Goal: Task Accomplishment & Management: Manage account settings

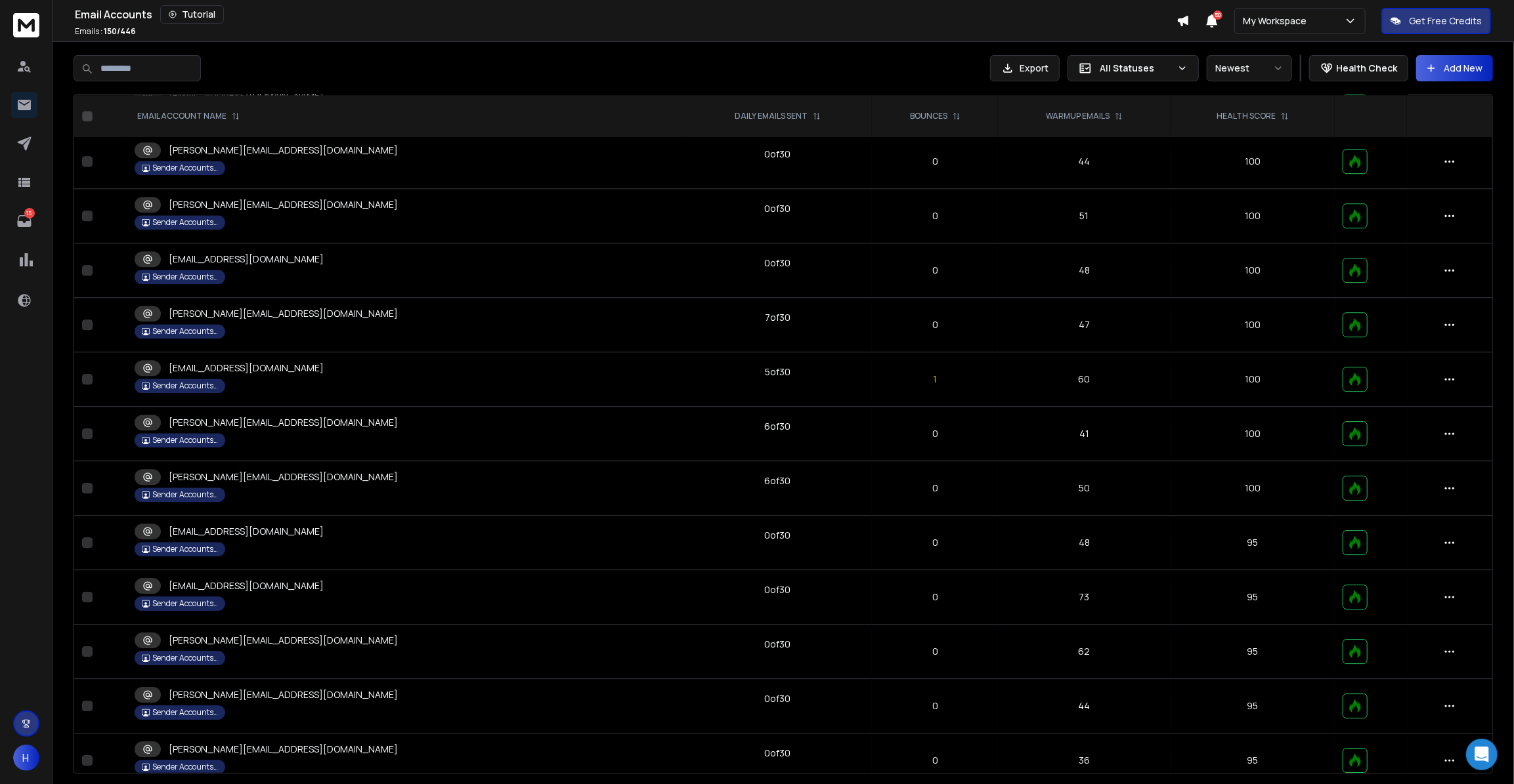
scroll to position [7531, 0]
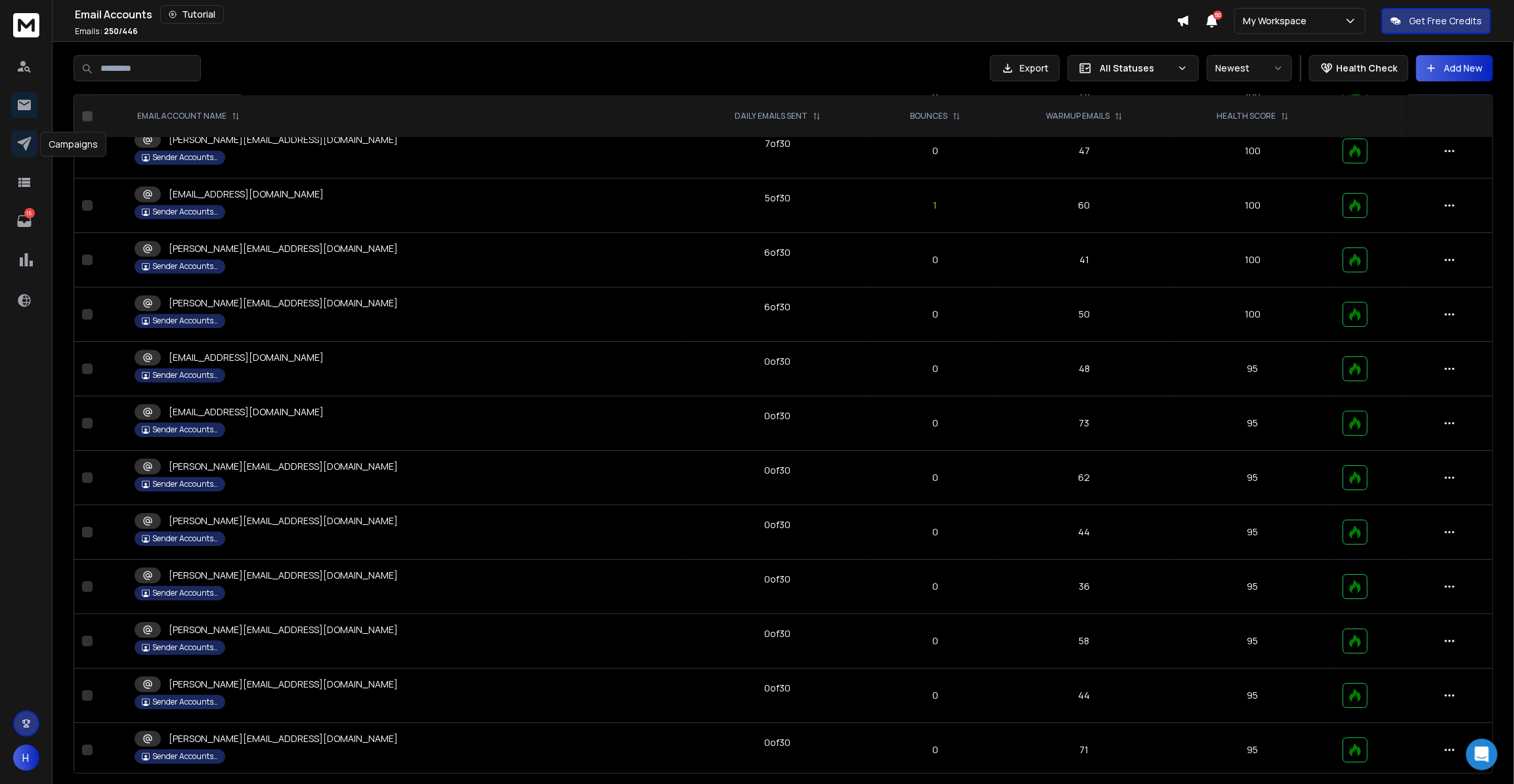
click at [25, 141] on icon at bounding box center [24, 144] width 13 height 13
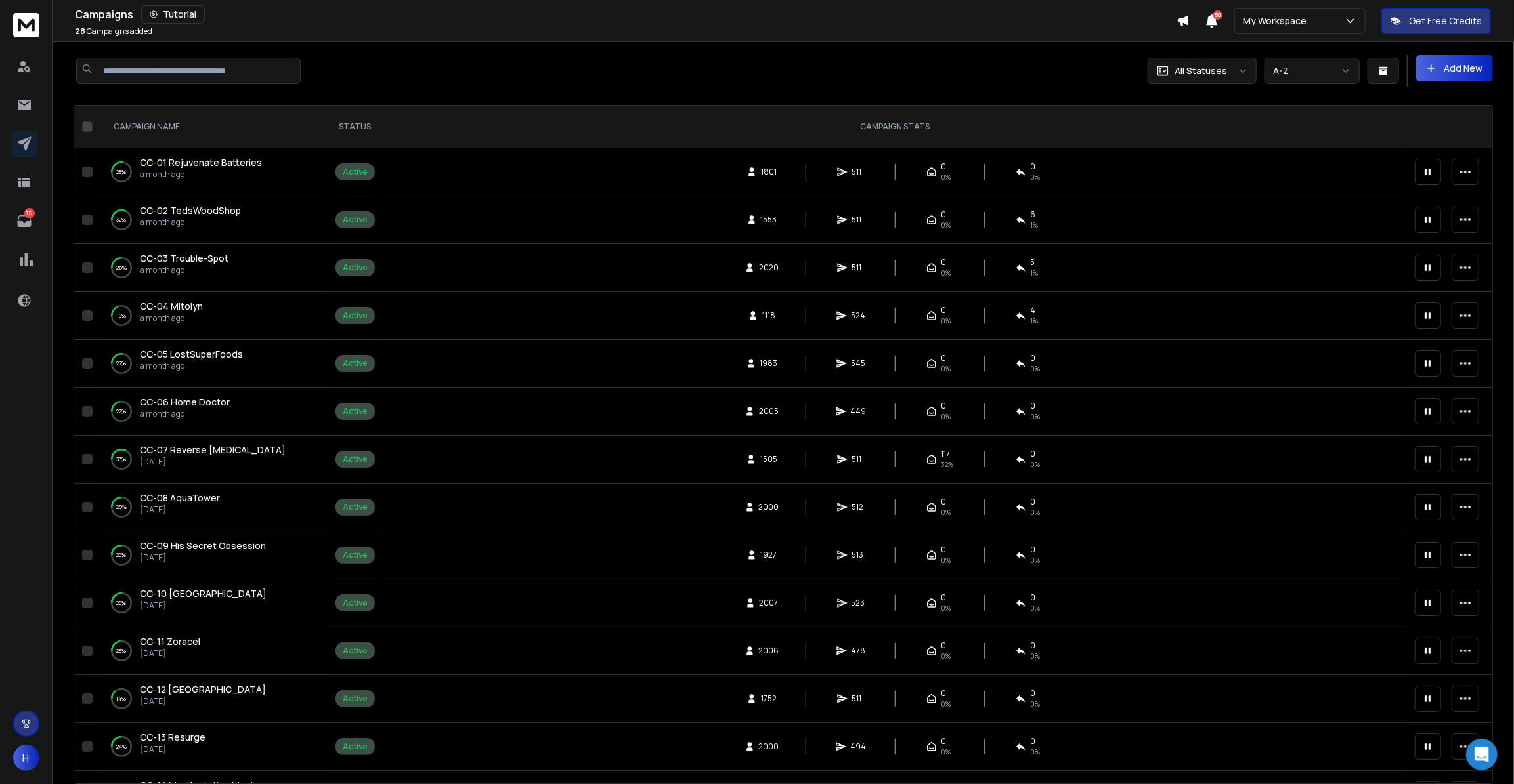
click at [221, 167] on span "CC-01 Rejuvenate Batteries" at bounding box center [201, 162] width 122 height 12
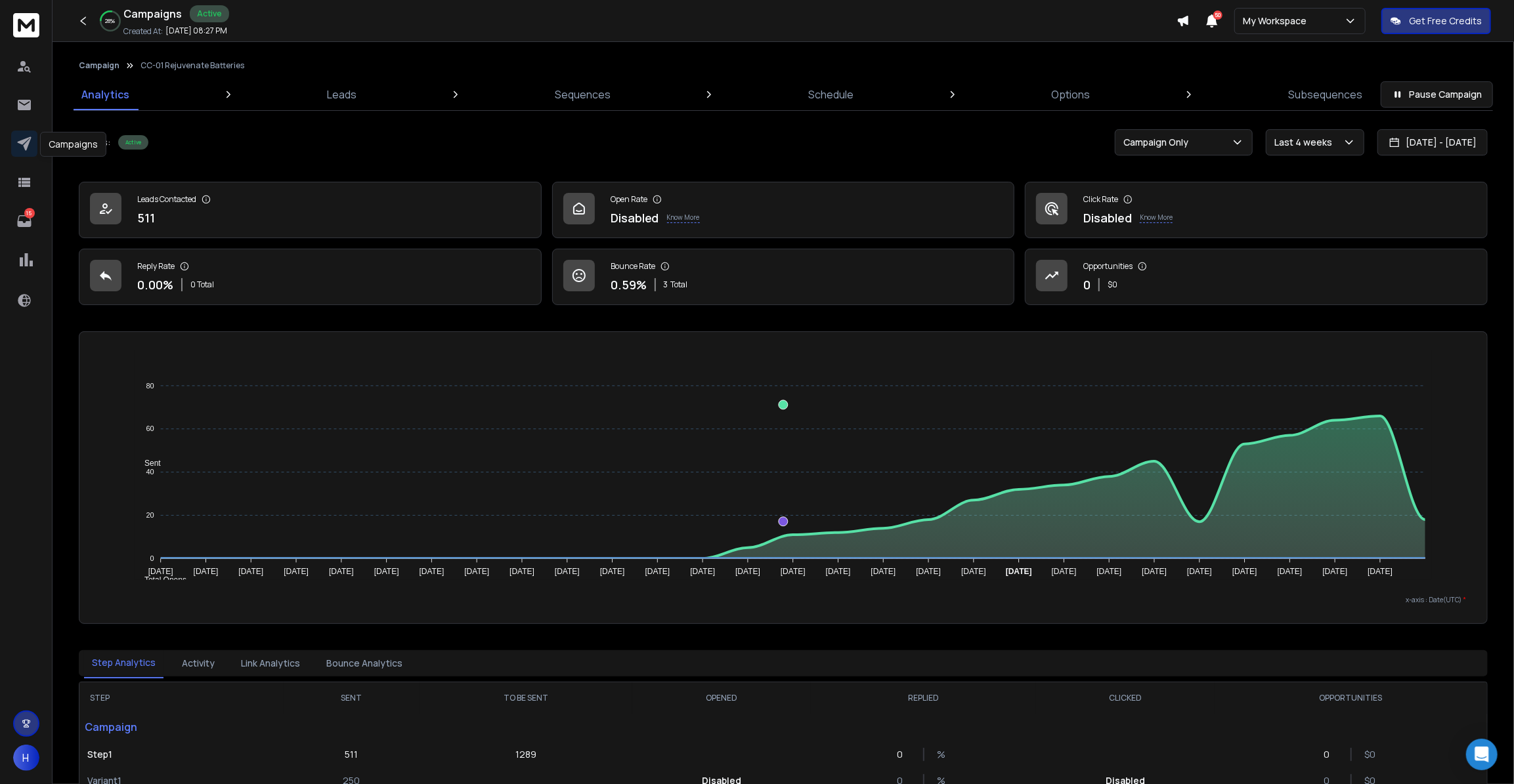
click at [18, 143] on icon at bounding box center [24, 144] width 13 height 13
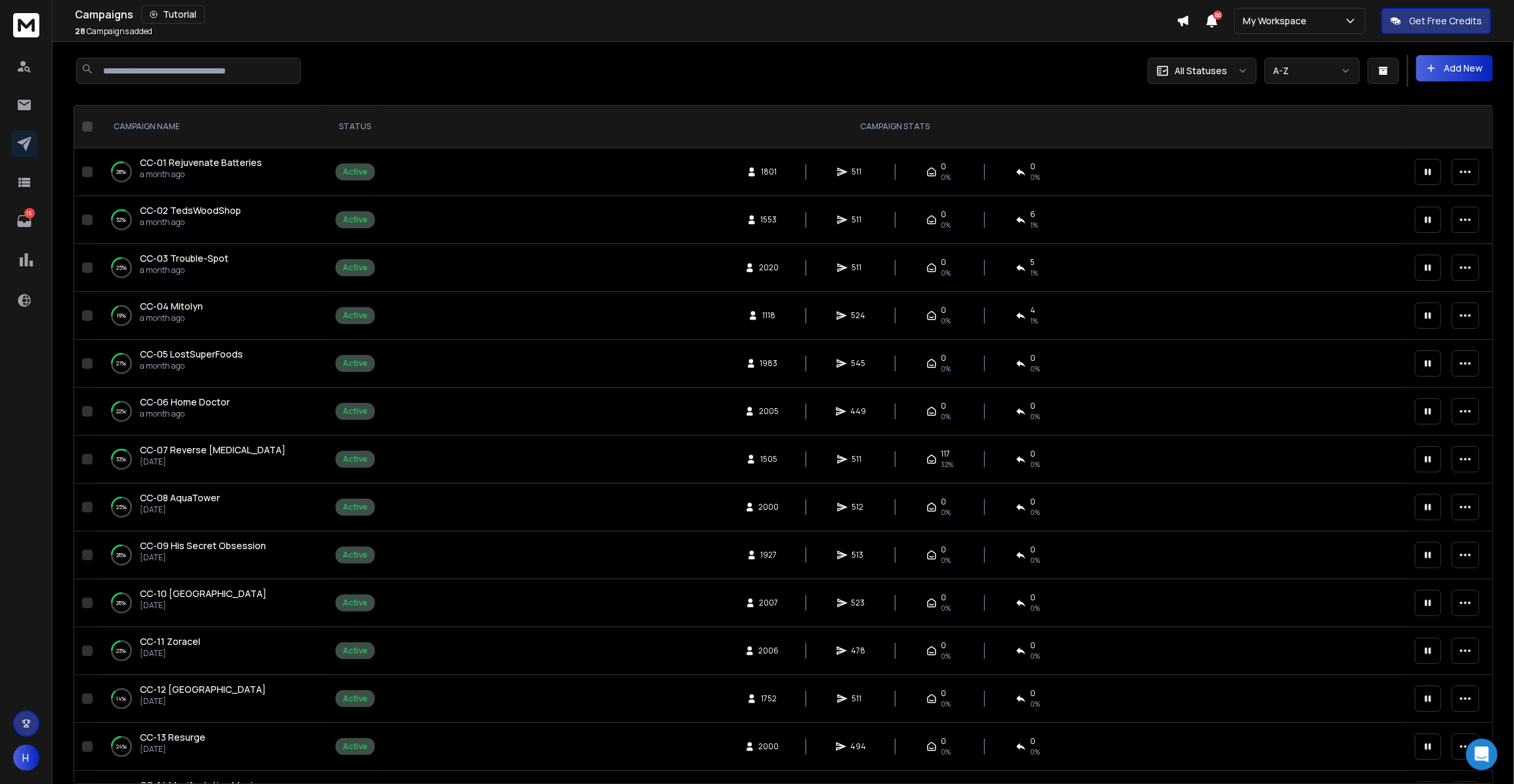
click at [169, 214] on span "CC-02 TedsWoodShop" at bounding box center [190, 210] width 101 height 12
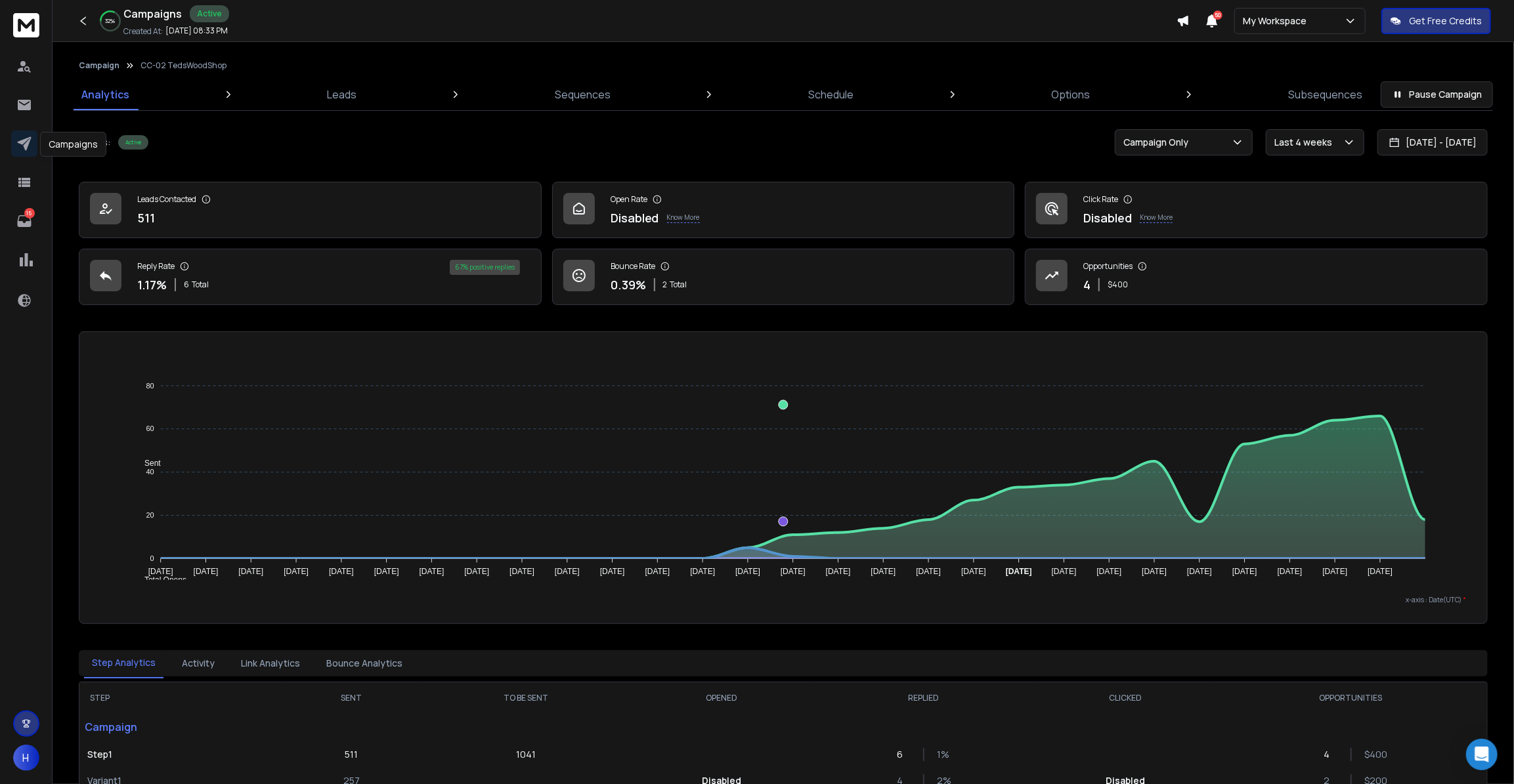
click at [24, 148] on icon at bounding box center [24, 144] width 16 height 16
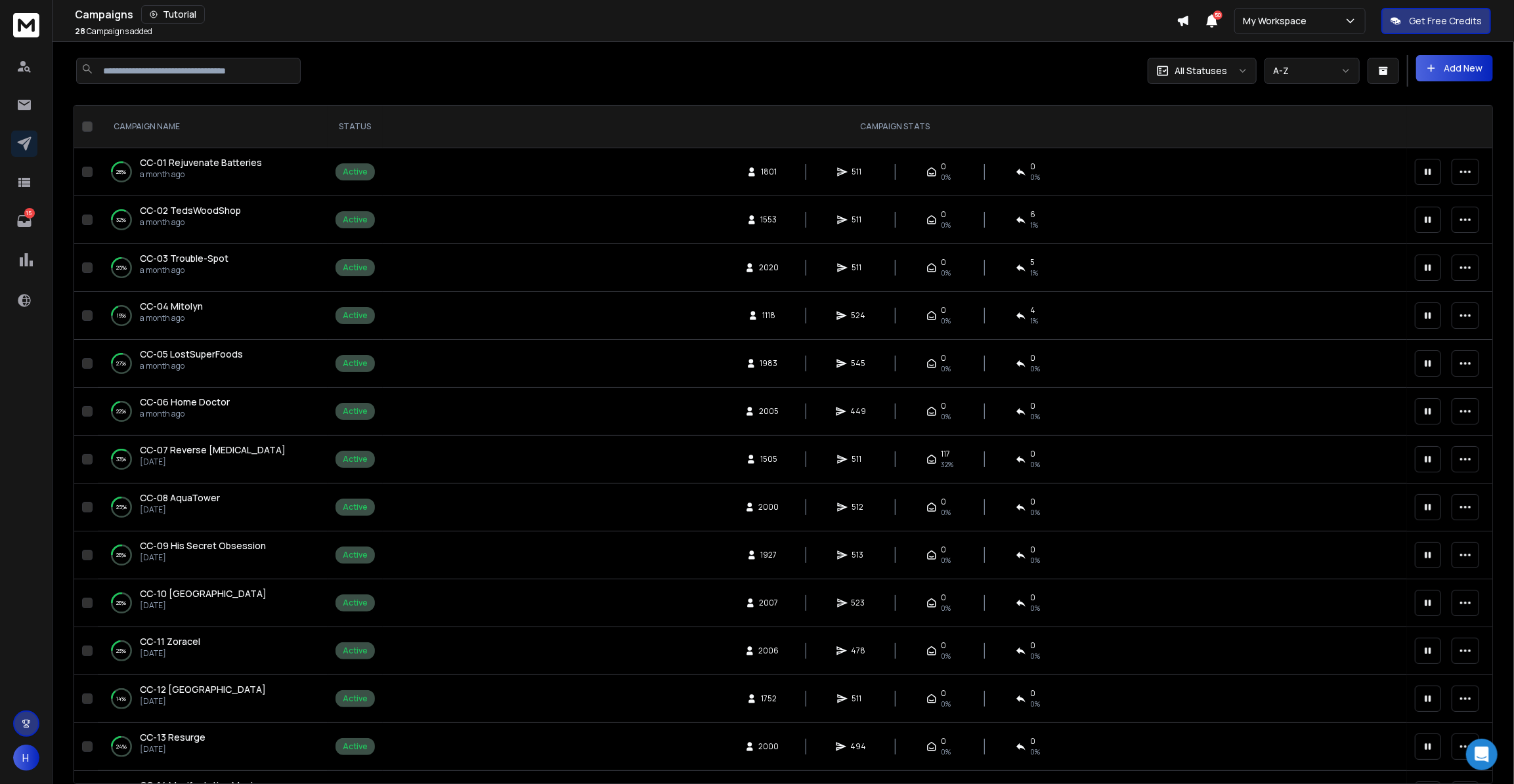
click at [243, 262] on div "25 % CC-03 Trouble-Spot a month ago" at bounding box center [213, 267] width 204 height 31
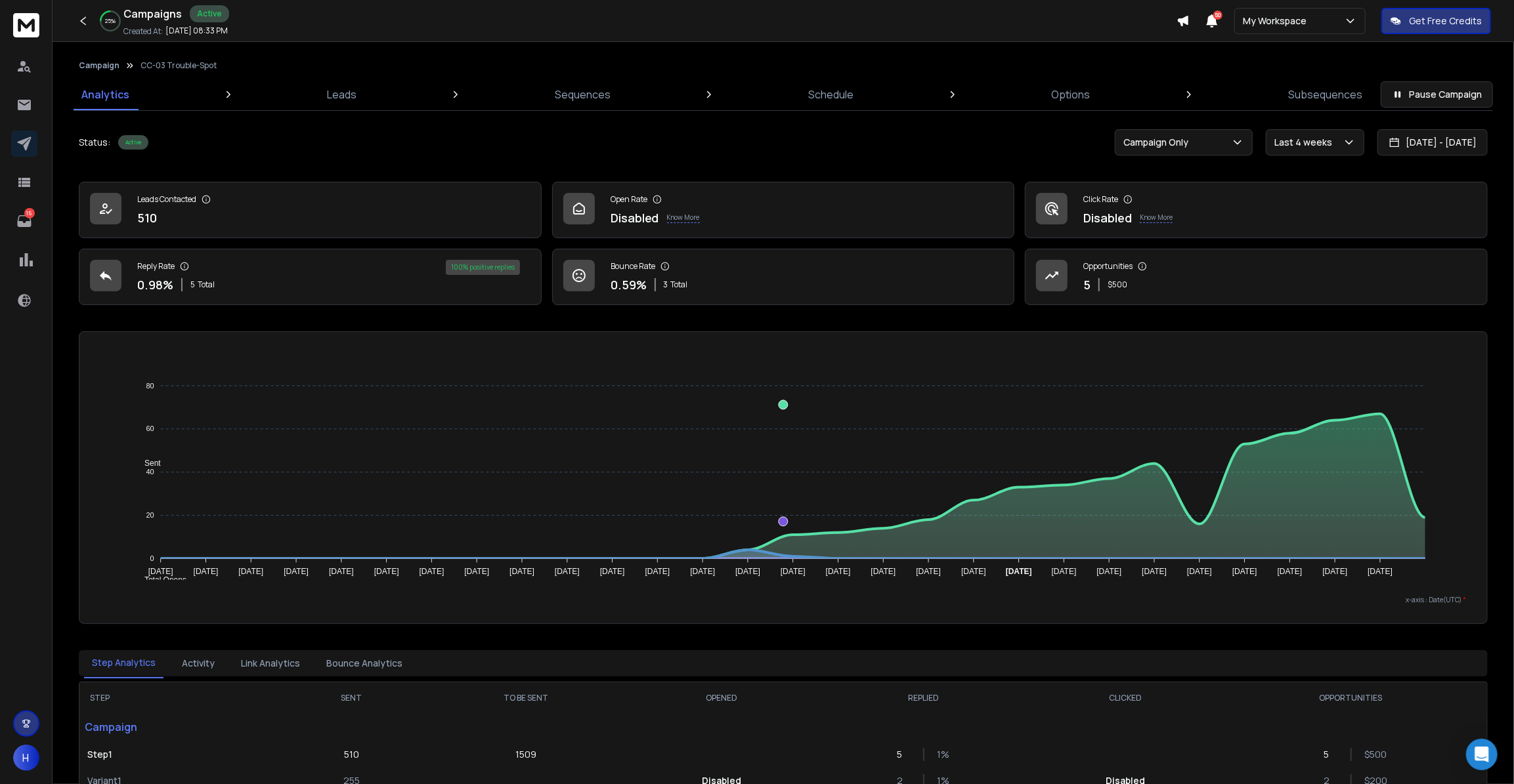
scroll to position [59, 0]
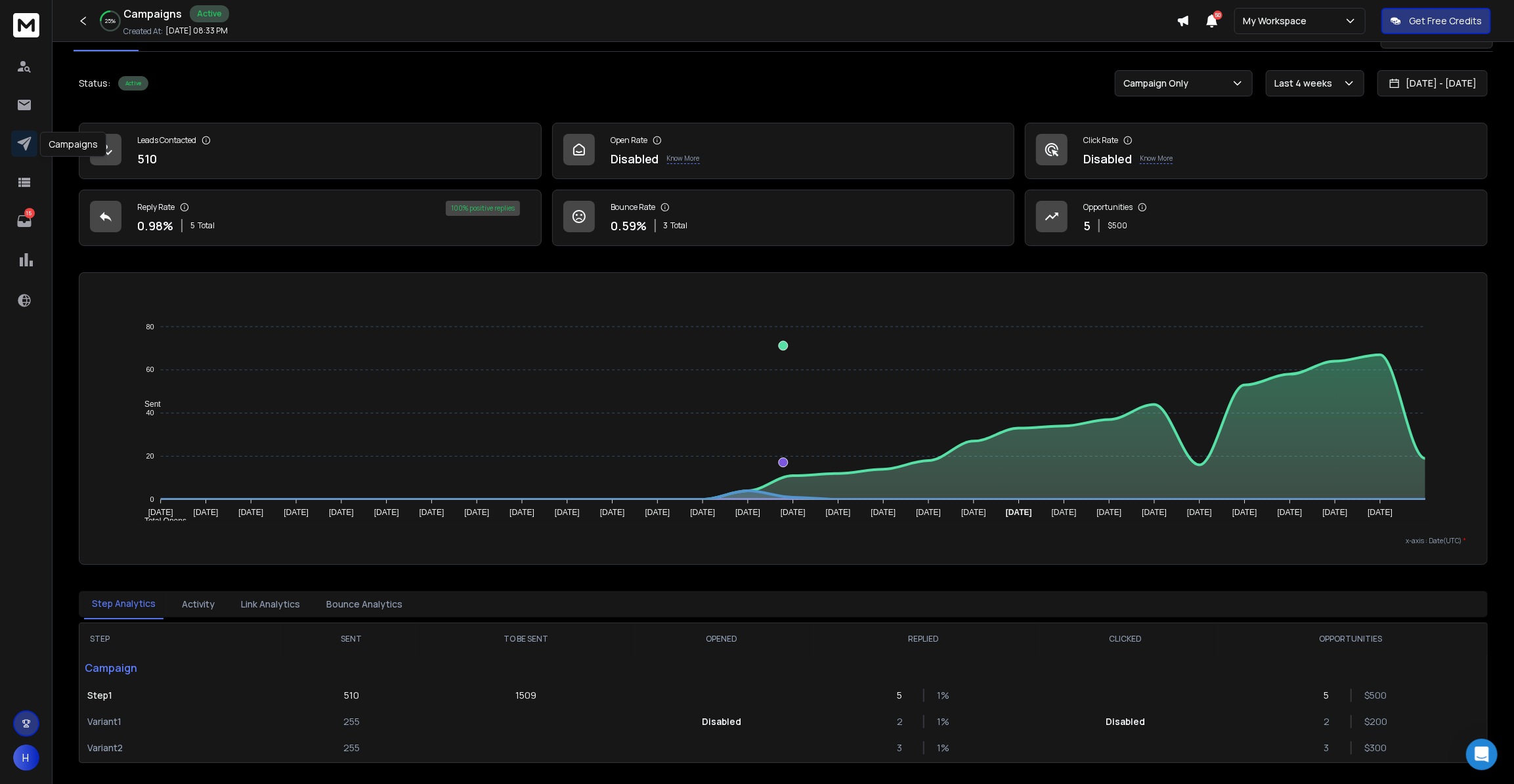
click at [29, 147] on icon at bounding box center [24, 144] width 16 height 16
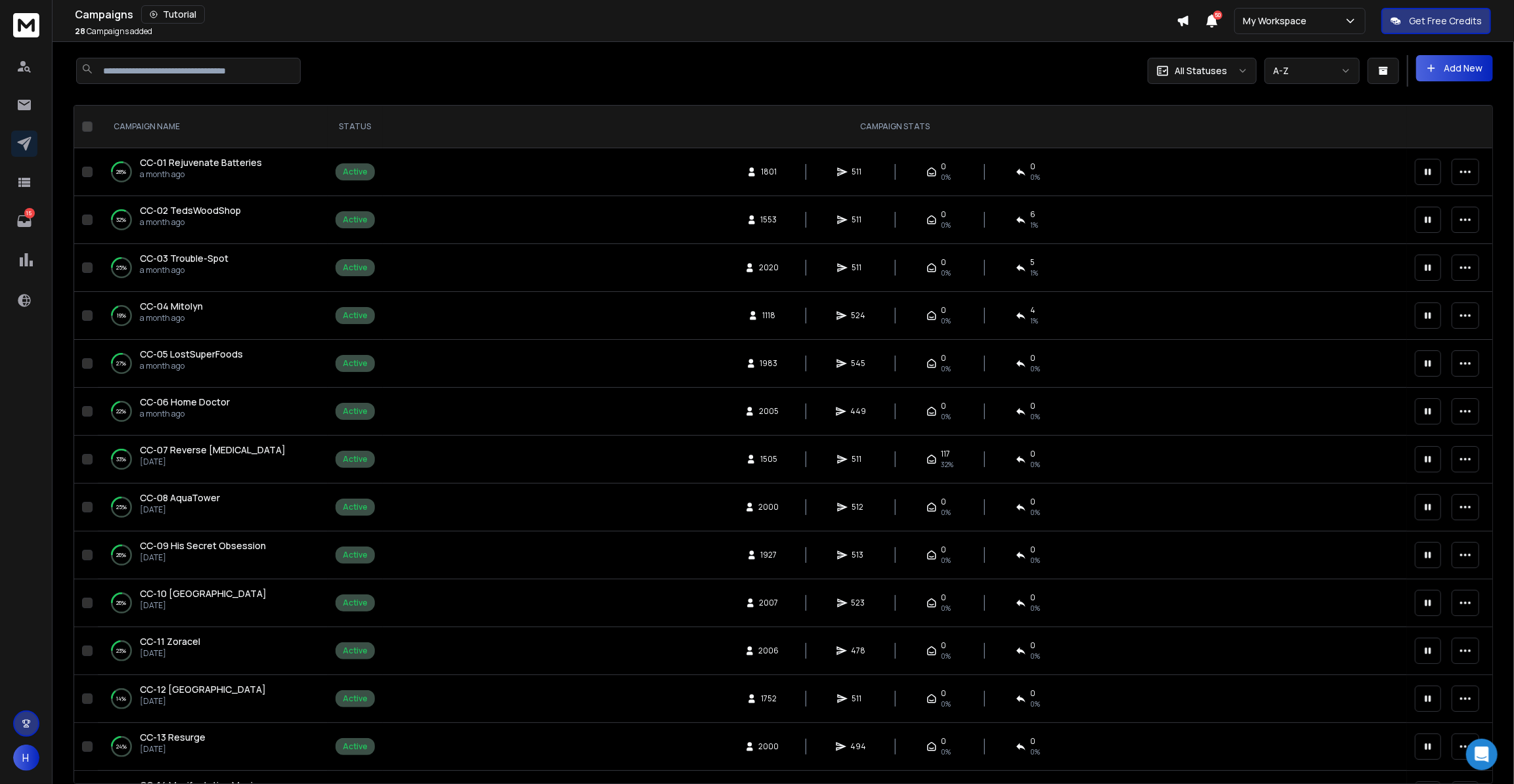
click at [215, 304] on div "19 % CC-04 Mitolyn a month ago" at bounding box center [213, 315] width 204 height 31
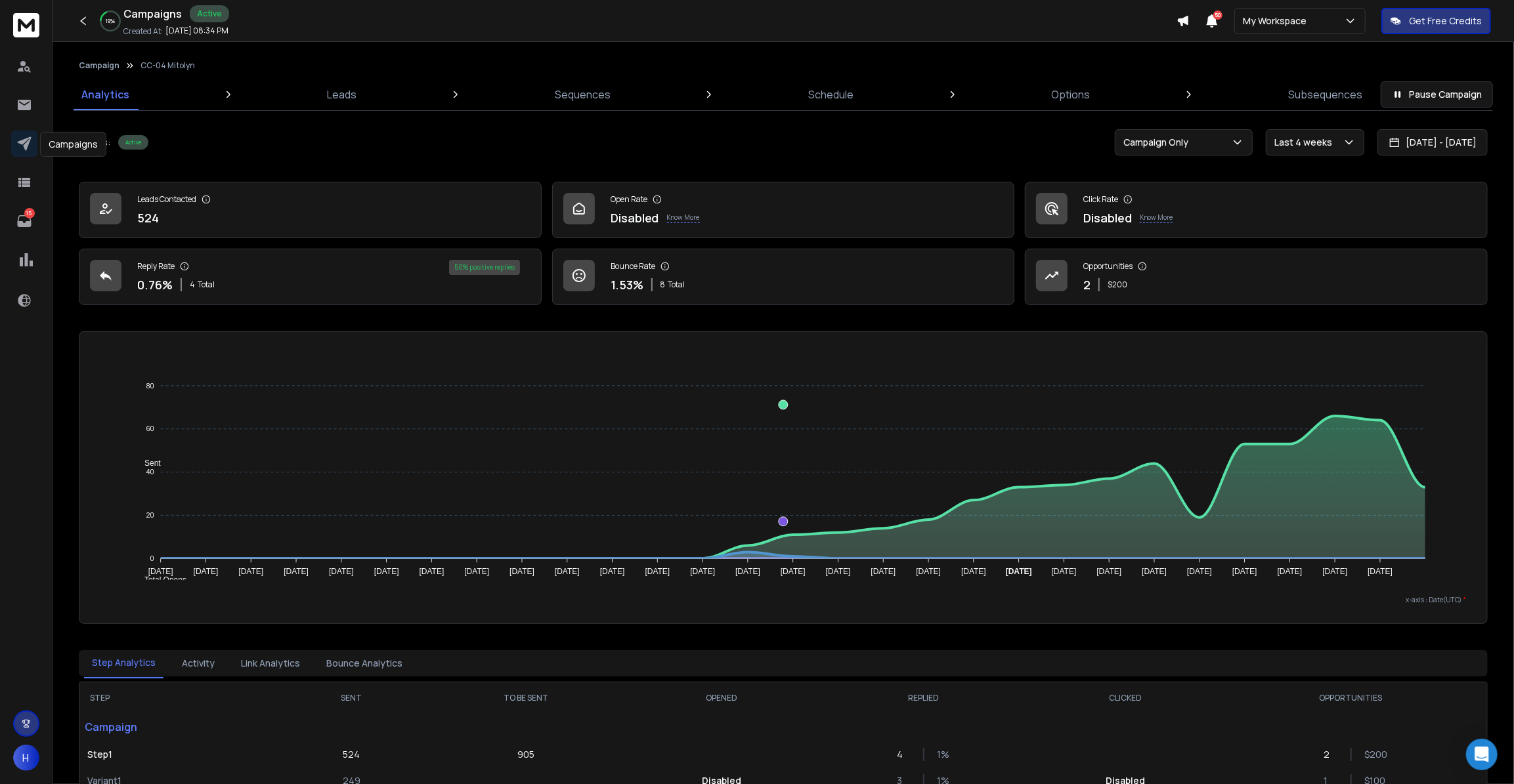
click at [24, 138] on icon at bounding box center [24, 144] width 16 height 16
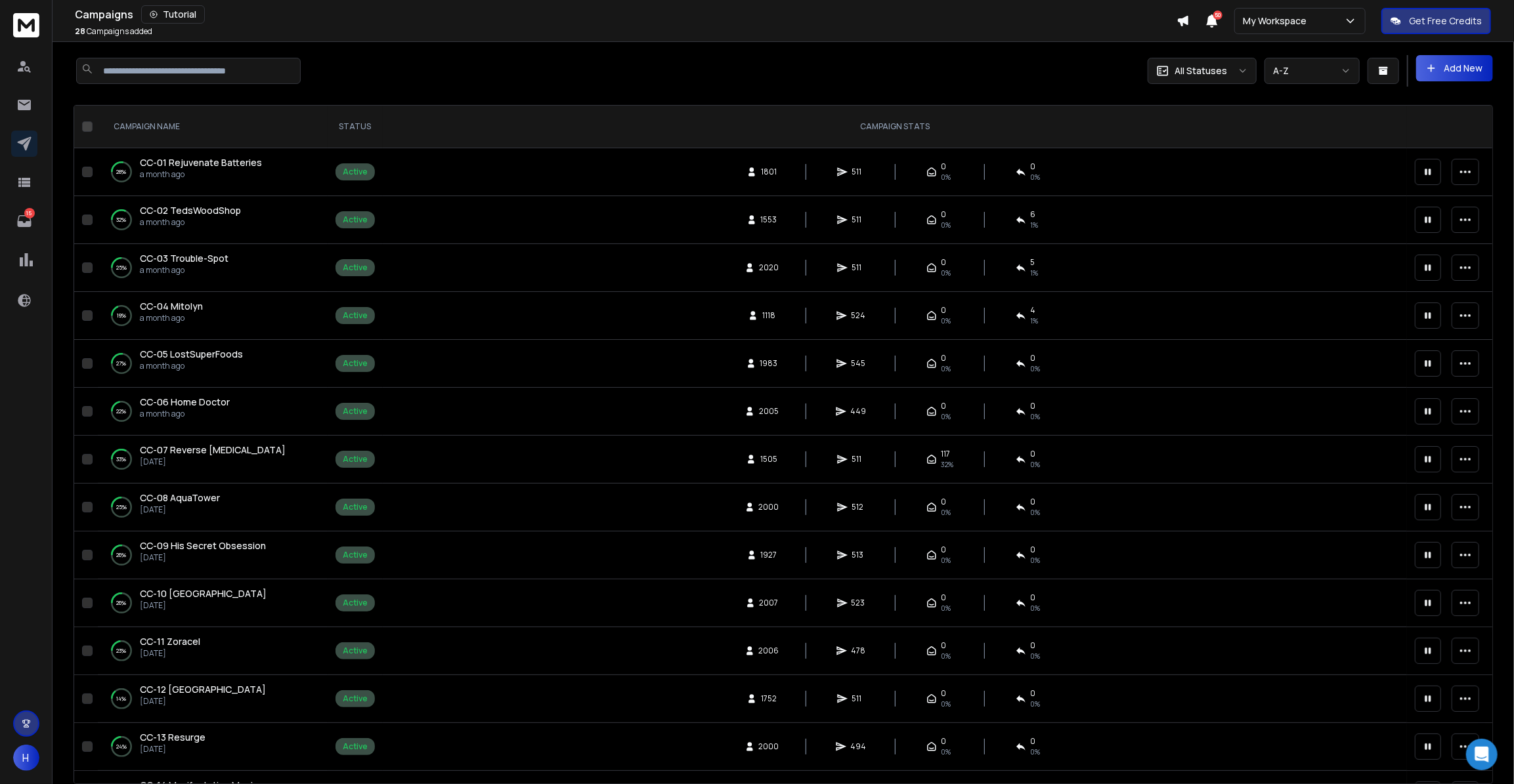
click at [225, 364] on p "a month ago" at bounding box center [191, 365] width 103 height 10
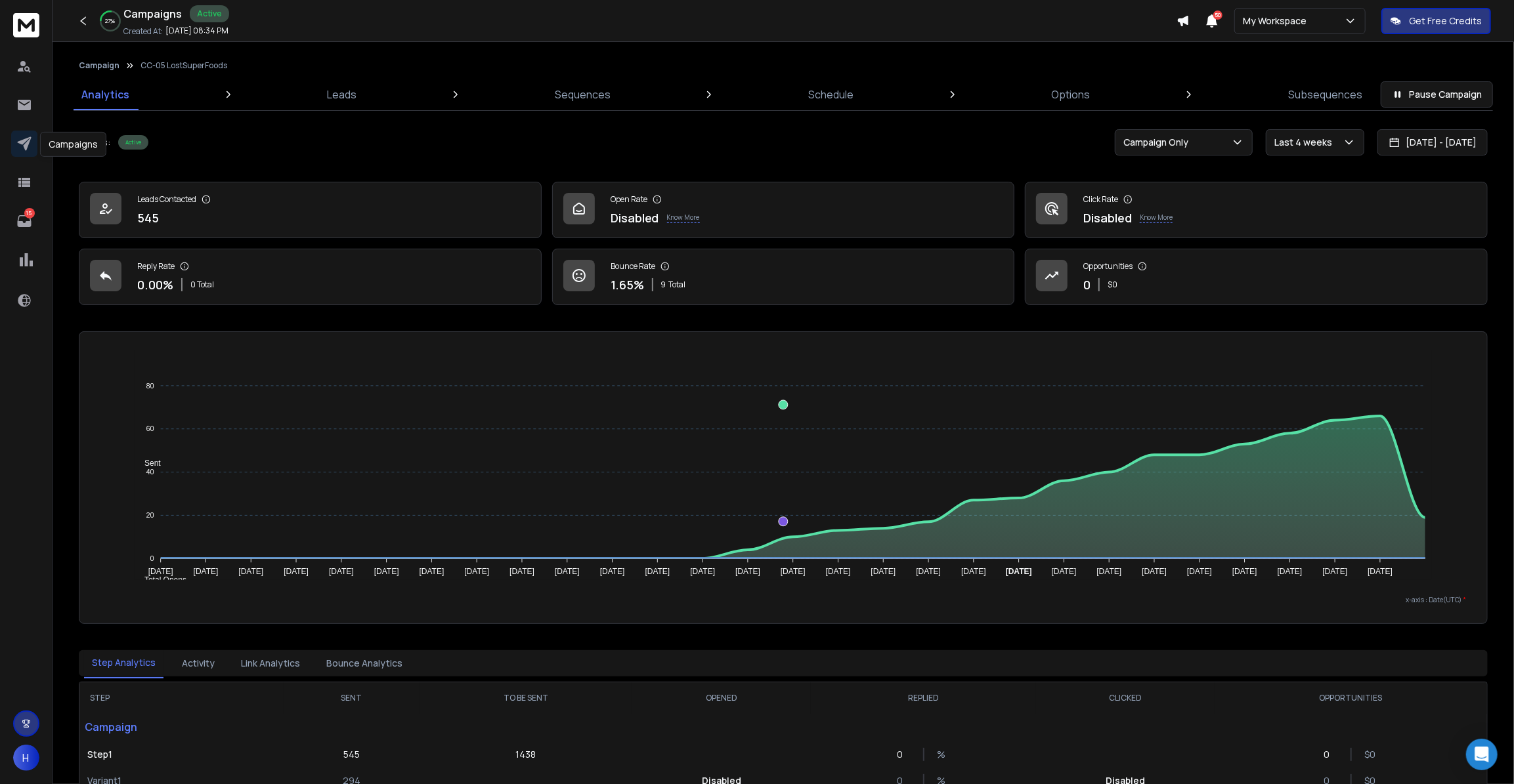
click at [22, 143] on icon at bounding box center [24, 144] width 13 height 13
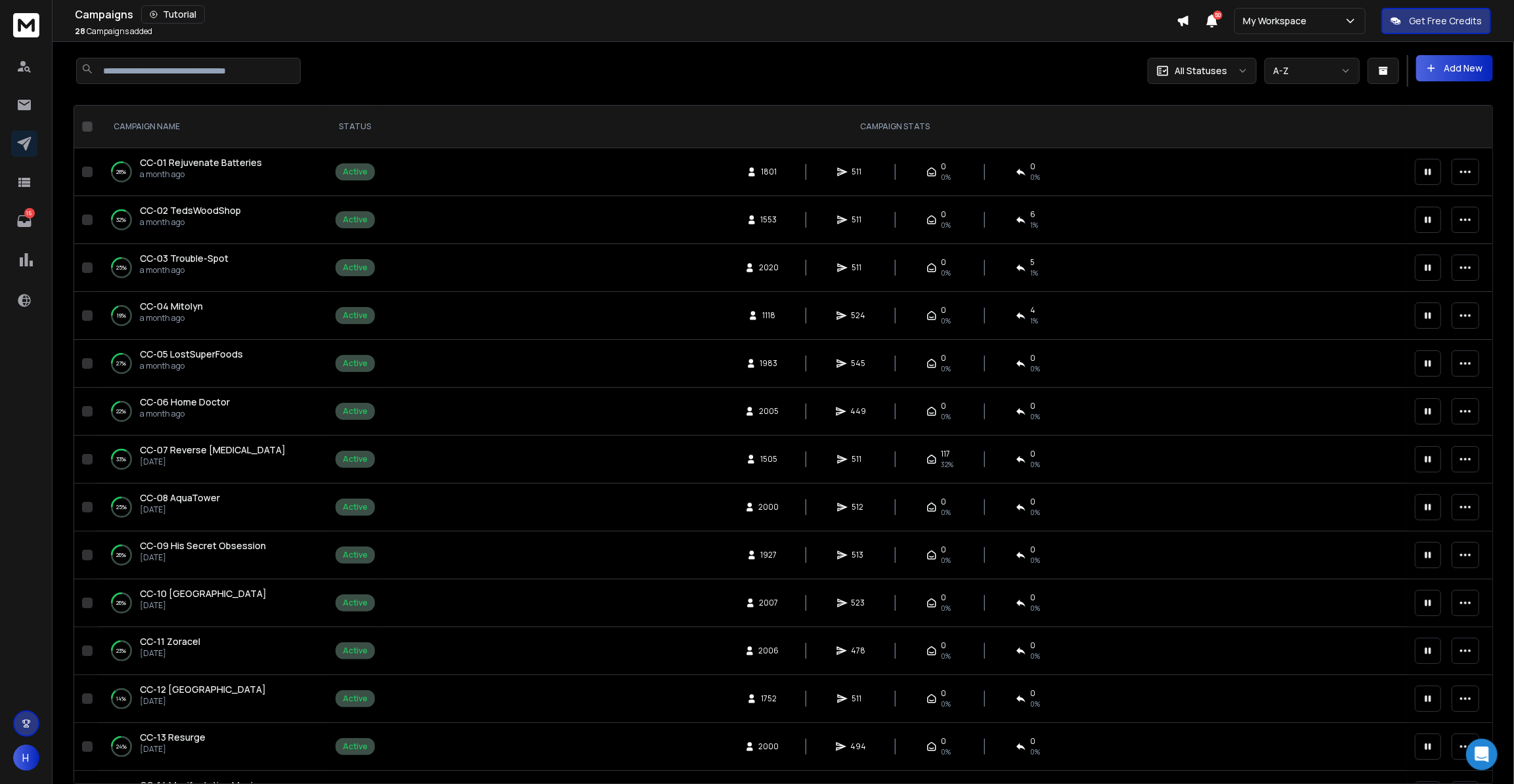
click at [224, 404] on div "22 % CC-06 Home Doctor a month ago" at bounding box center [213, 411] width 204 height 31
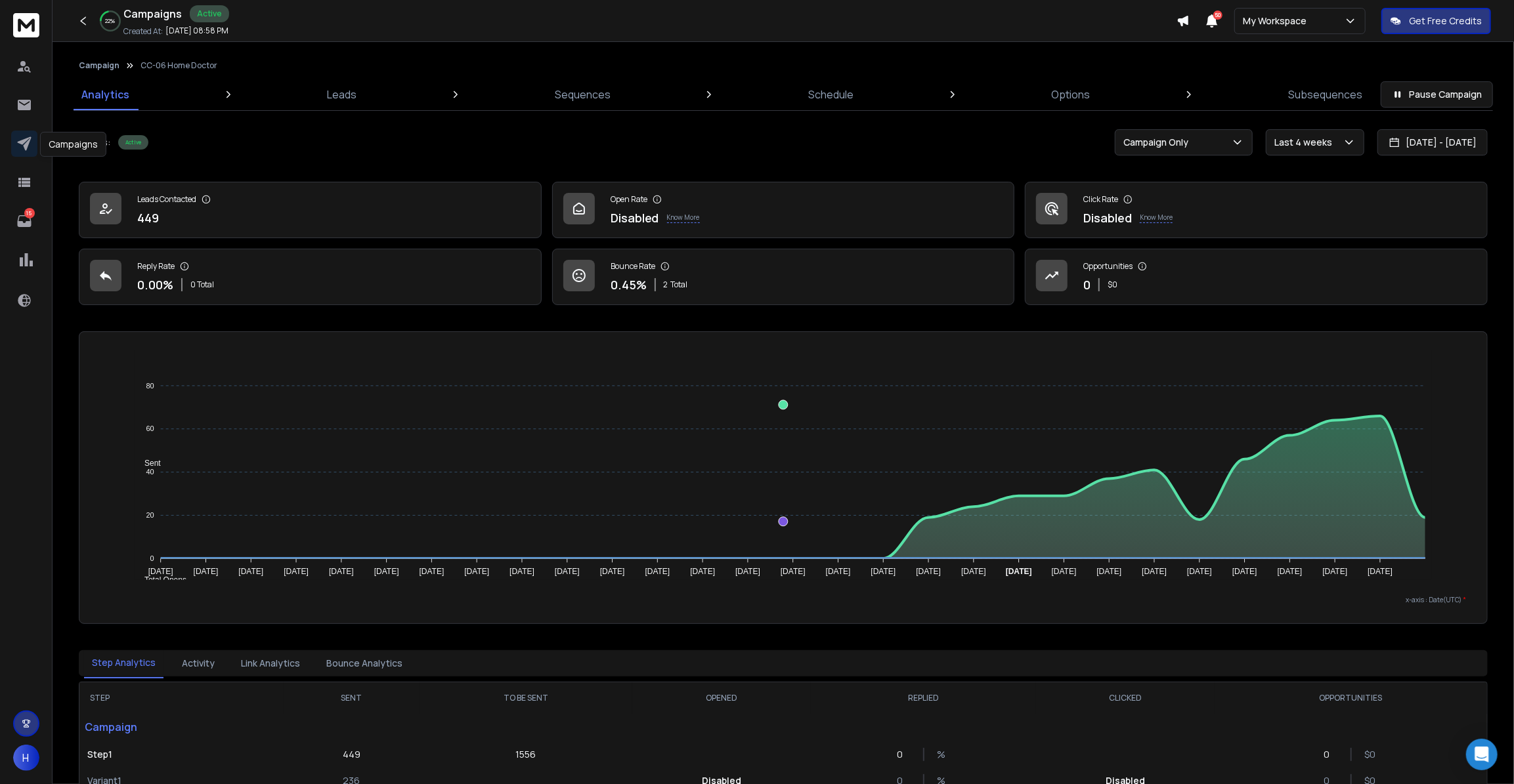
click at [29, 148] on icon at bounding box center [24, 144] width 16 height 16
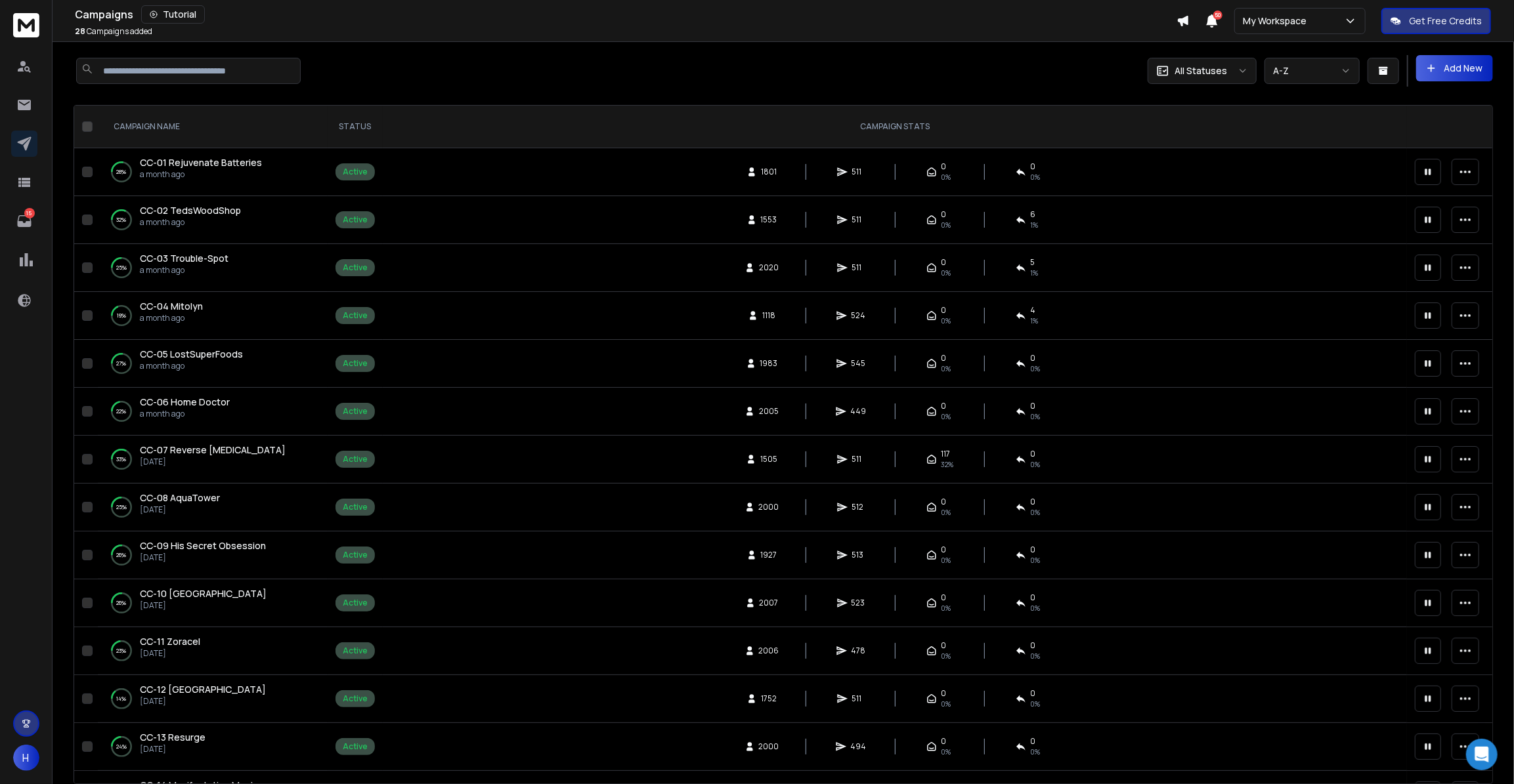
click at [225, 455] on span "CC-07 Reverse [MEDICAL_DATA]" at bounding box center [212, 449] width 146 height 12
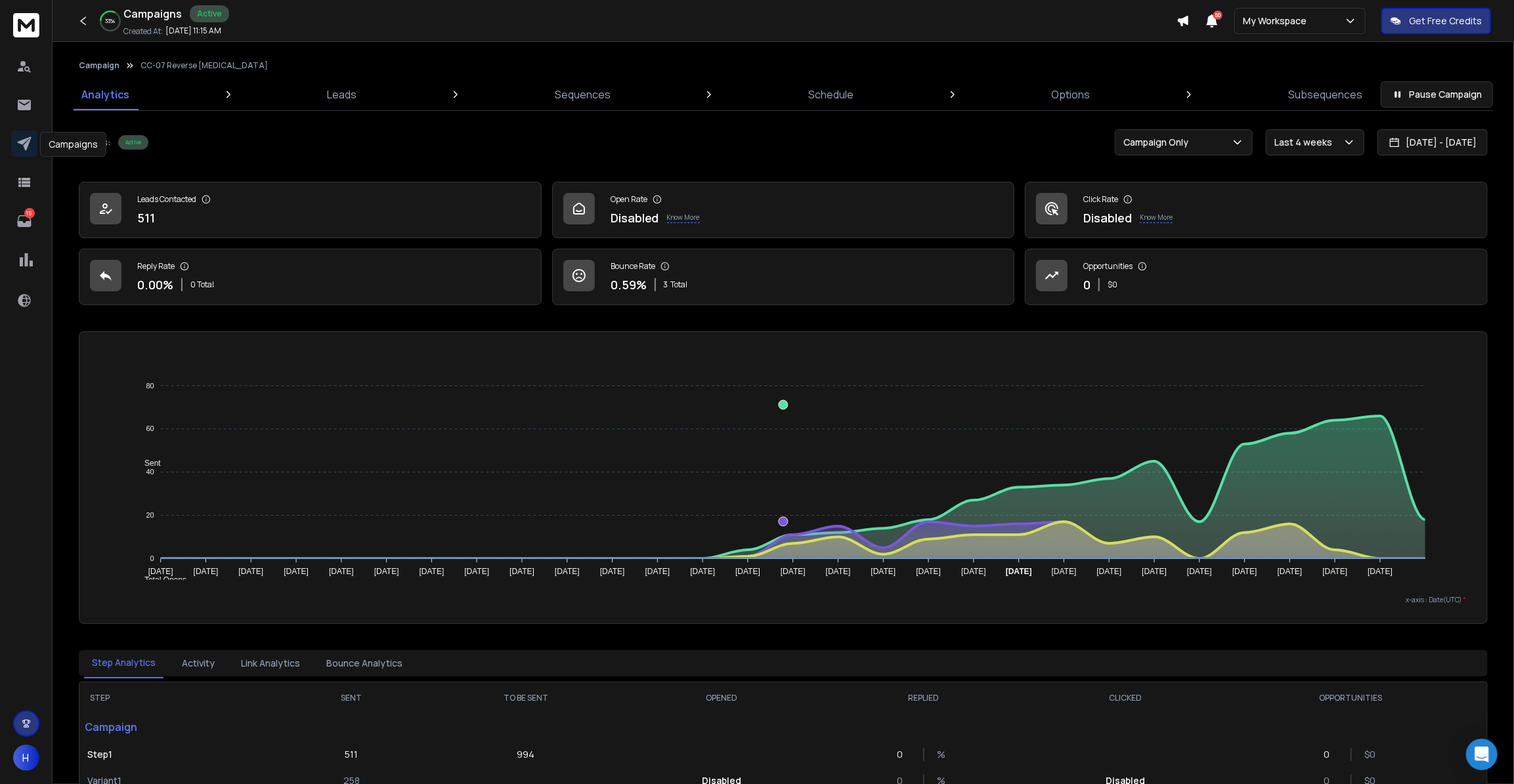
click at [19, 147] on icon at bounding box center [24, 144] width 16 height 16
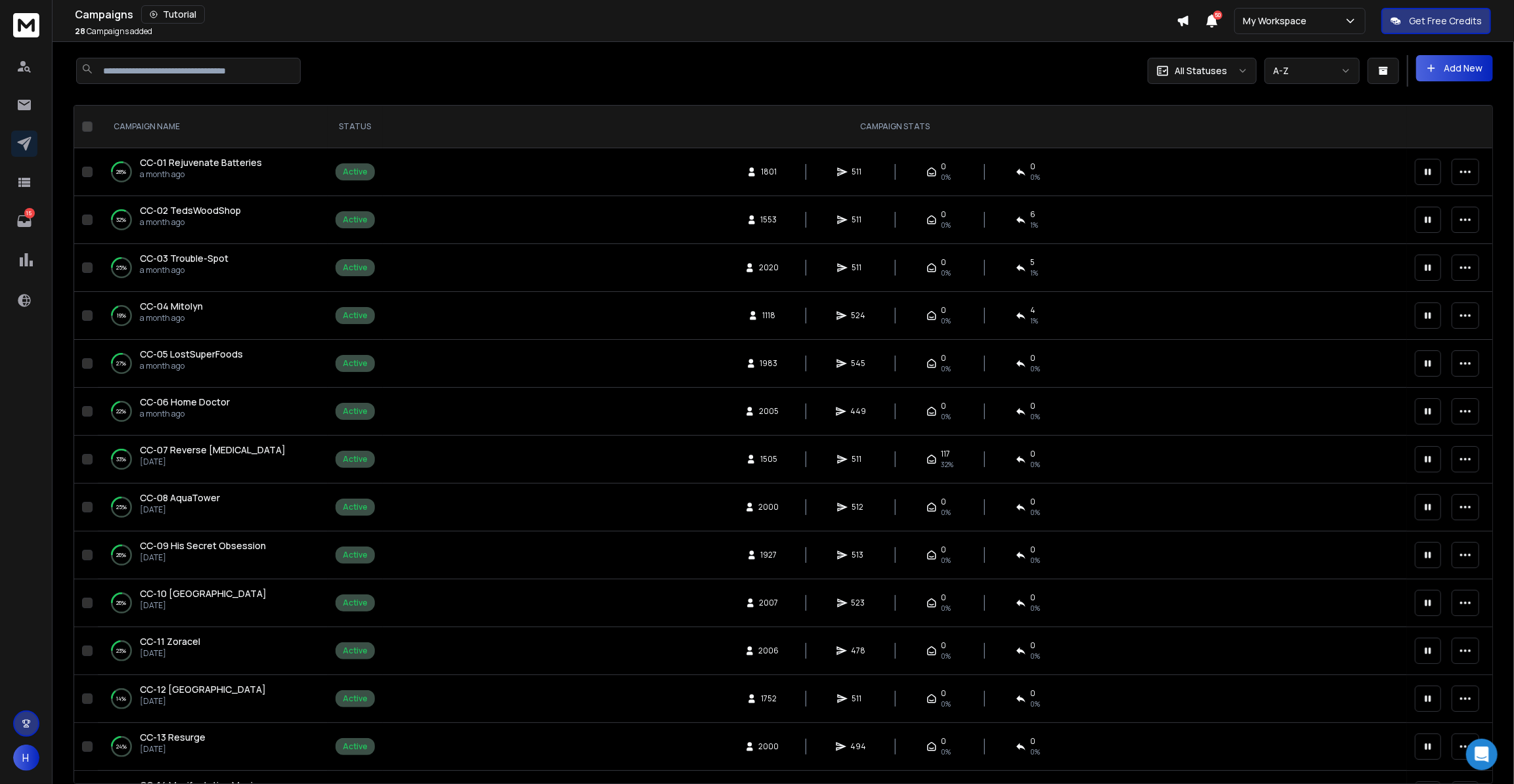
click at [189, 497] on span "CC-08 AquaTower" at bounding box center [180, 498] width 80 height 12
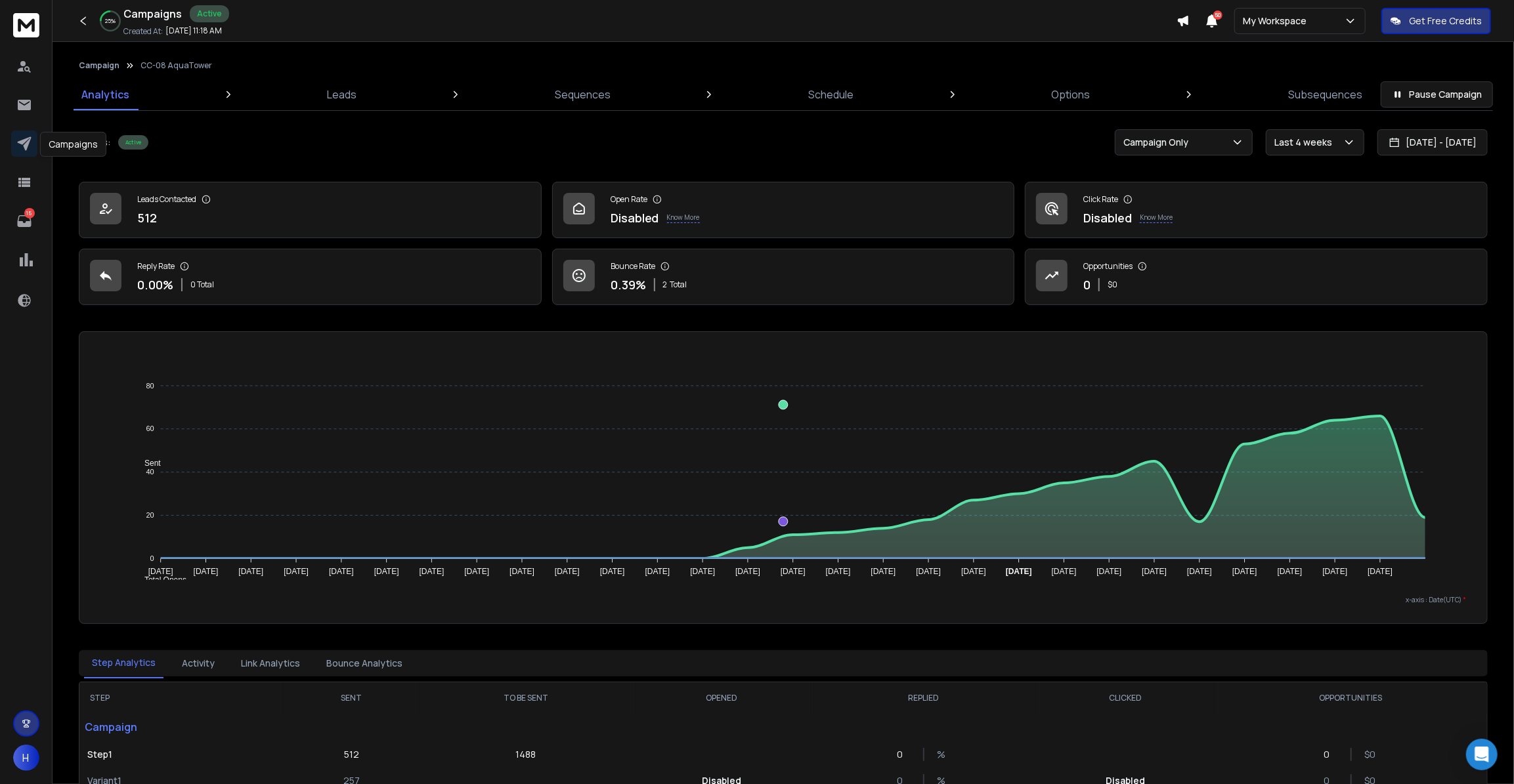
click at [14, 143] on link at bounding box center [25, 144] width 27 height 27
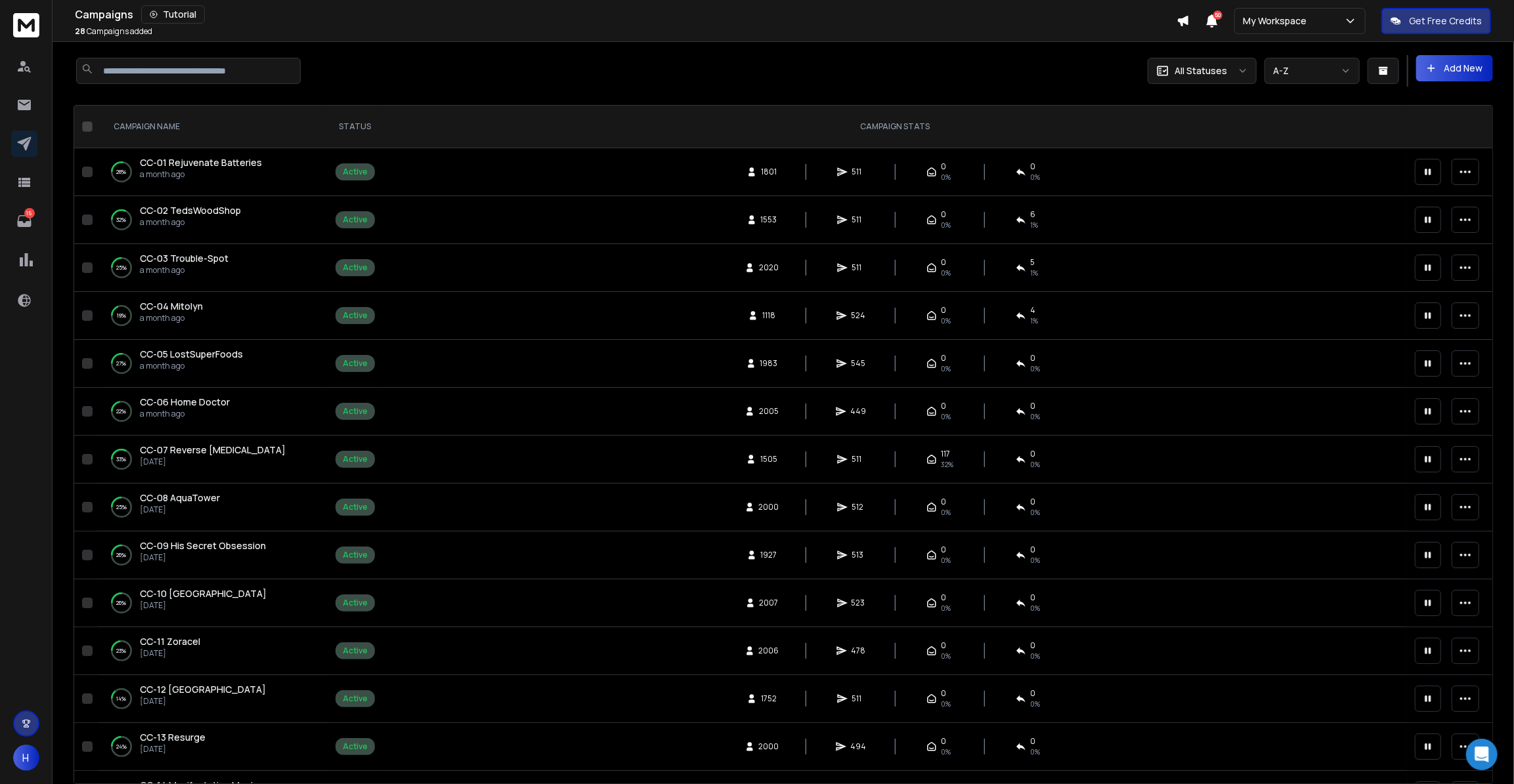
click at [210, 545] on span "CC-09 His Secret Obsession" at bounding box center [203, 545] width 126 height 12
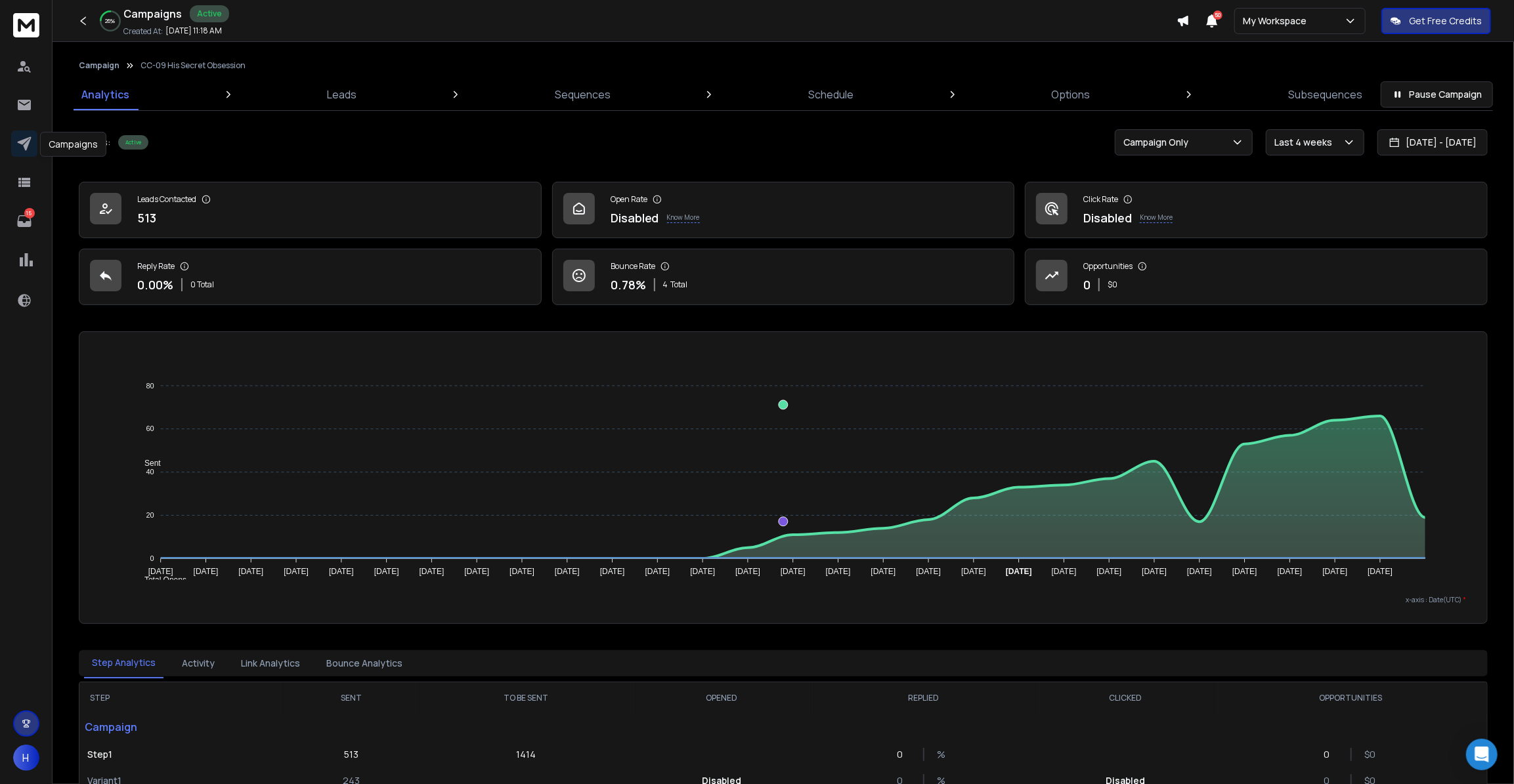
click at [27, 148] on icon at bounding box center [24, 144] width 13 height 13
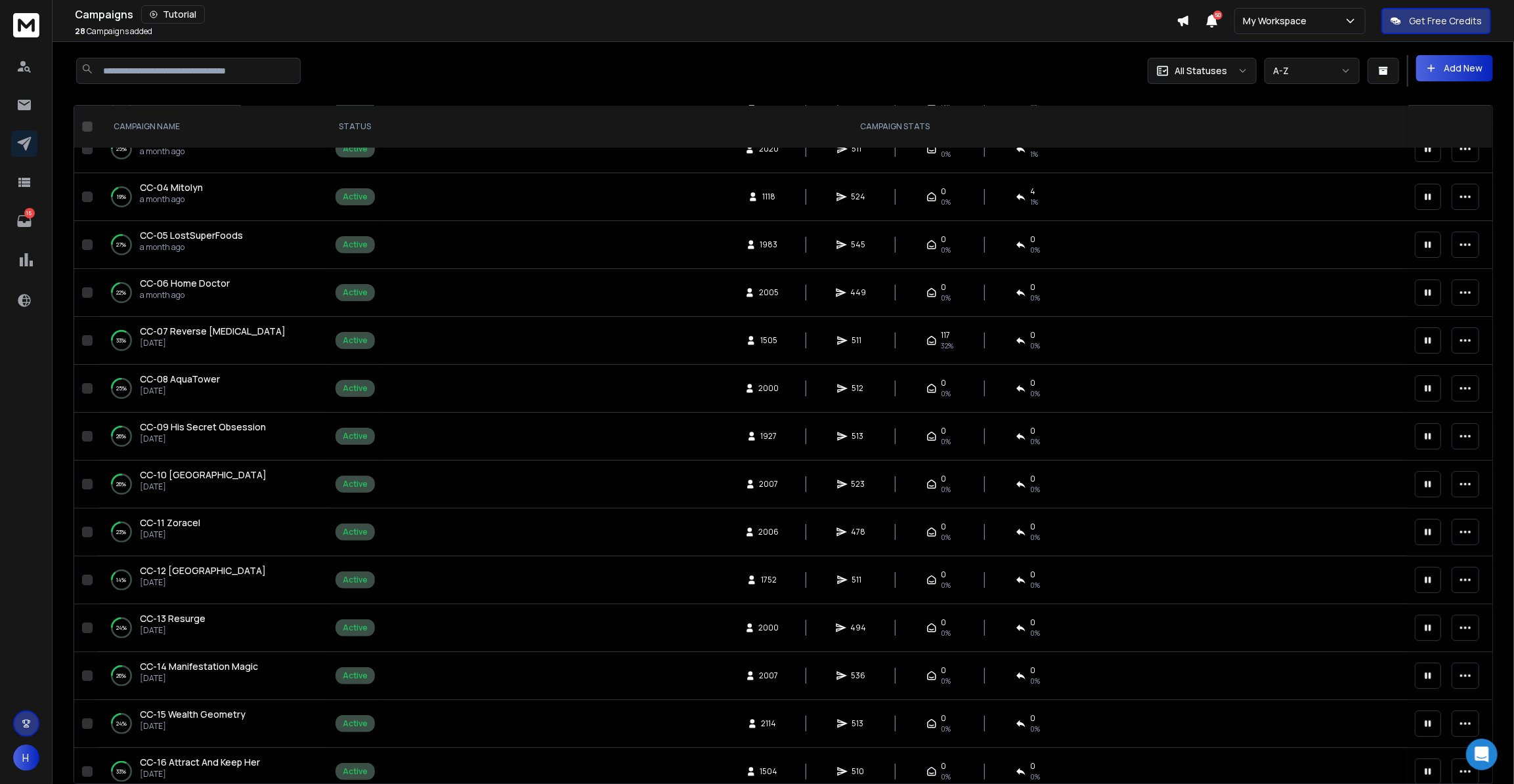
scroll to position [179, 0]
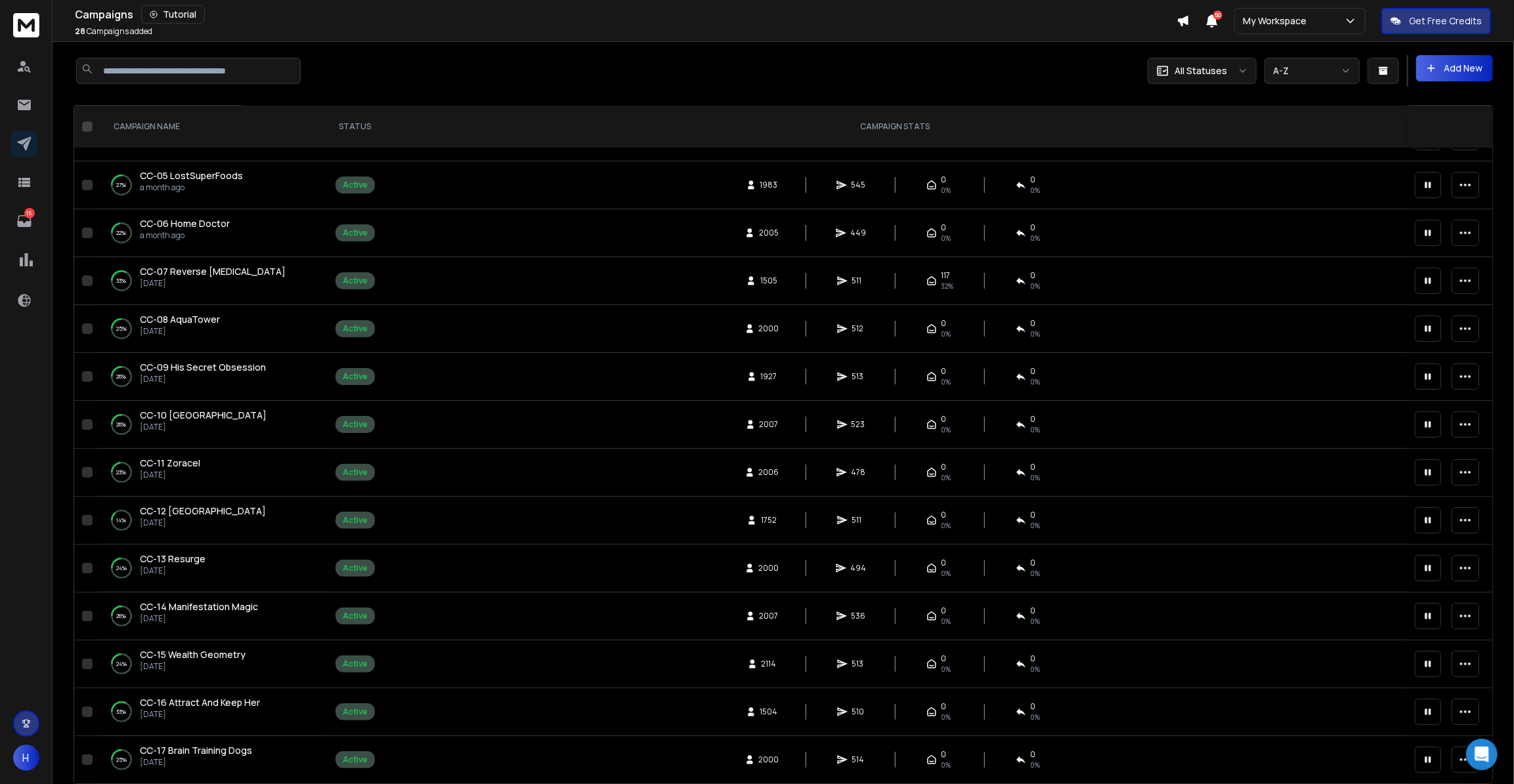
click at [179, 422] on p "[DATE]" at bounding box center [203, 427] width 127 height 10
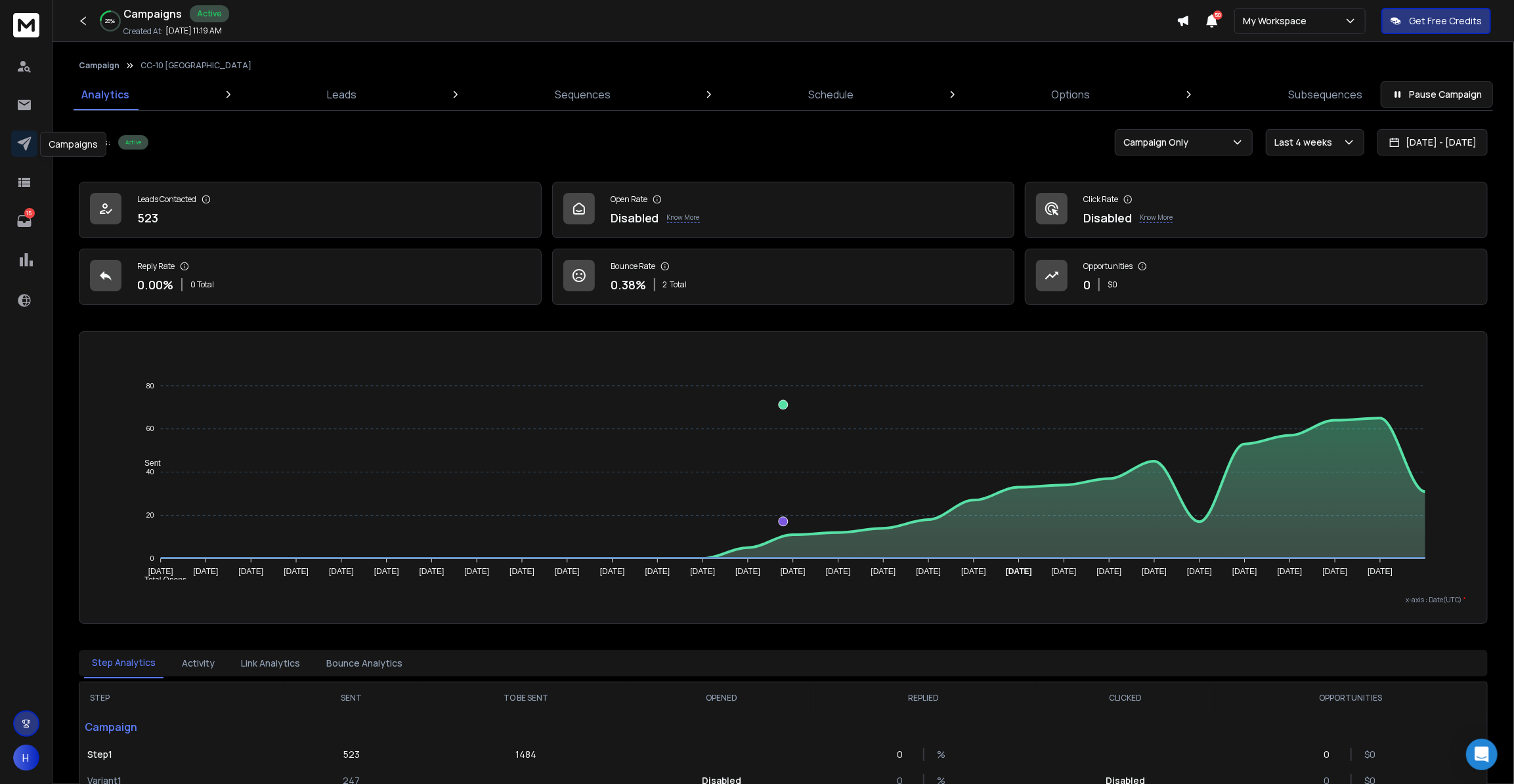
click at [34, 147] on link at bounding box center [25, 144] width 27 height 27
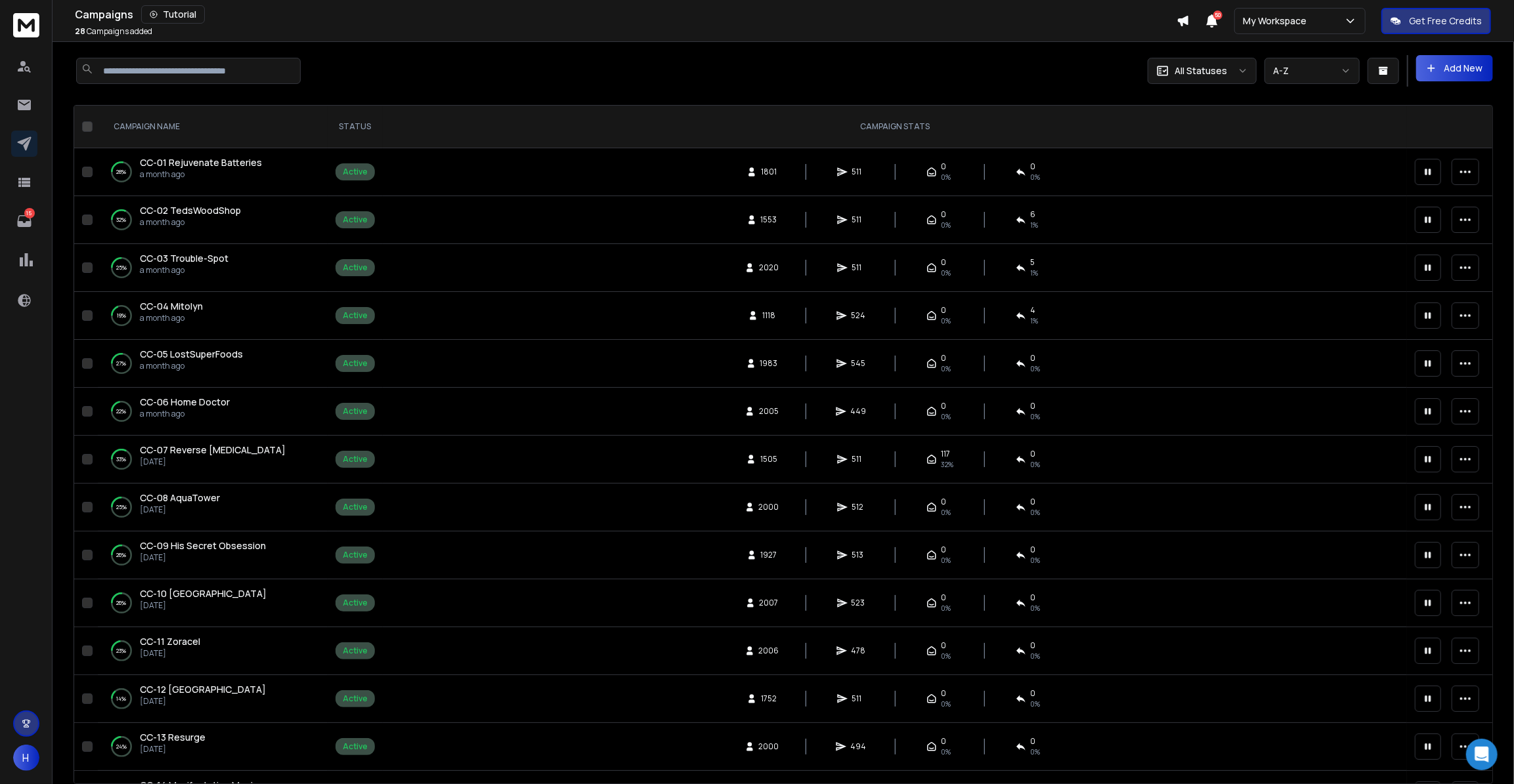
click at [170, 641] on span "CC-11 Zoracel" at bounding box center [169, 641] width 60 height 12
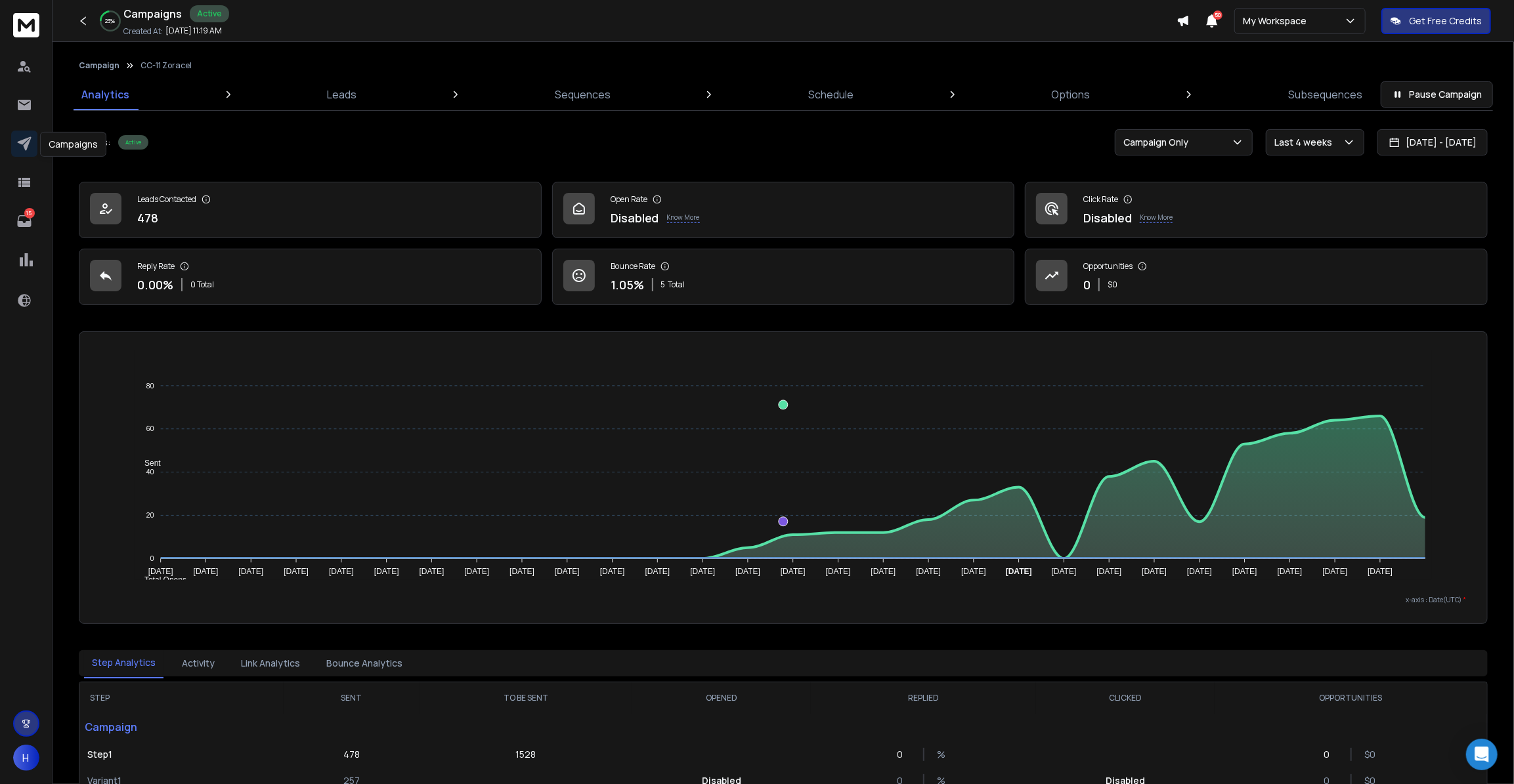
click at [27, 139] on icon at bounding box center [24, 144] width 13 height 13
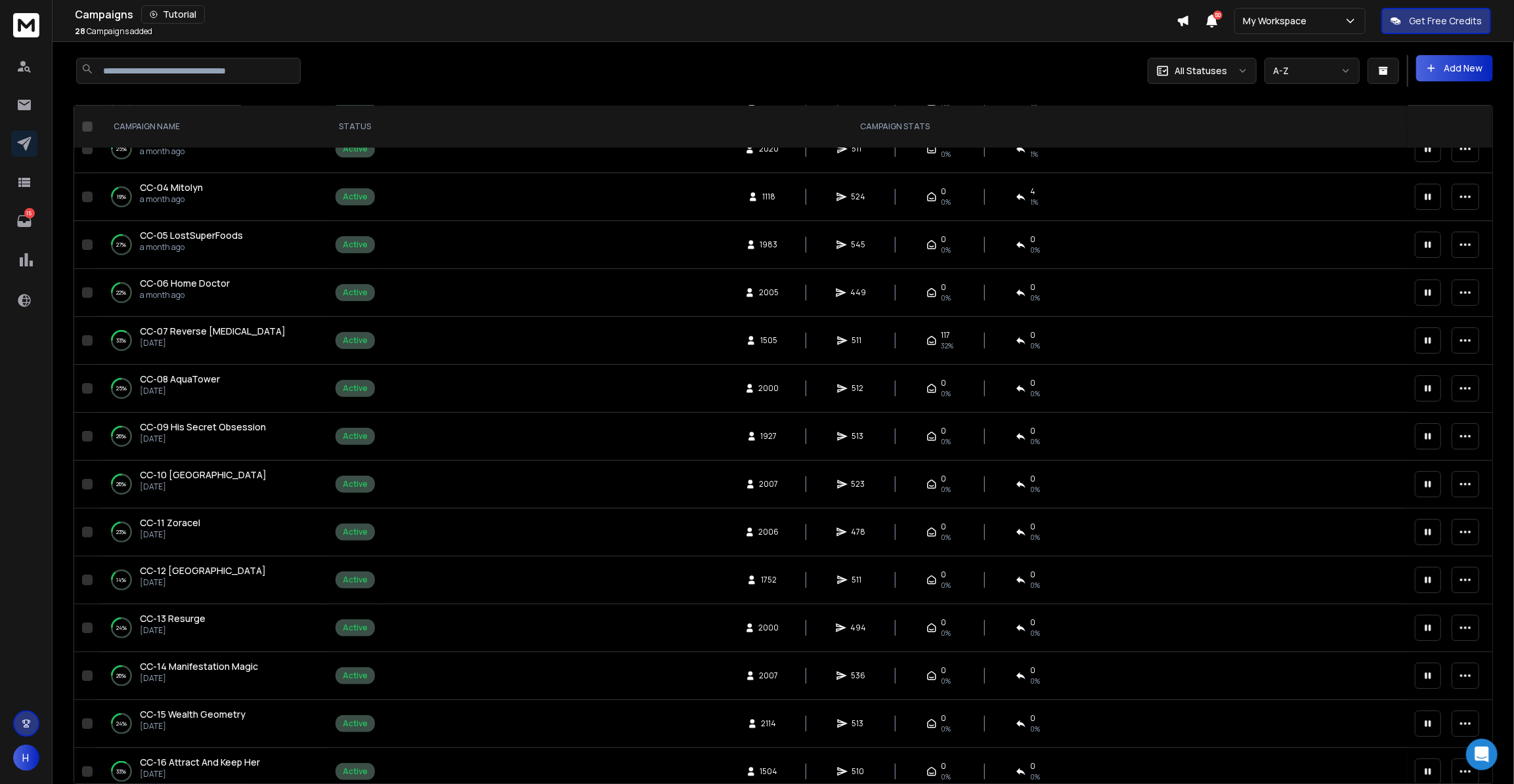
scroll to position [179, 0]
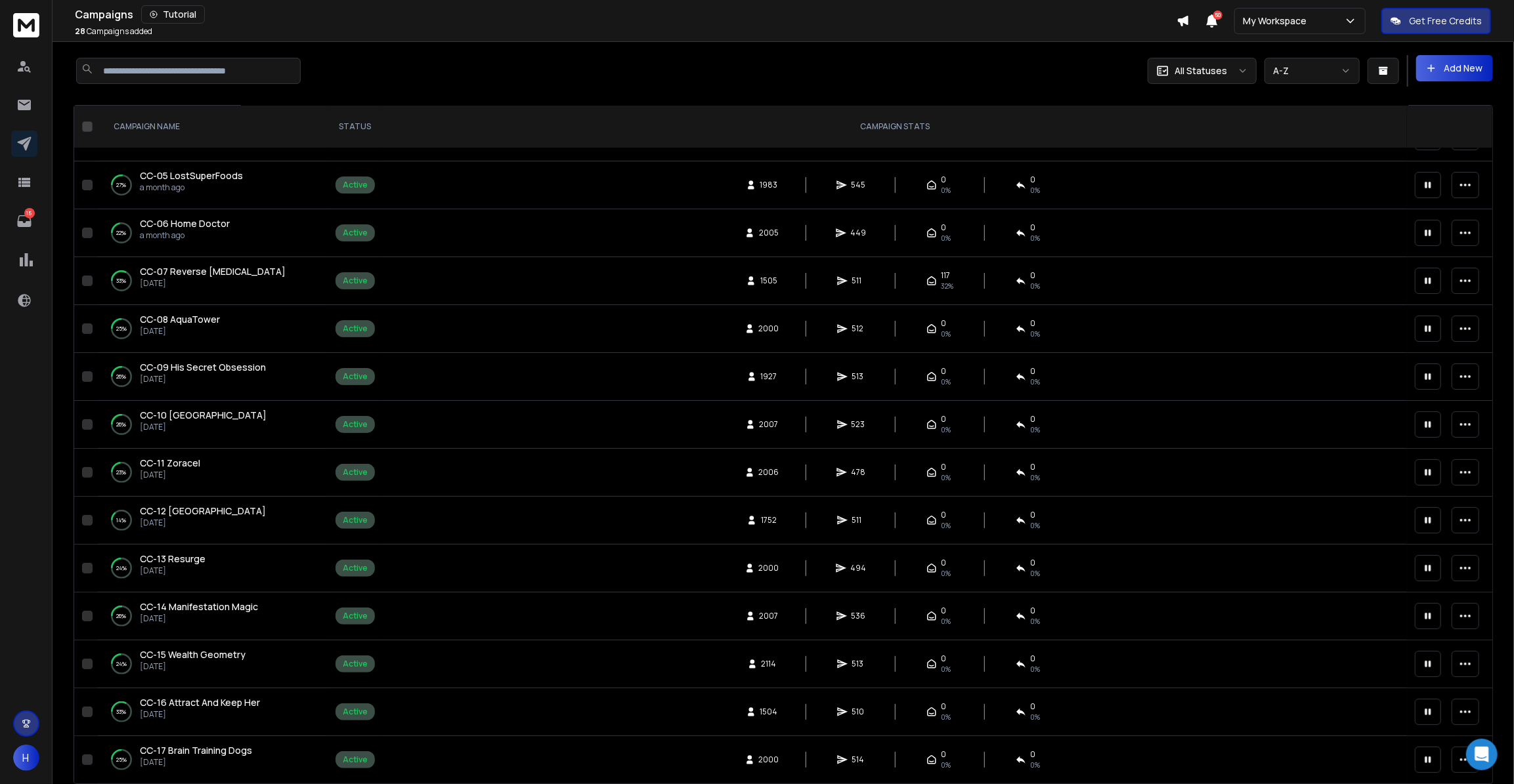
click at [181, 509] on span "CC-12 [GEOGRAPHIC_DATA]" at bounding box center [203, 510] width 126 height 12
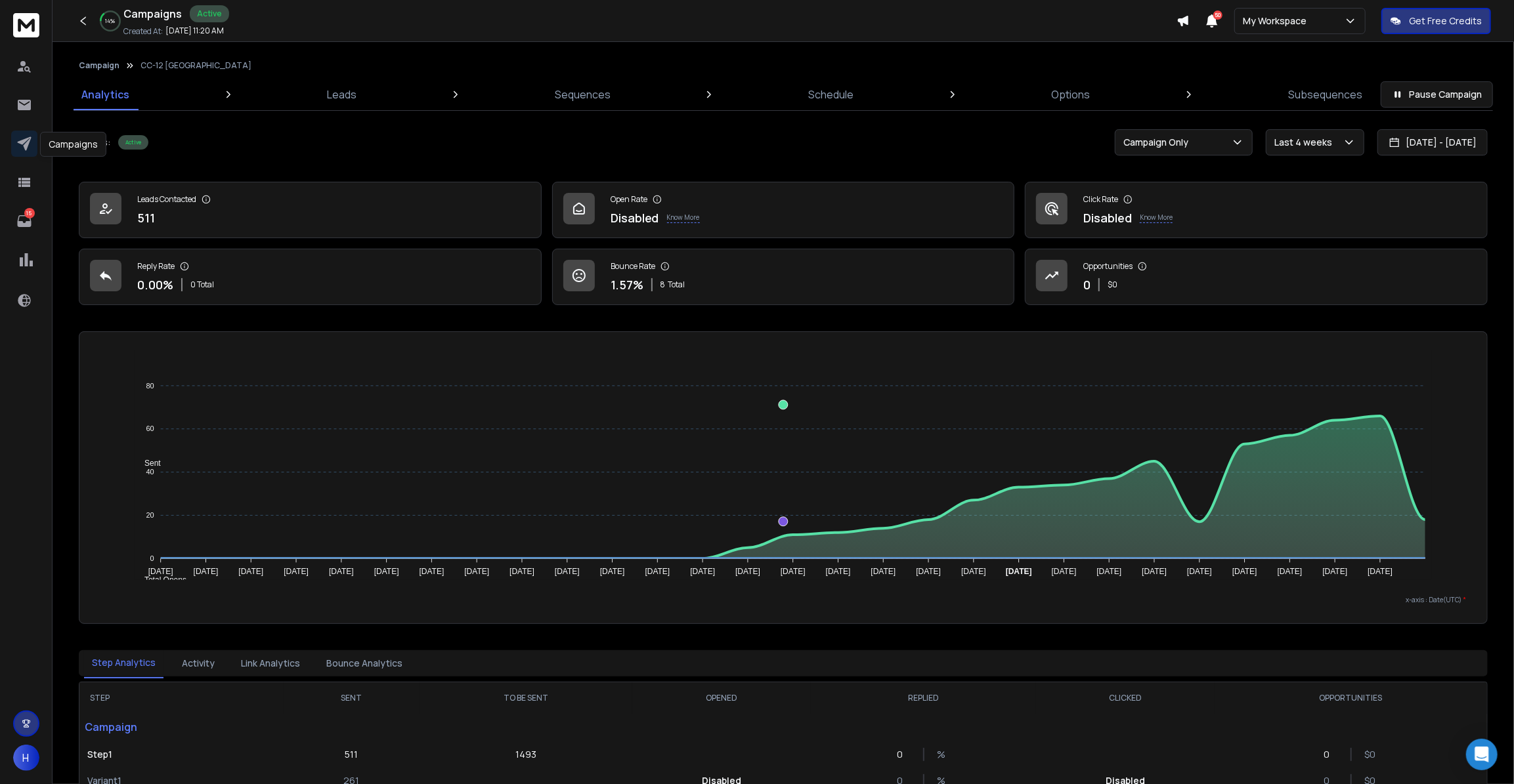
click at [25, 139] on icon at bounding box center [24, 144] width 16 height 16
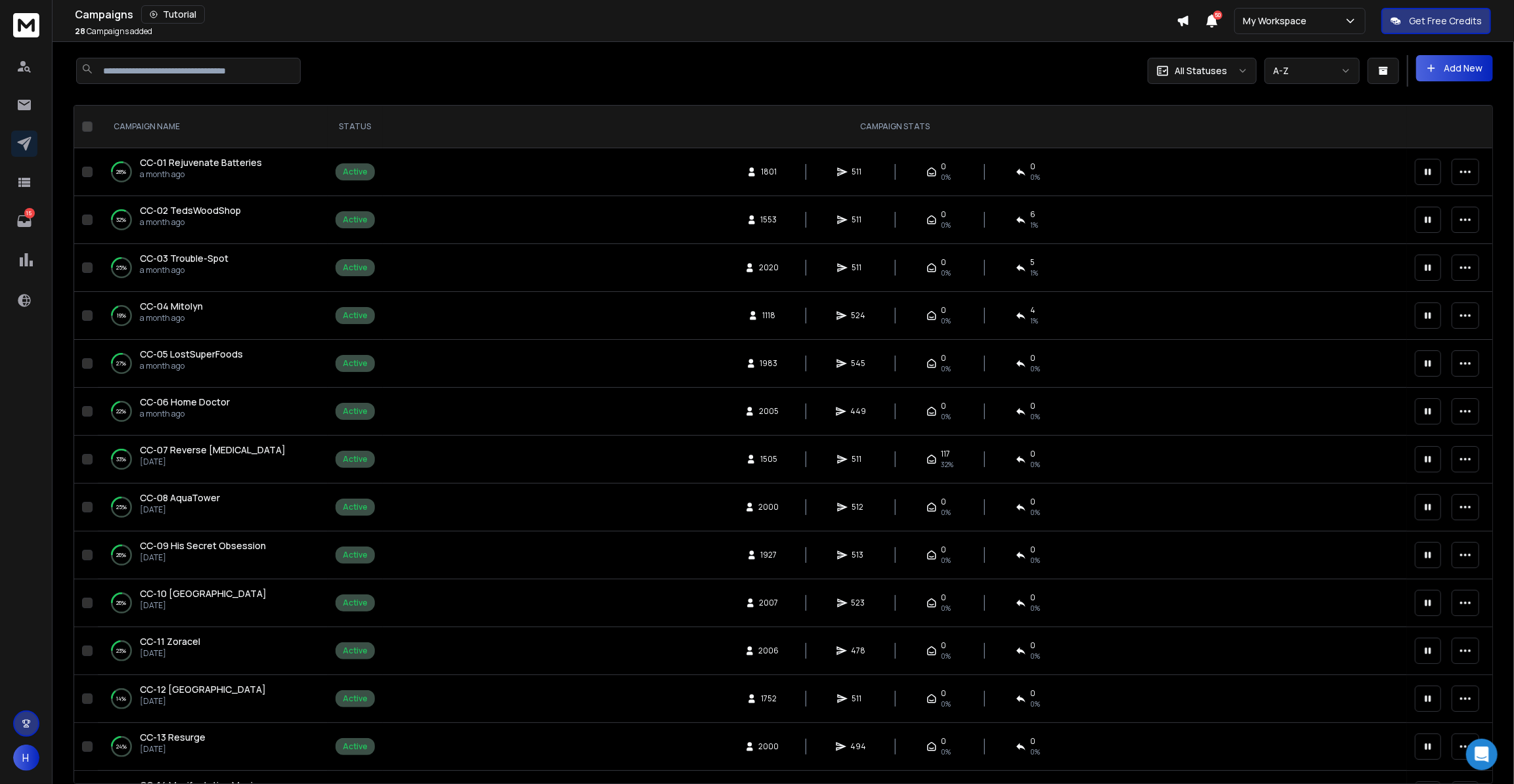
click at [197, 741] on span "CC-13 Resurge" at bounding box center [172, 736] width 66 height 12
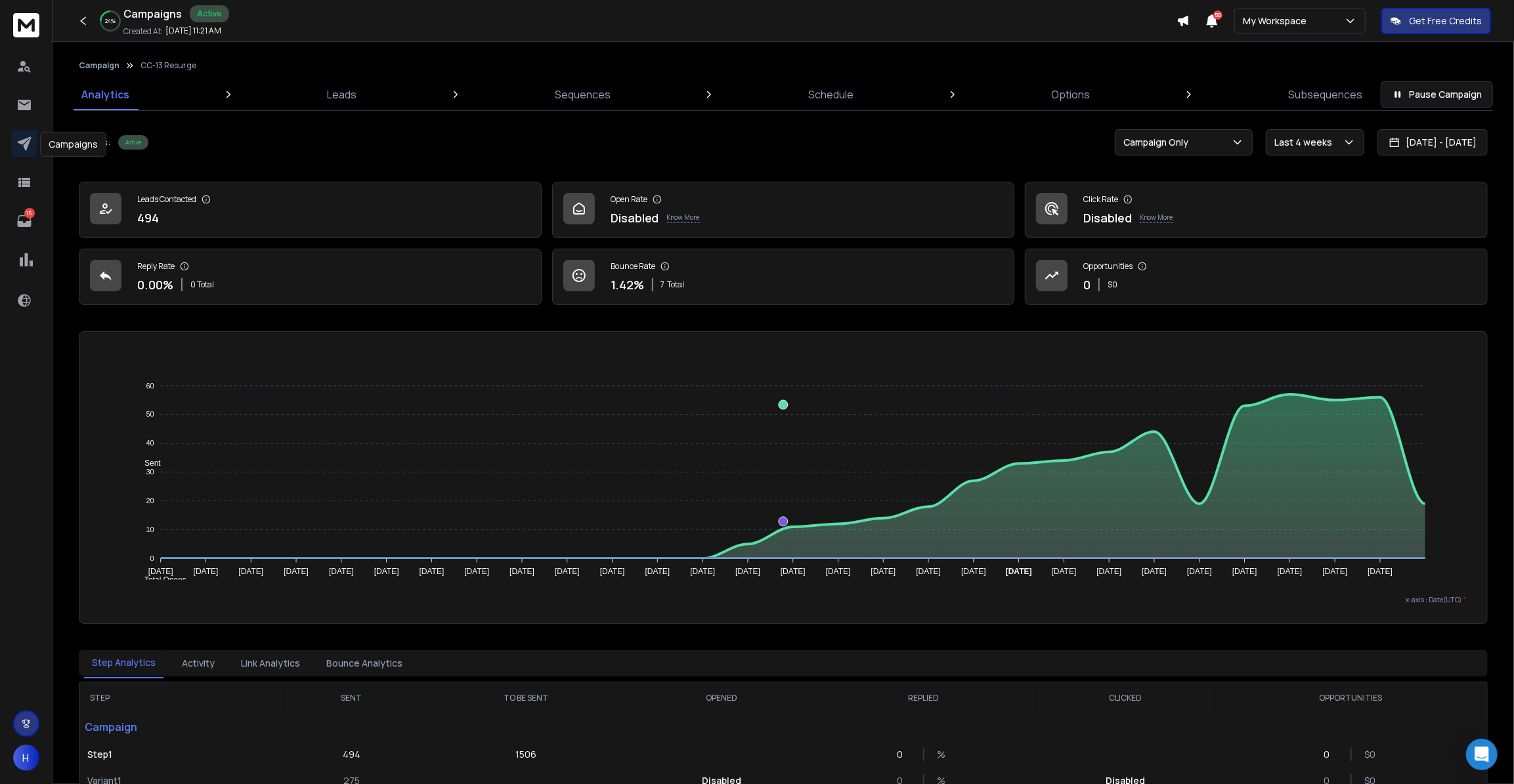
click at [25, 148] on icon at bounding box center [24, 144] width 13 height 13
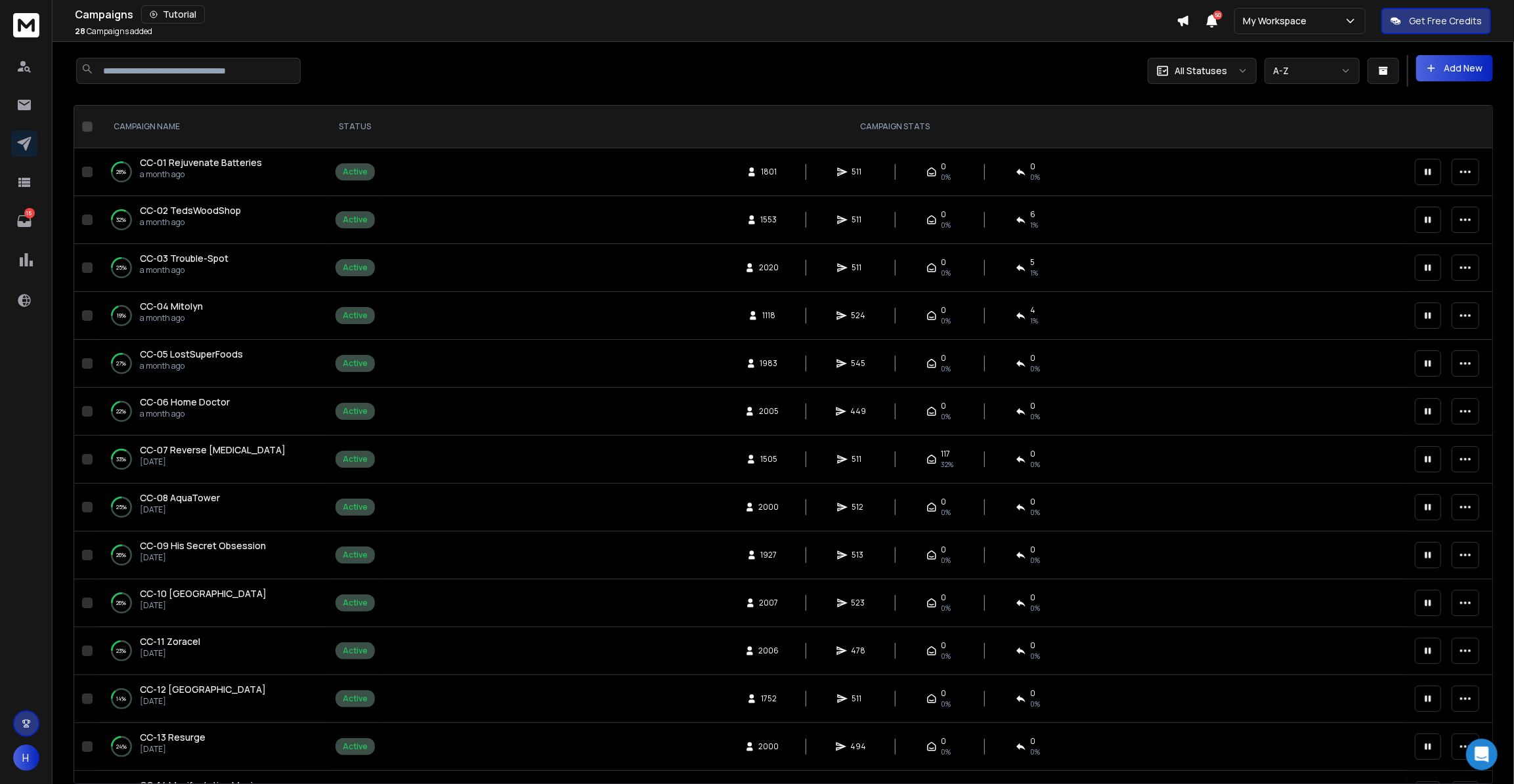
scroll to position [238, 0]
click at [151, 544] on span "CC-14 Manifestation Magic" at bounding box center [199, 546] width 118 height 12
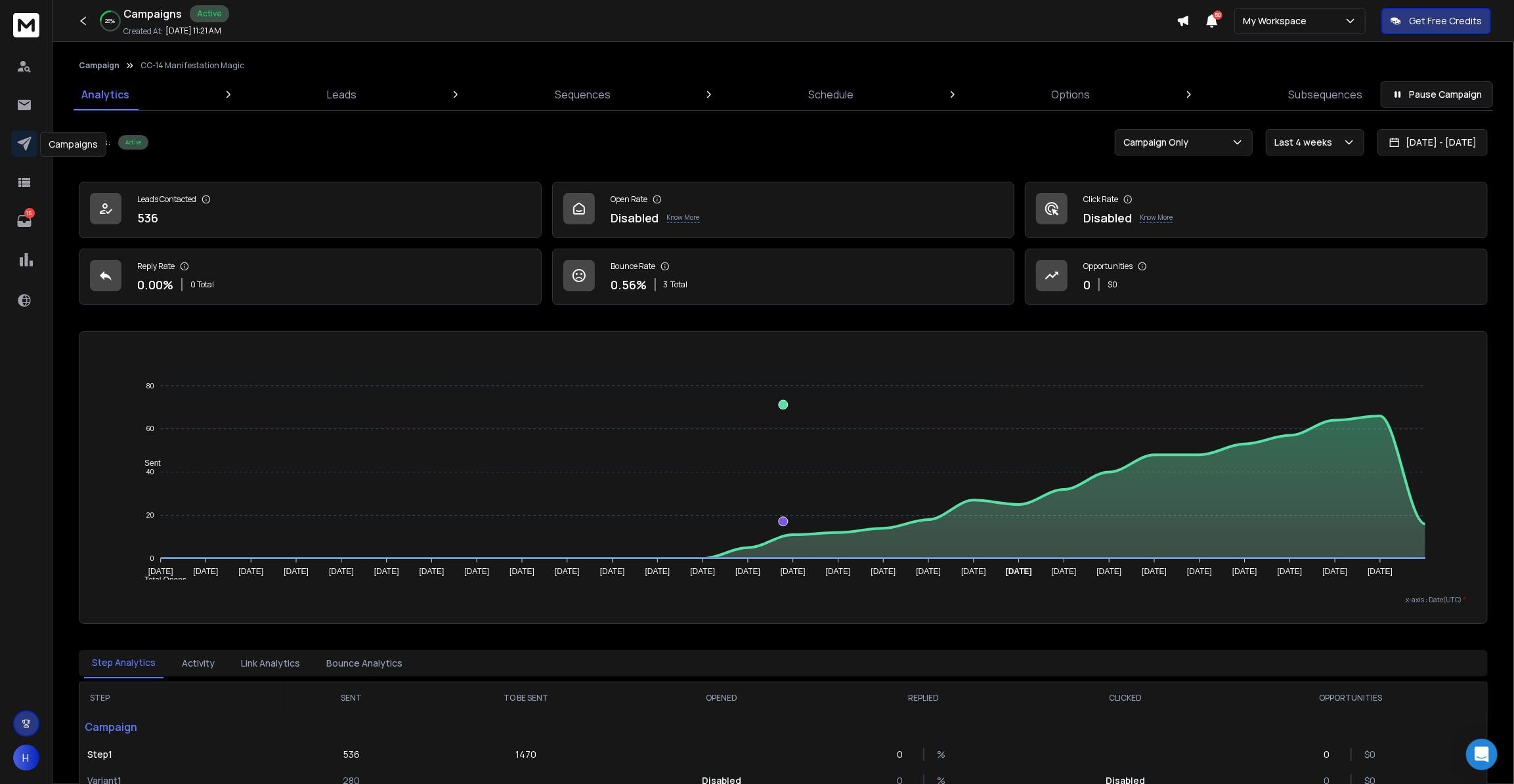
click at [26, 150] on icon at bounding box center [24, 144] width 13 height 13
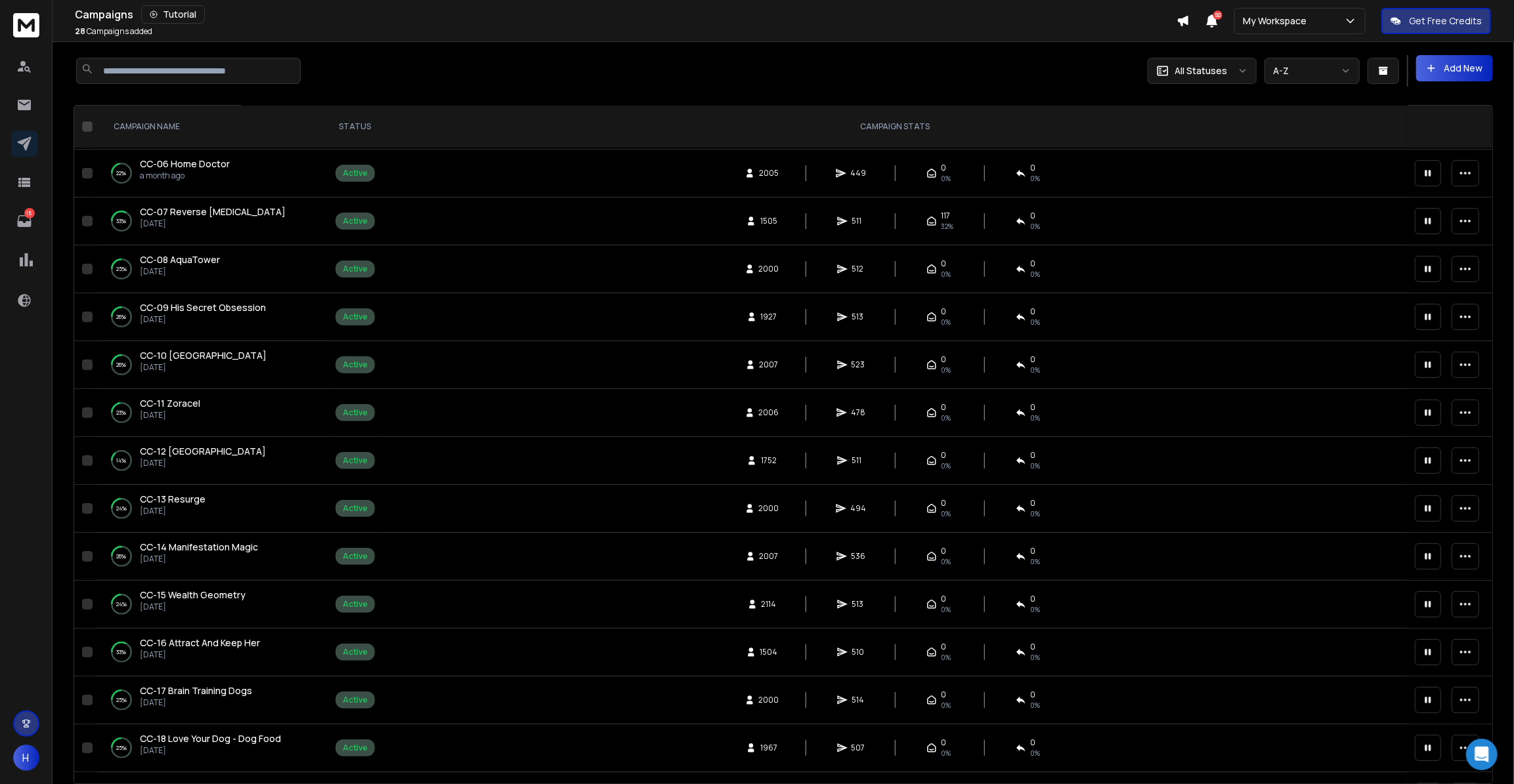
scroll to position [298, 0]
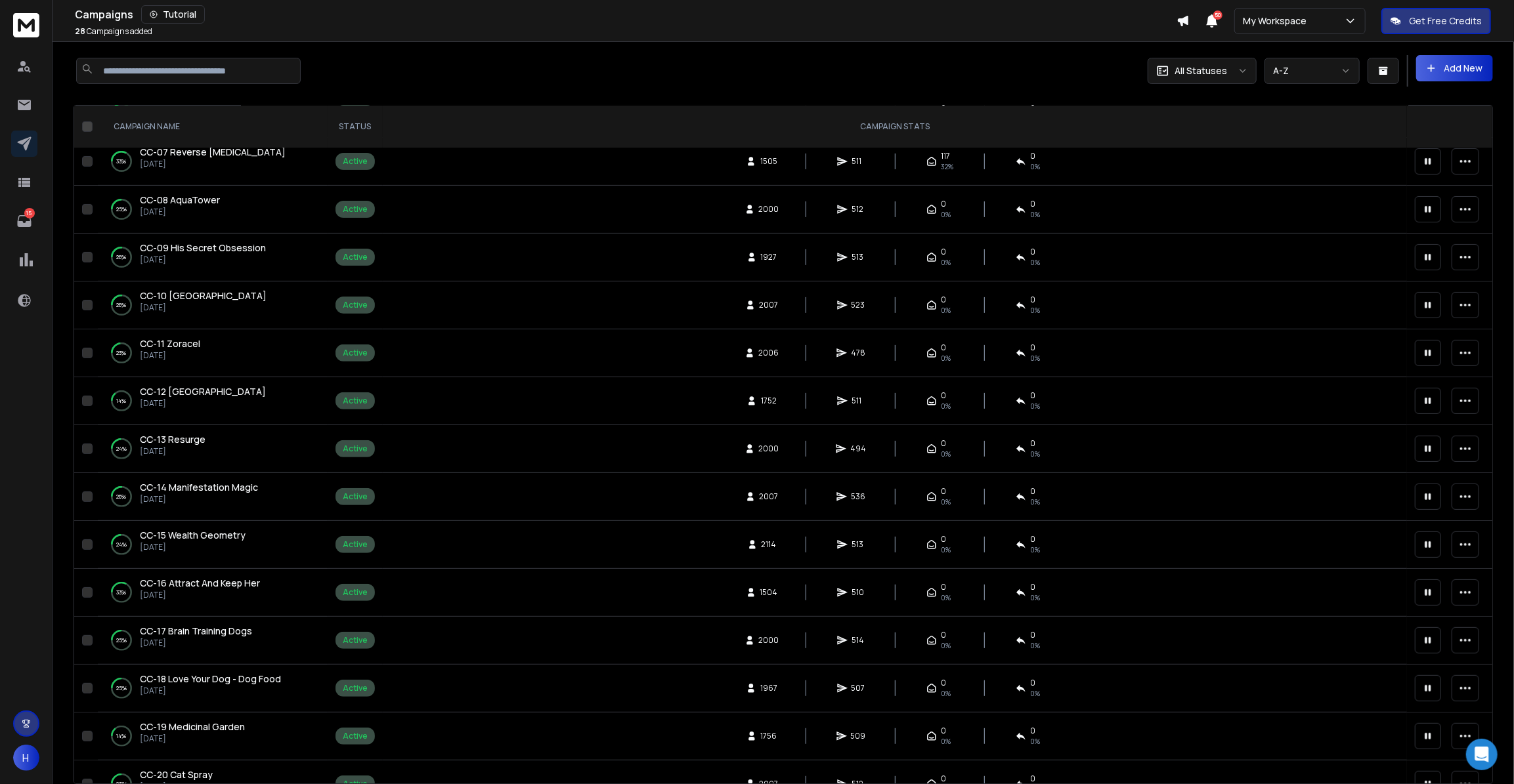
click at [217, 544] on p "[DATE]" at bounding box center [192, 547] width 106 height 10
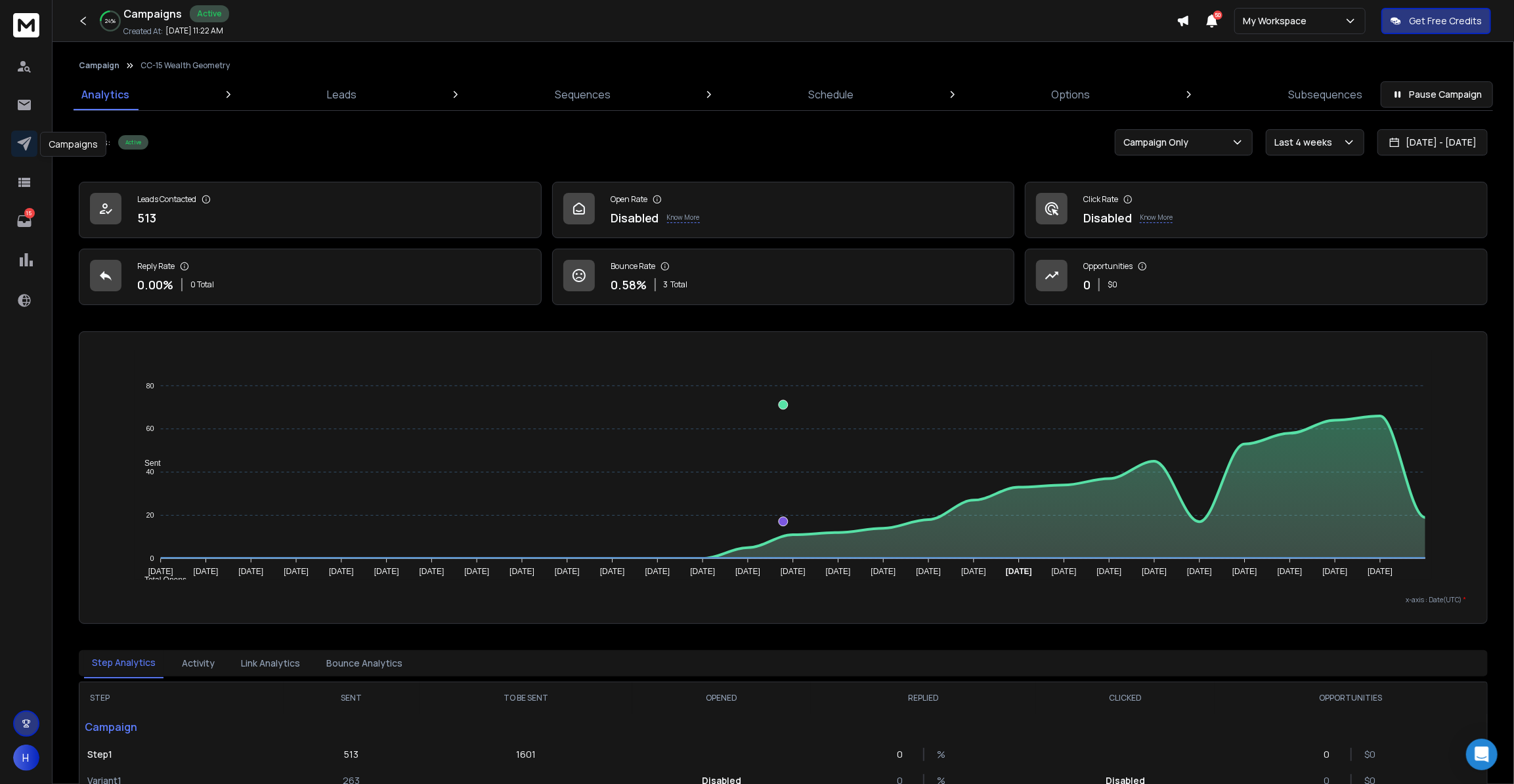
click at [18, 153] on link at bounding box center [25, 144] width 27 height 27
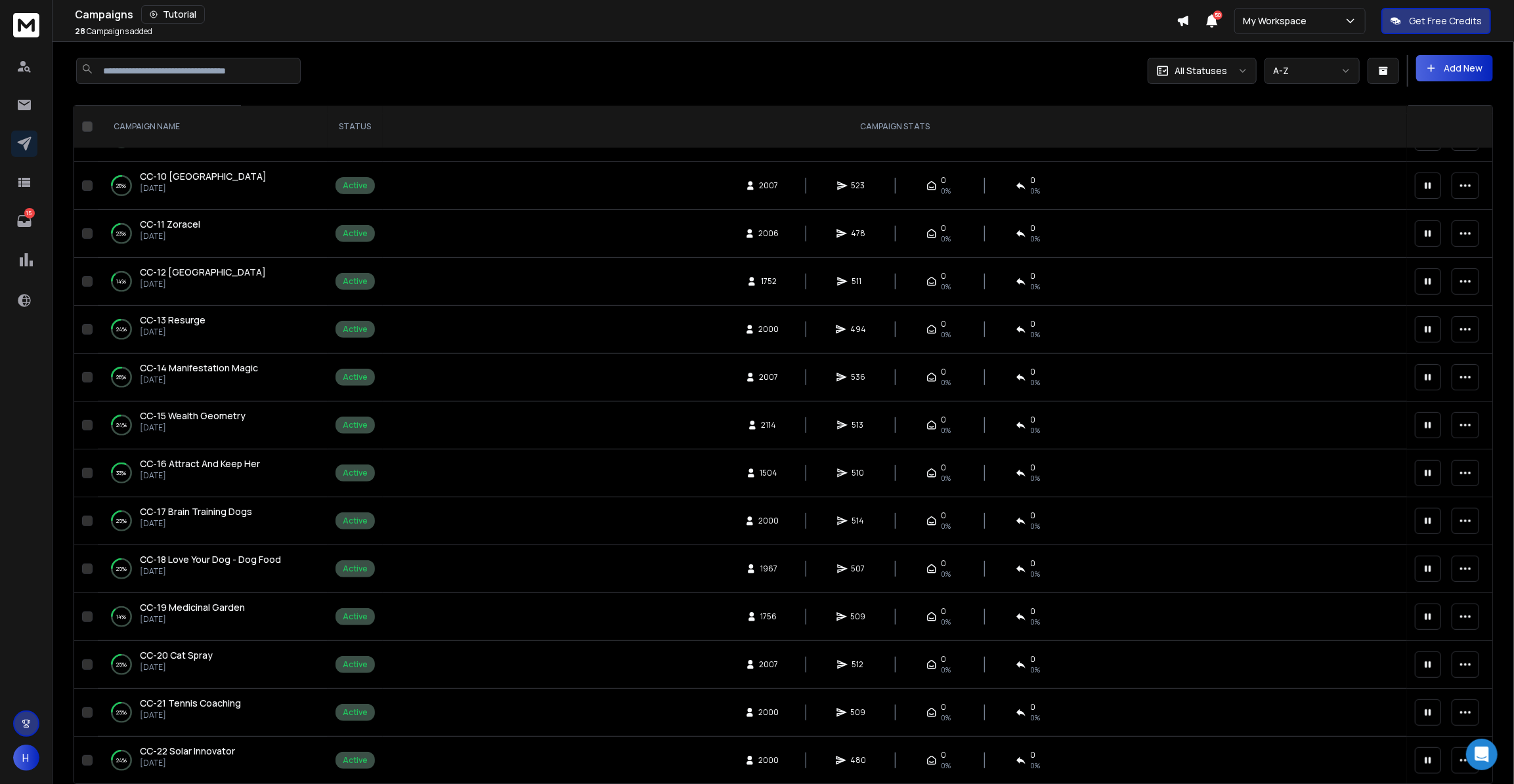
scroll to position [477, 0]
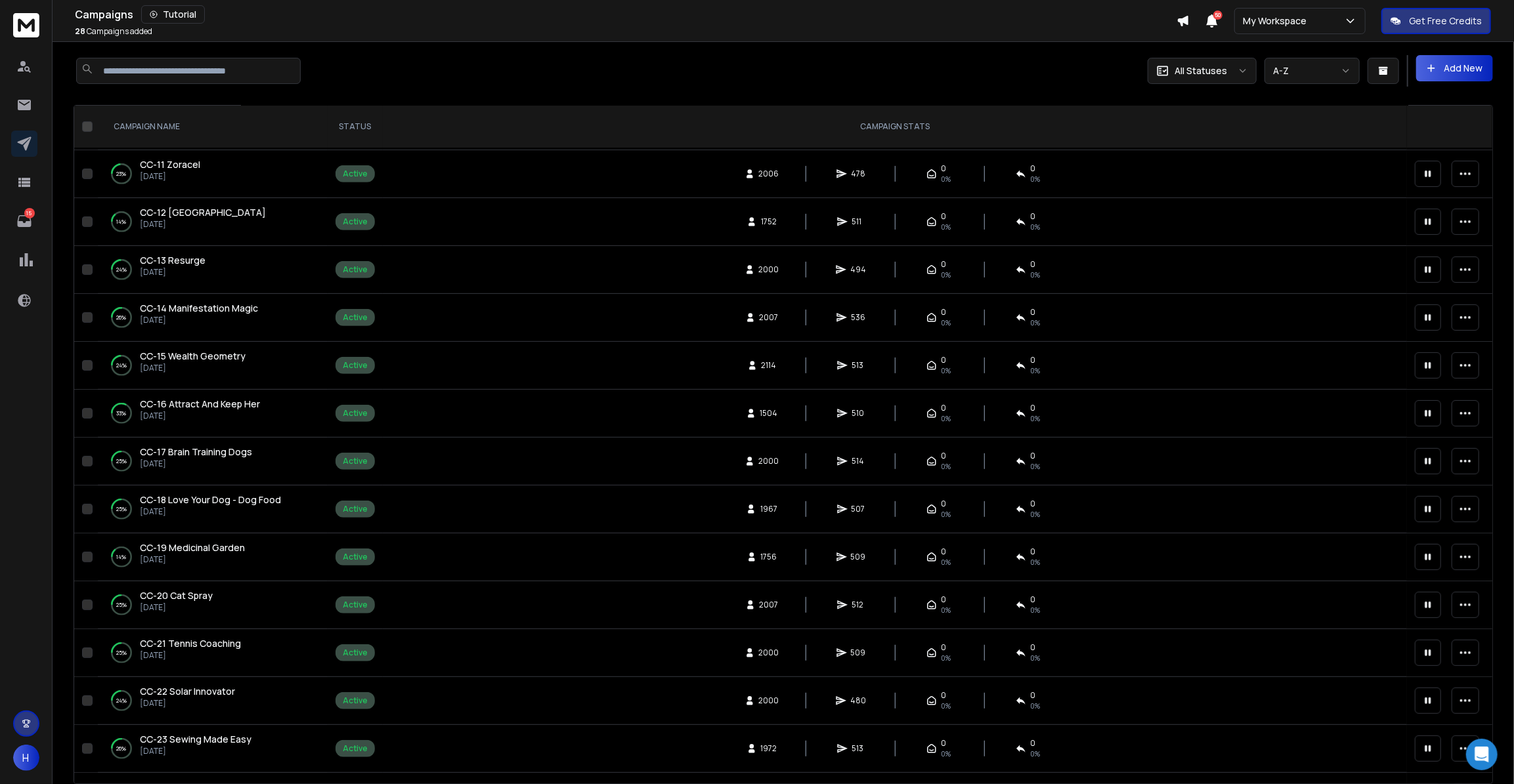
click at [212, 399] on span "CC-16 Attract And Keep Her" at bounding box center [200, 403] width 120 height 12
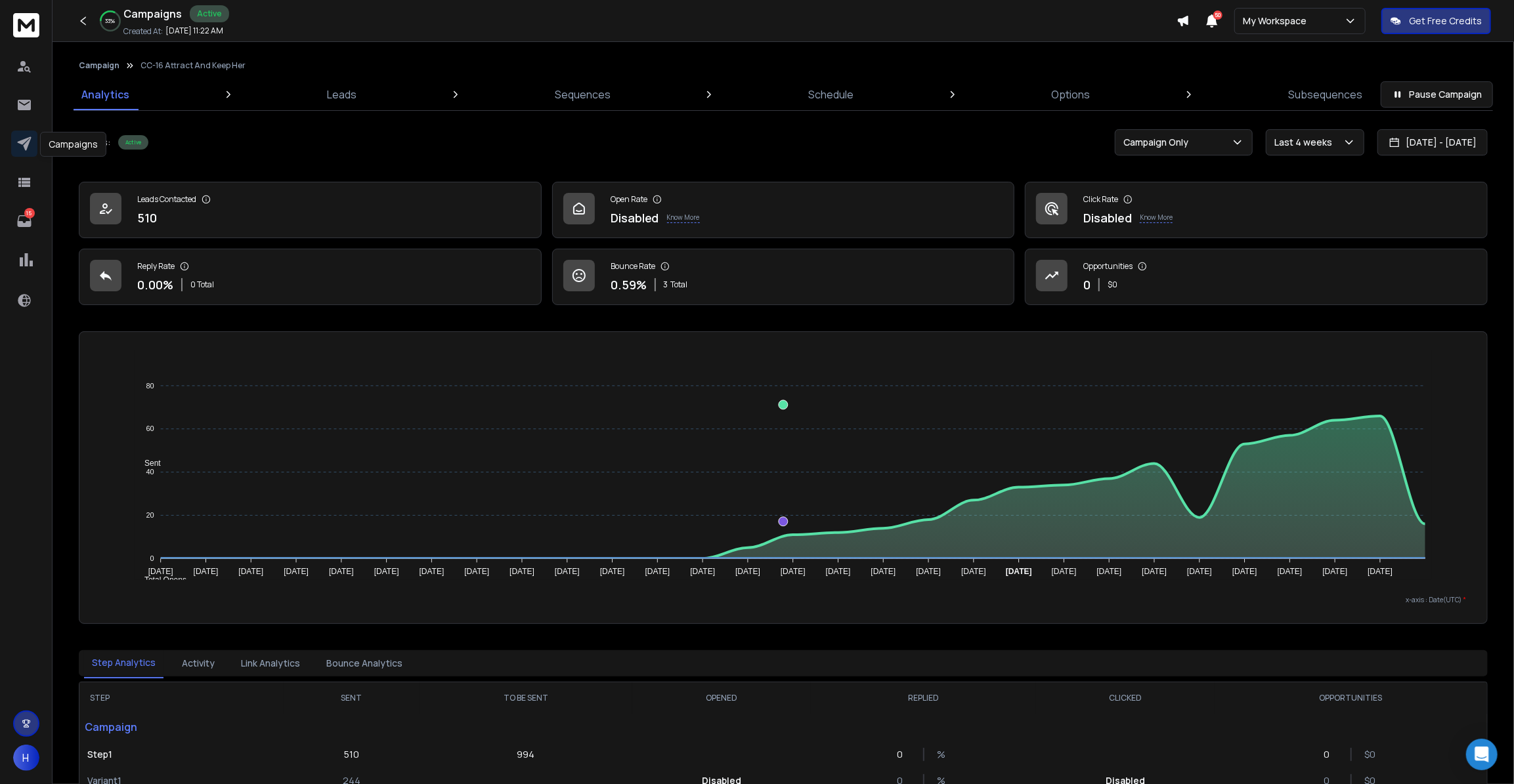
click at [22, 138] on icon at bounding box center [24, 144] width 16 height 16
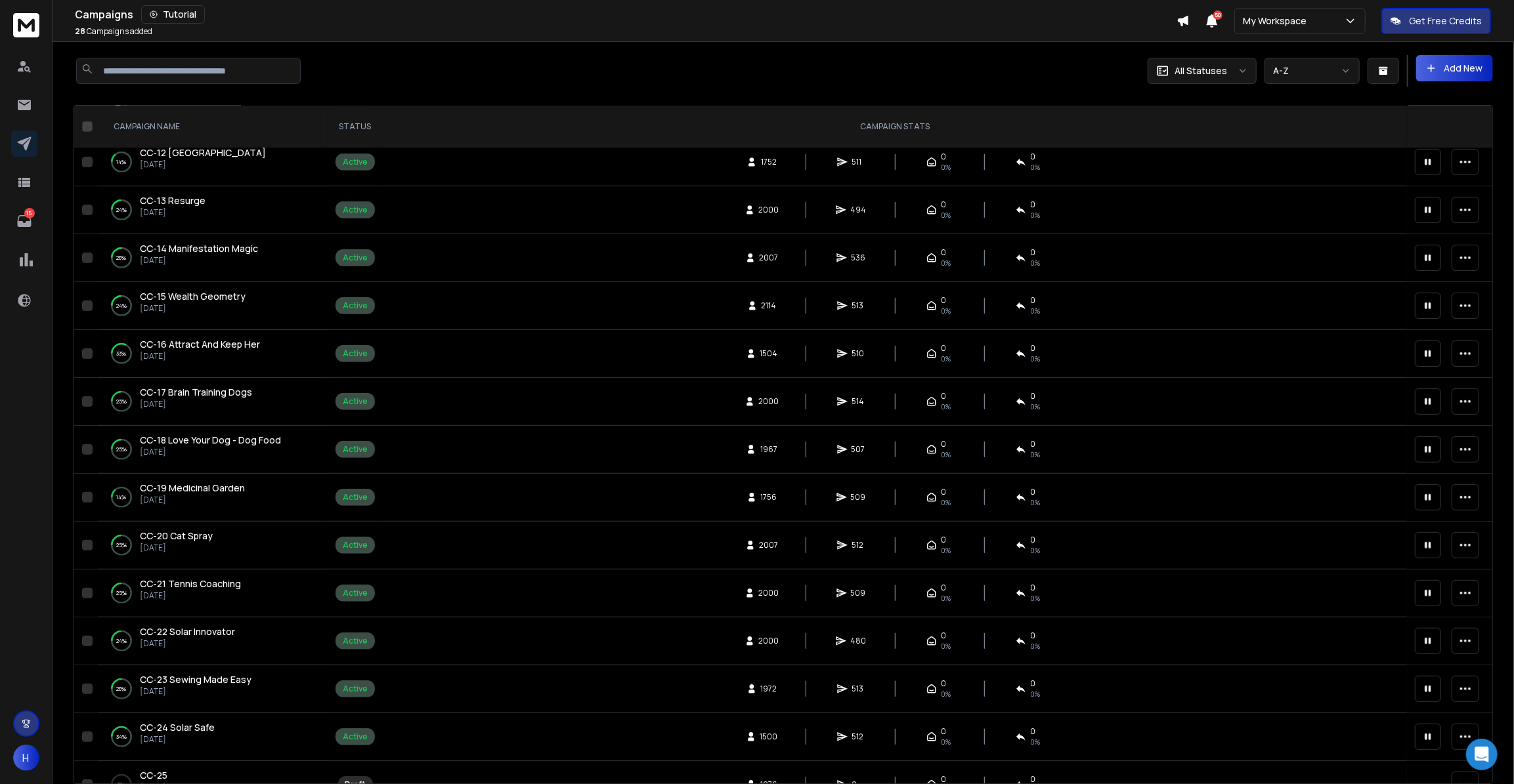
scroll to position [597, 0]
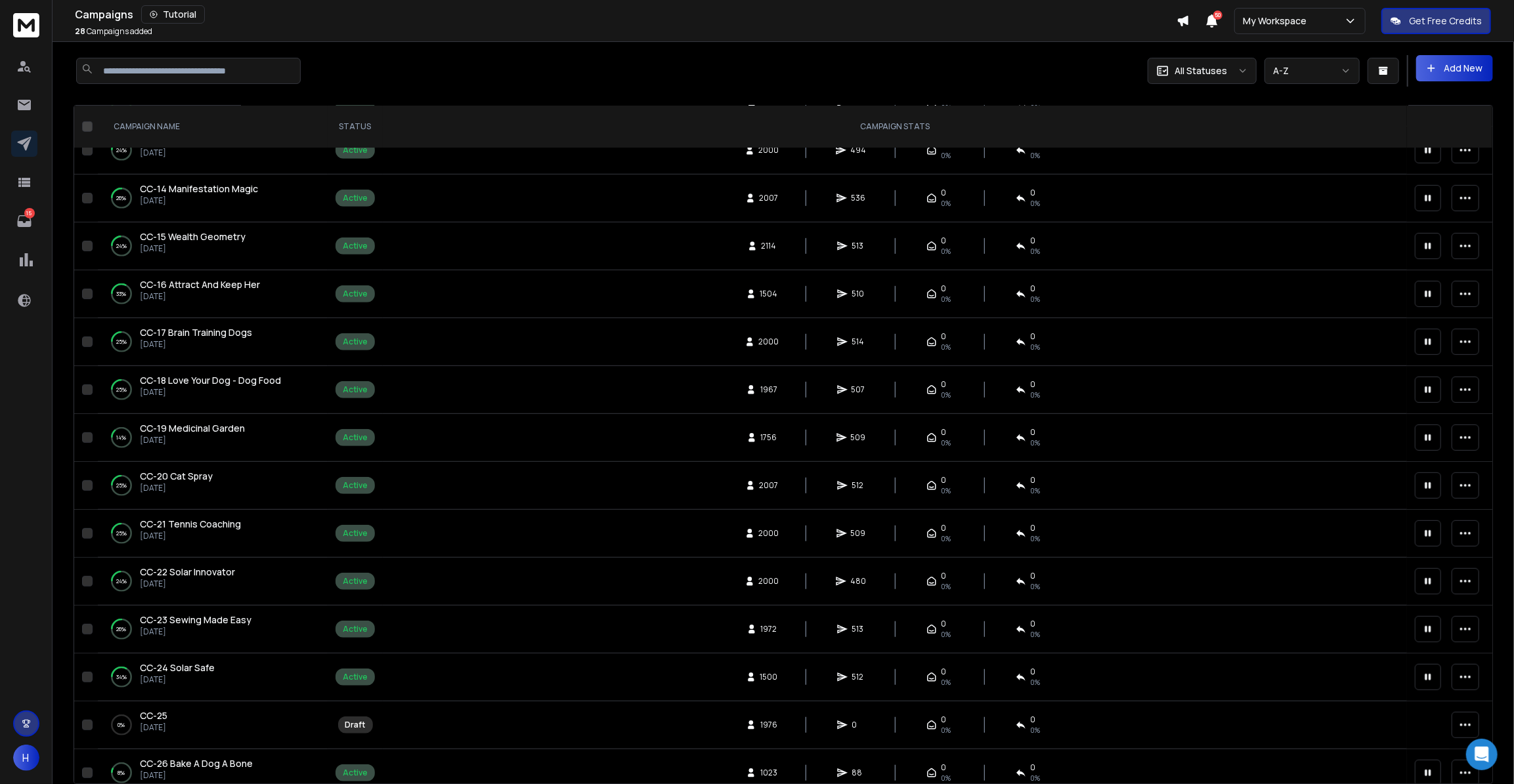
click at [195, 293] on p "[DATE]" at bounding box center [200, 296] width 120 height 10
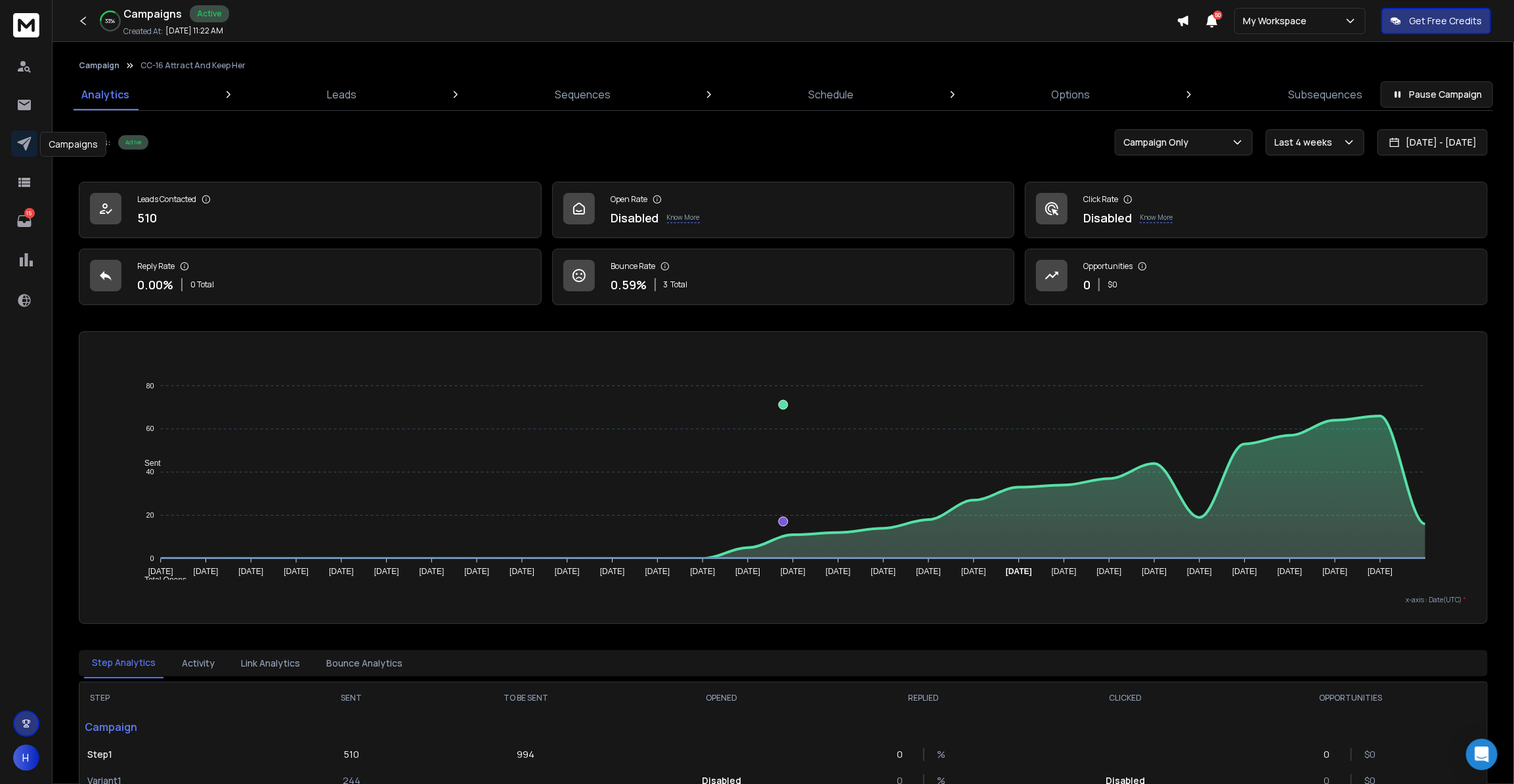
click at [18, 144] on icon at bounding box center [24, 144] width 16 height 16
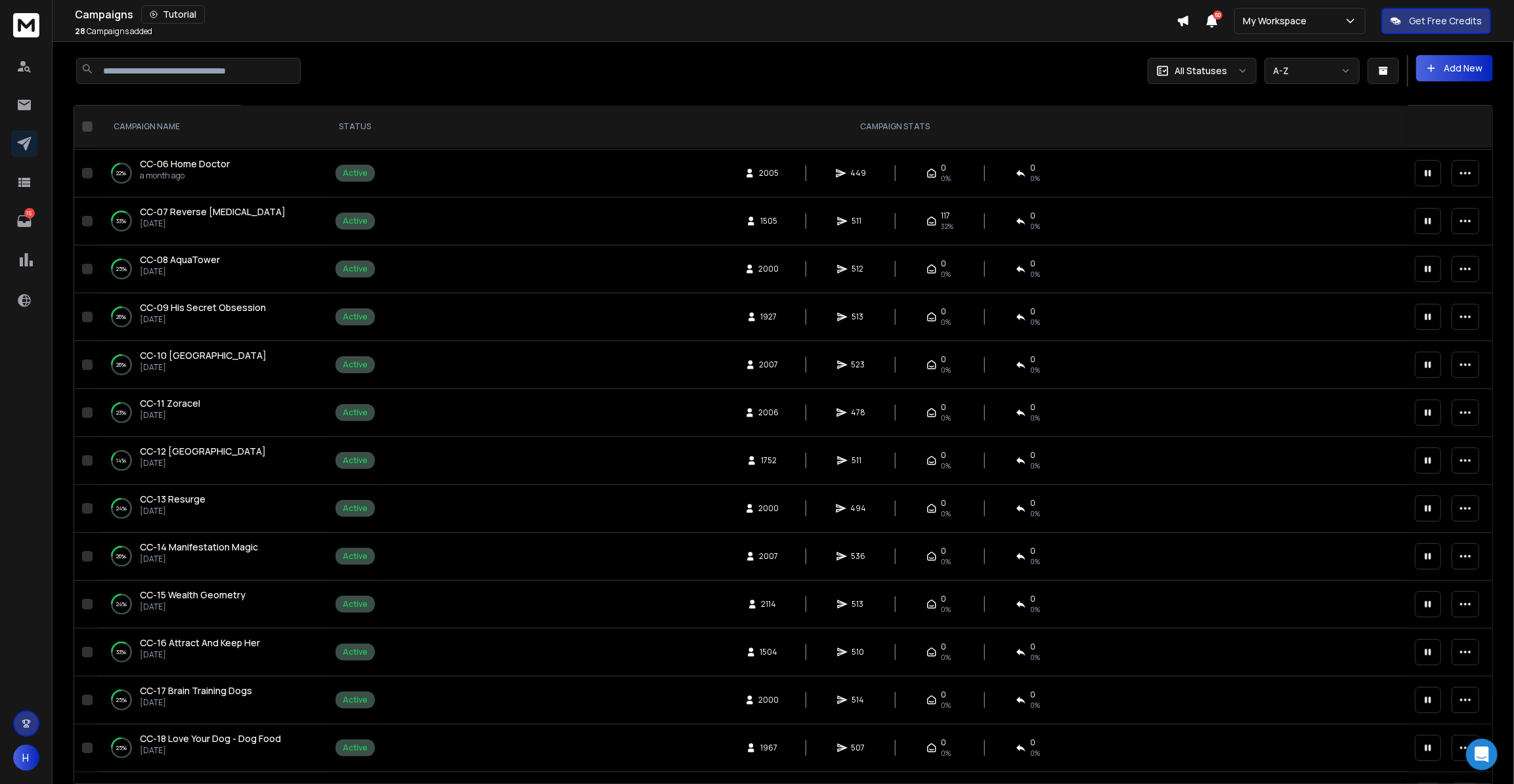
scroll to position [714, 0]
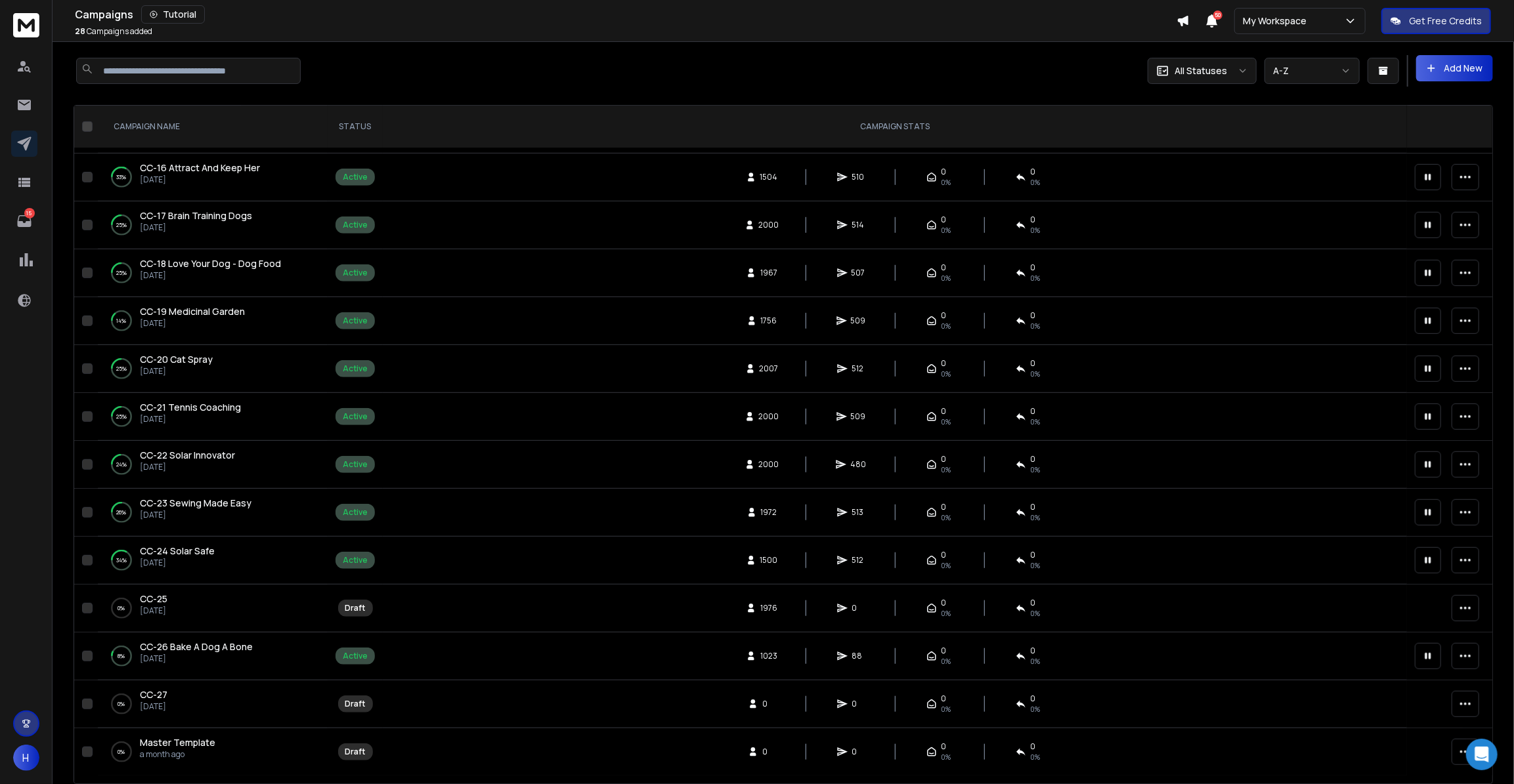
click at [183, 216] on span "CC-17 Brain Training Dogs" at bounding box center [196, 215] width 112 height 12
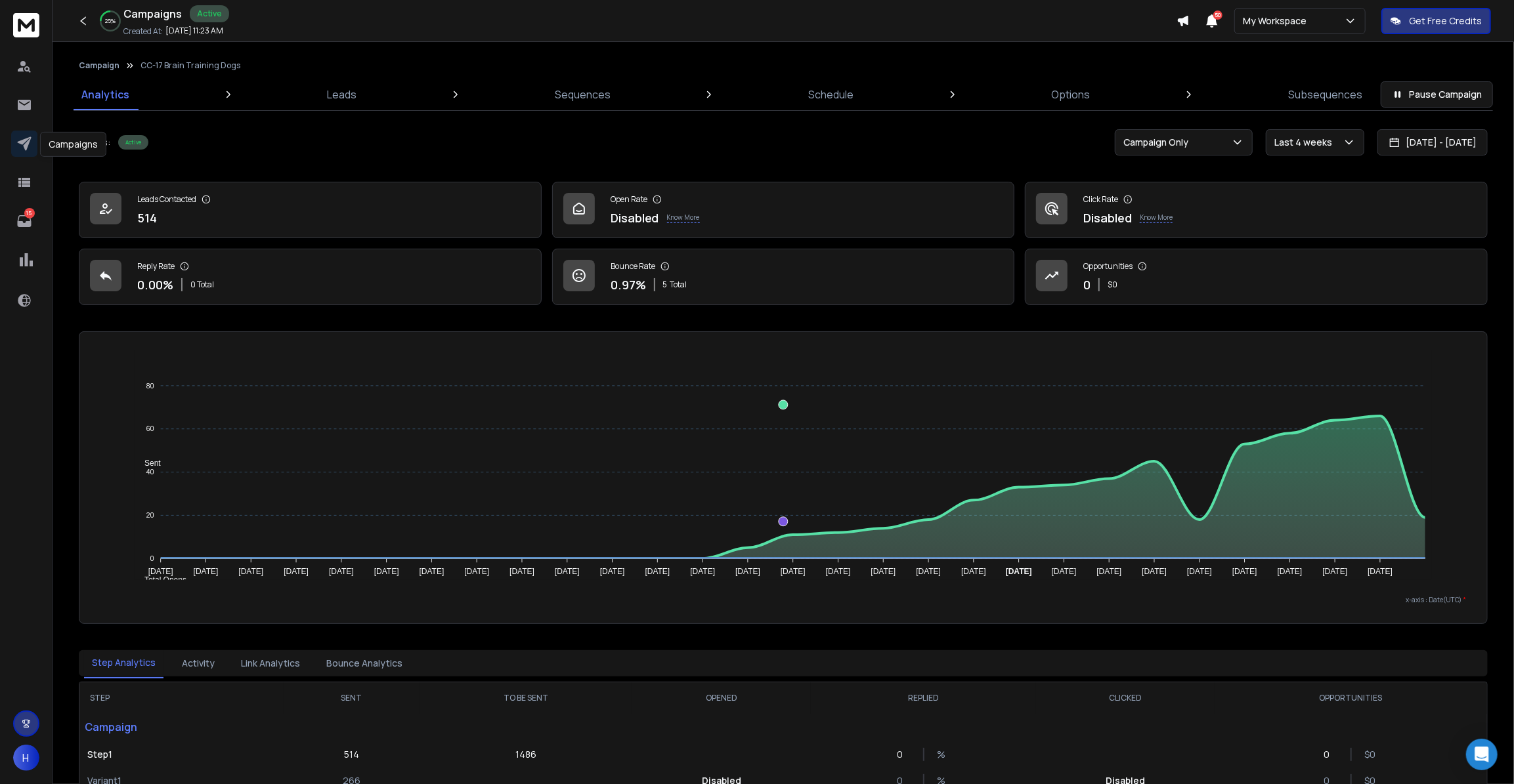
click at [25, 144] on icon at bounding box center [24, 144] width 16 height 16
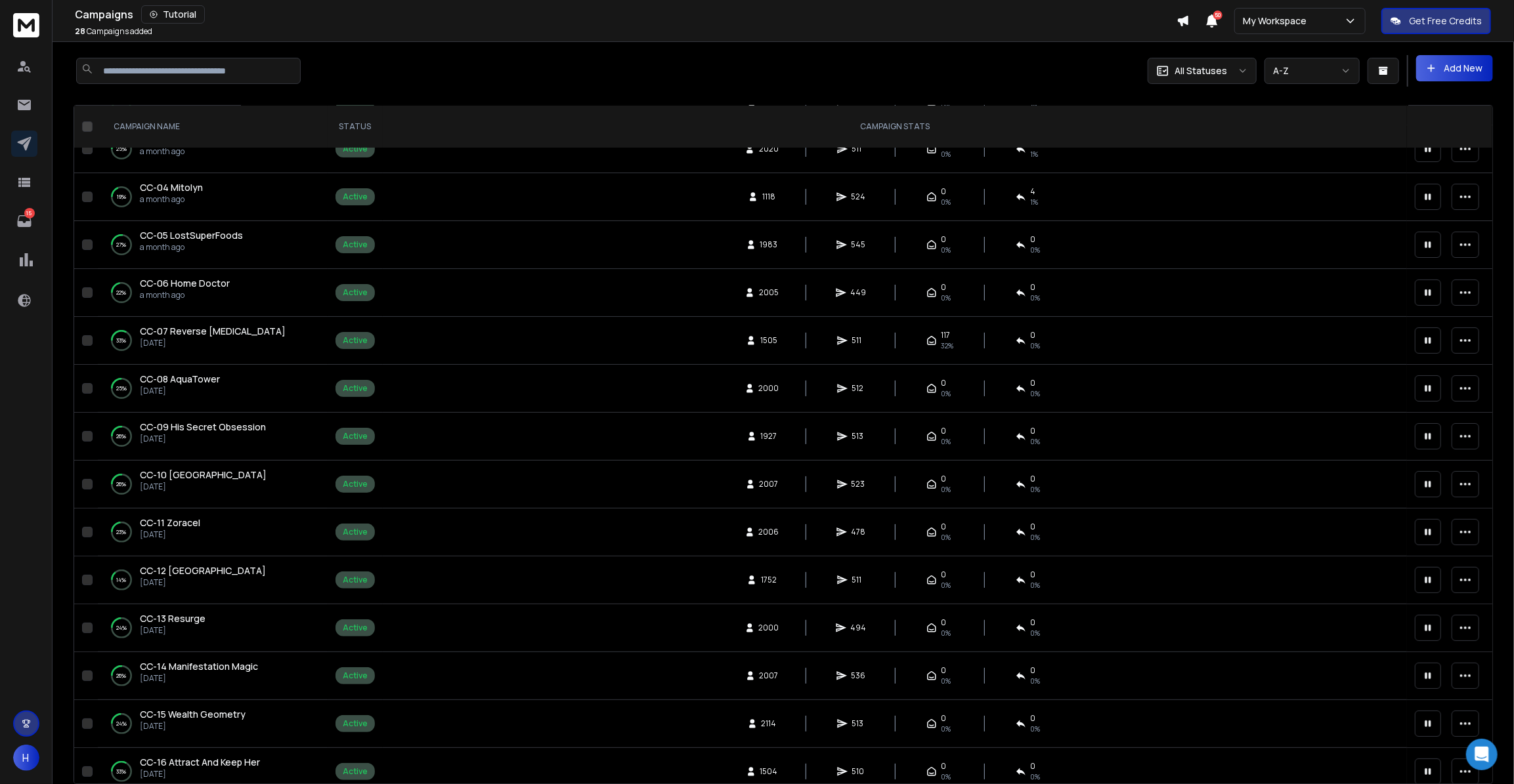
scroll to position [238, 0]
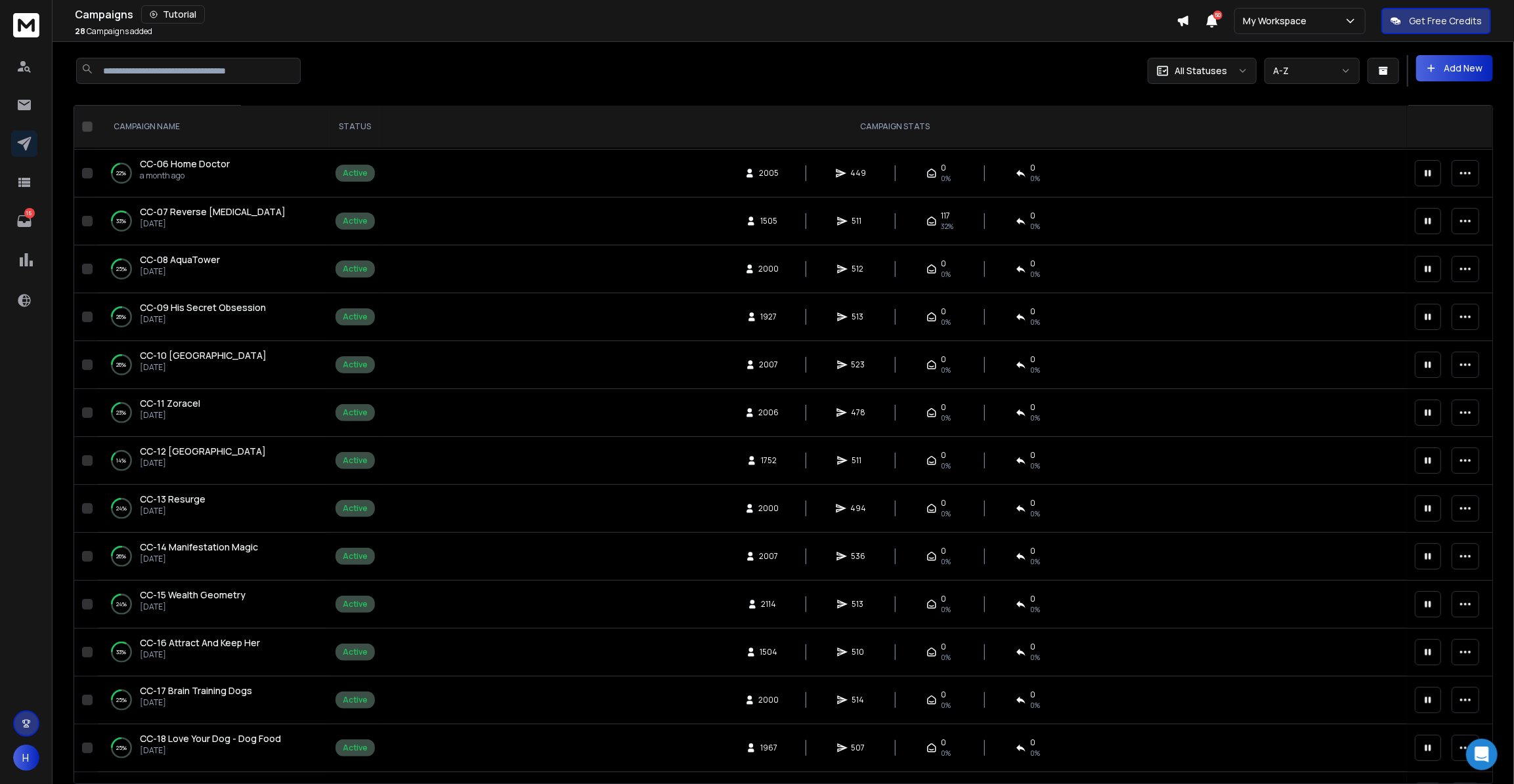
click at [180, 741] on span "CC-18 Love Your Dog - Dog Food" at bounding box center [210, 738] width 141 height 12
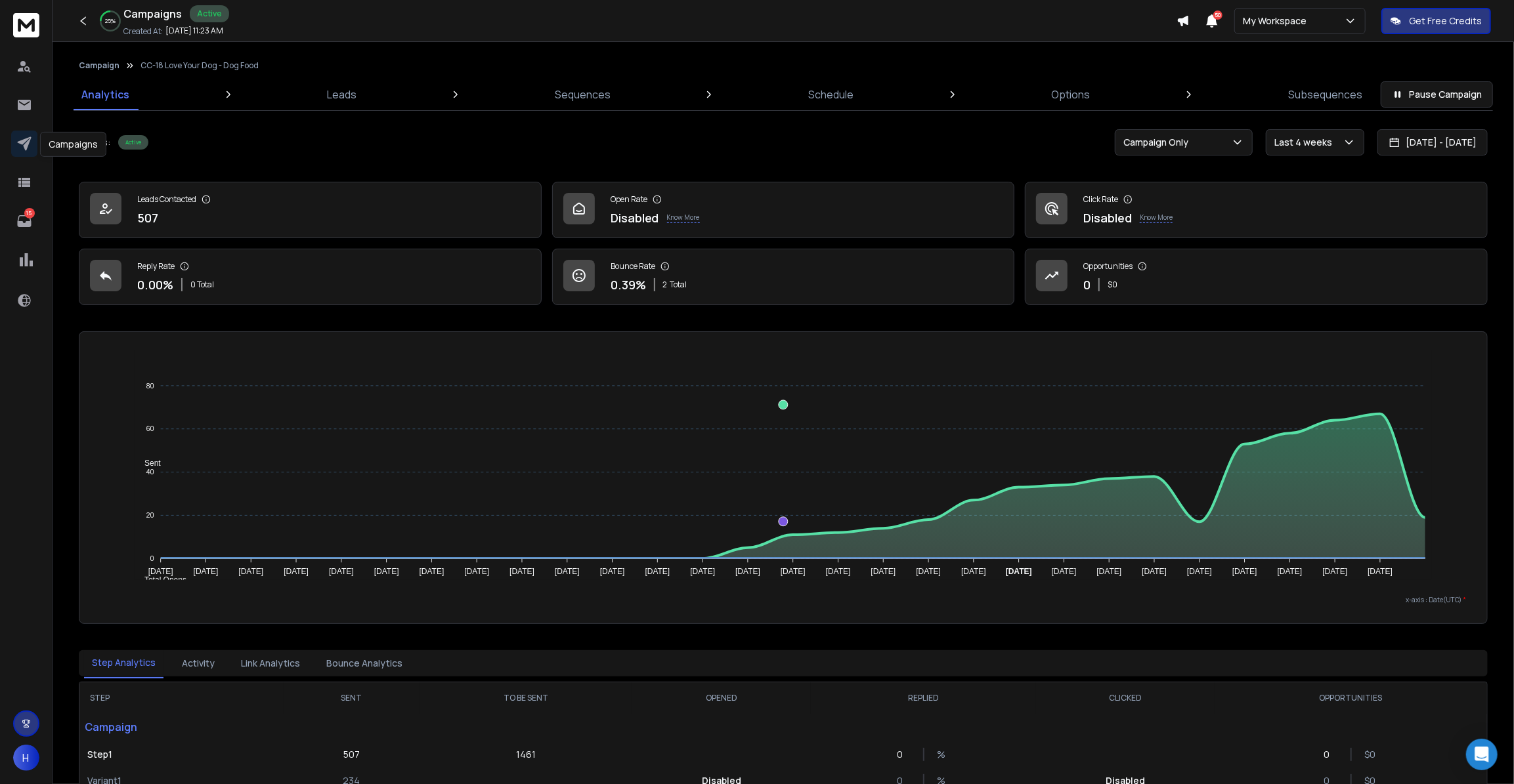
click at [21, 145] on icon at bounding box center [24, 144] width 16 height 16
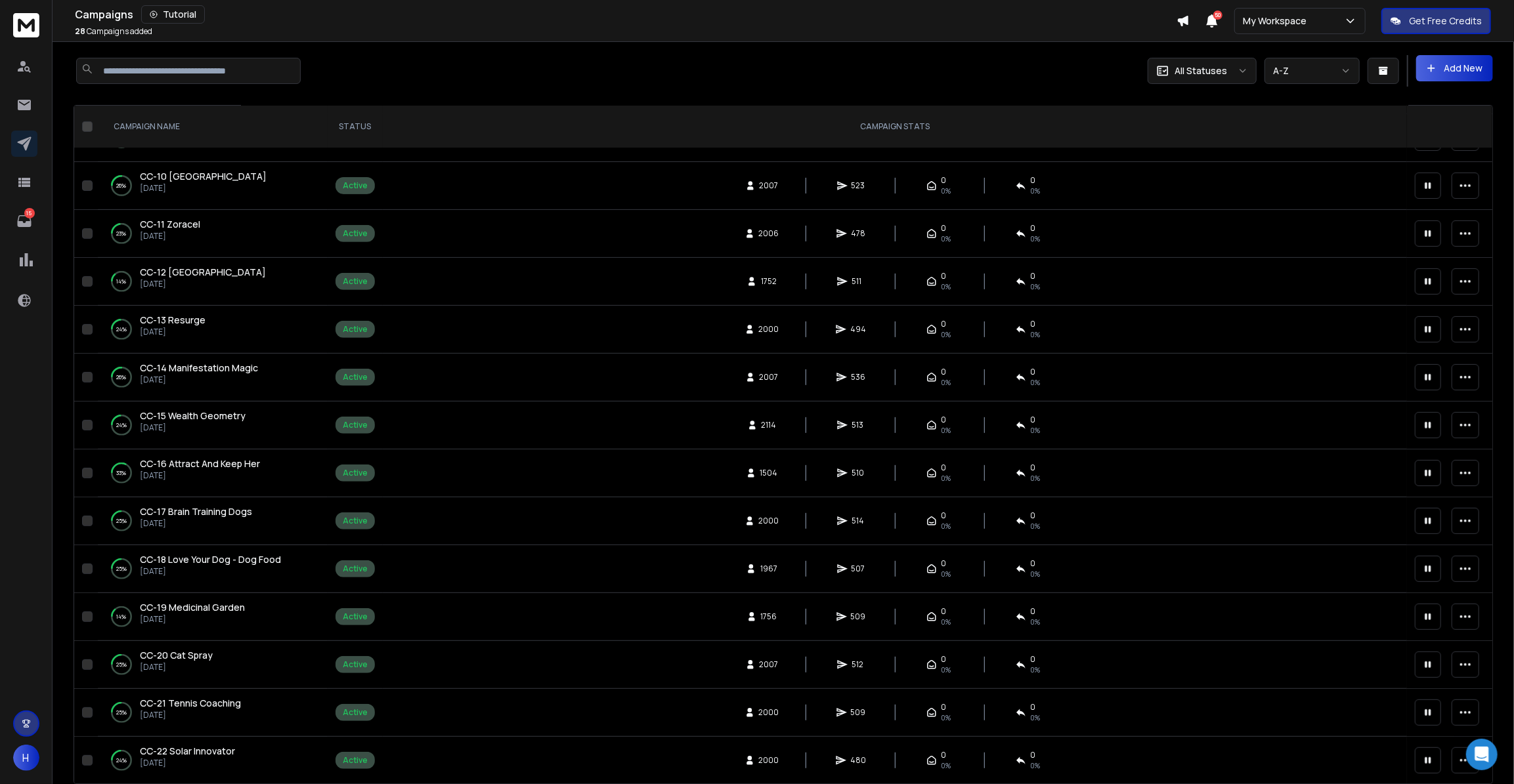
scroll to position [537, 0]
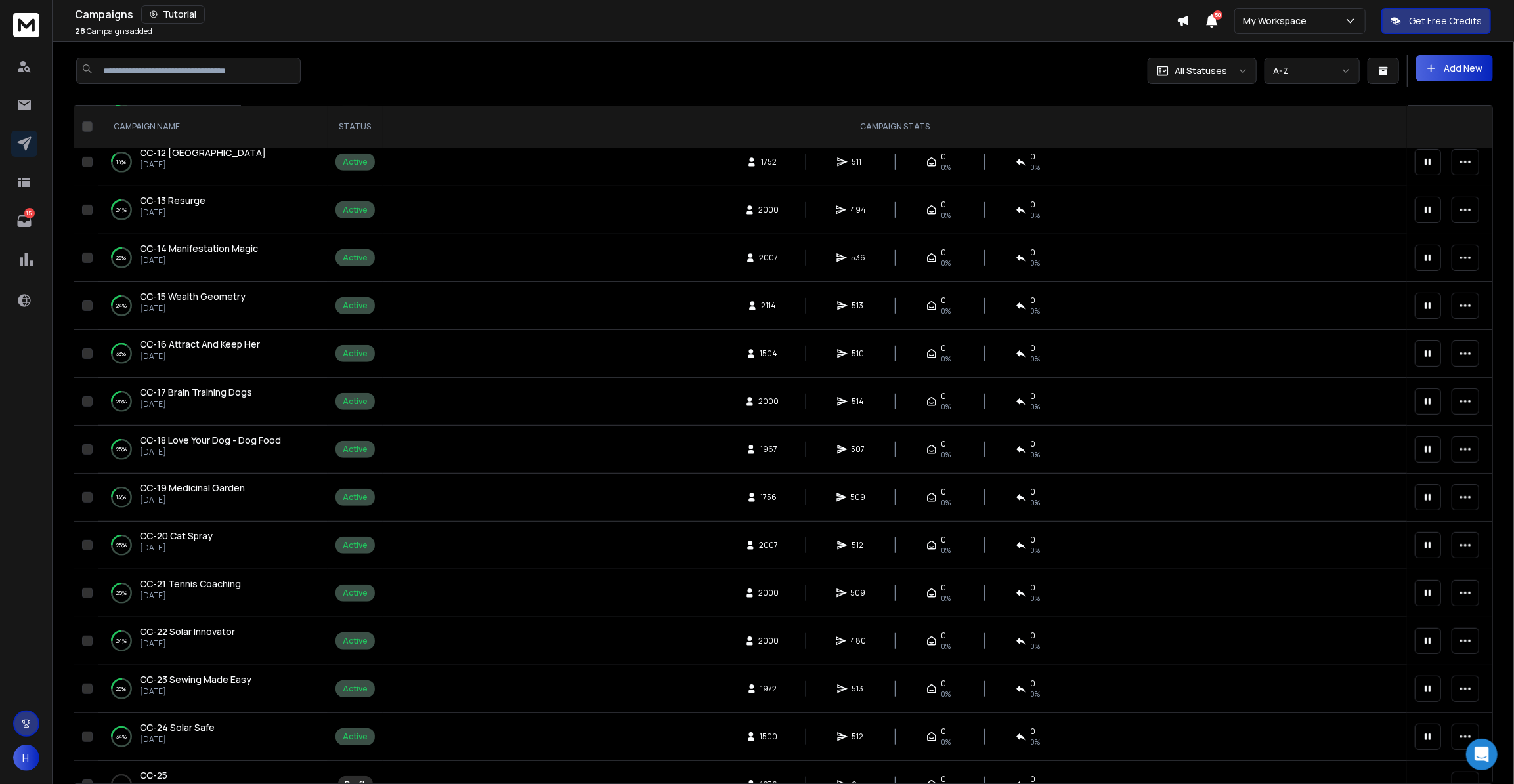
click at [180, 487] on span "CC-19 Medicinal Garden" at bounding box center [192, 487] width 105 height 12
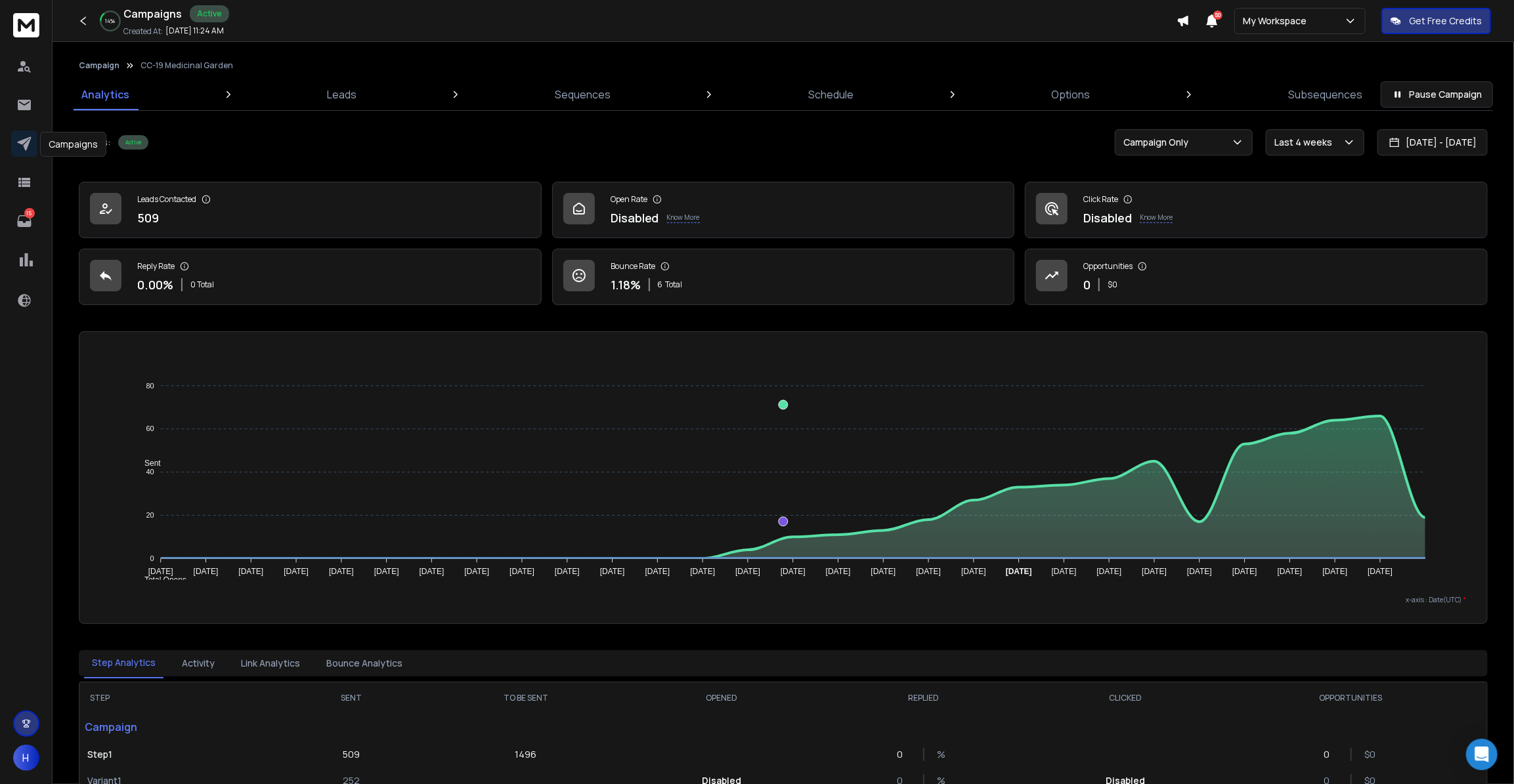
click at [28, 151] on icon at bounding box center [24, 144] width 16 height 16
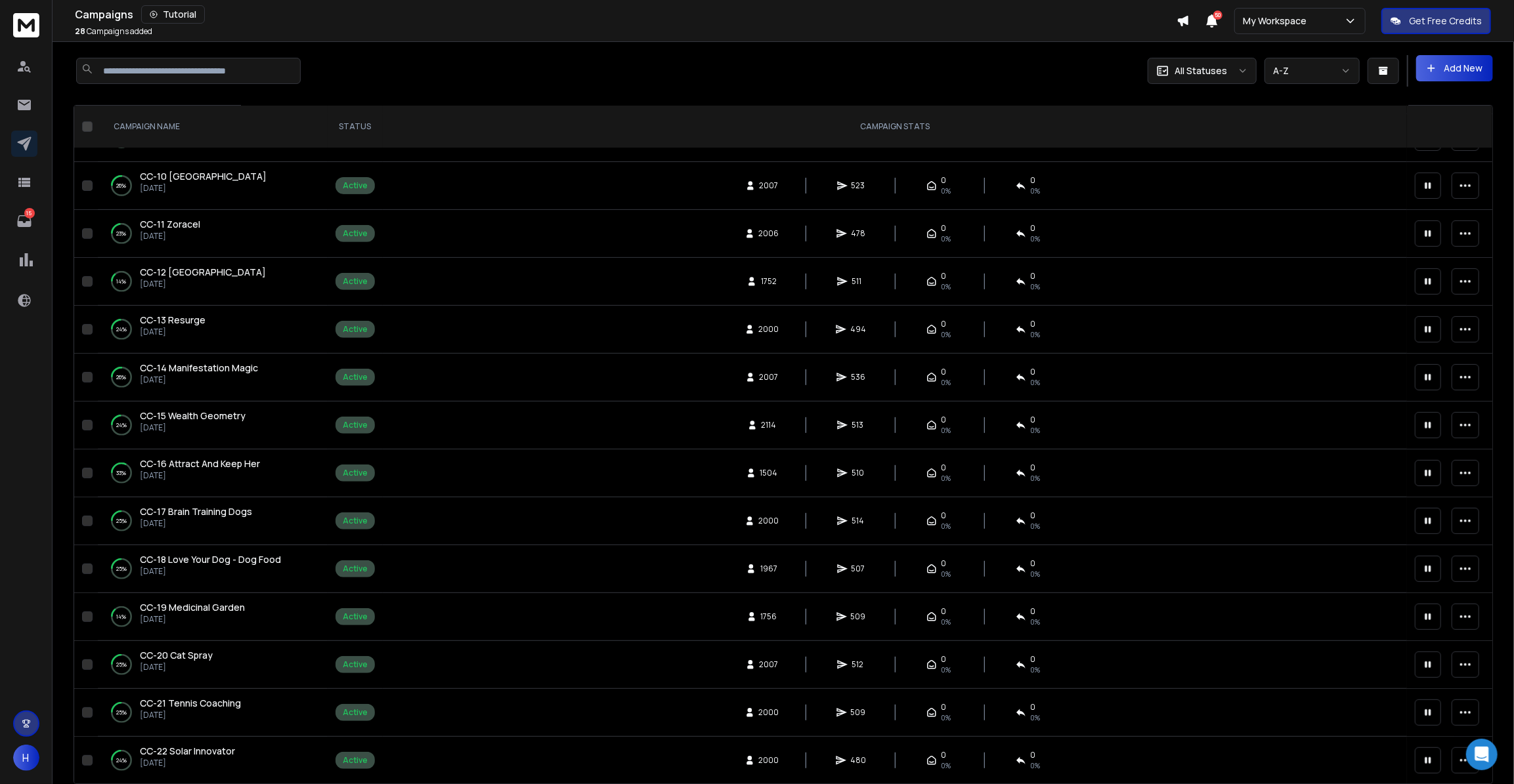
scroll to position [477, 0]
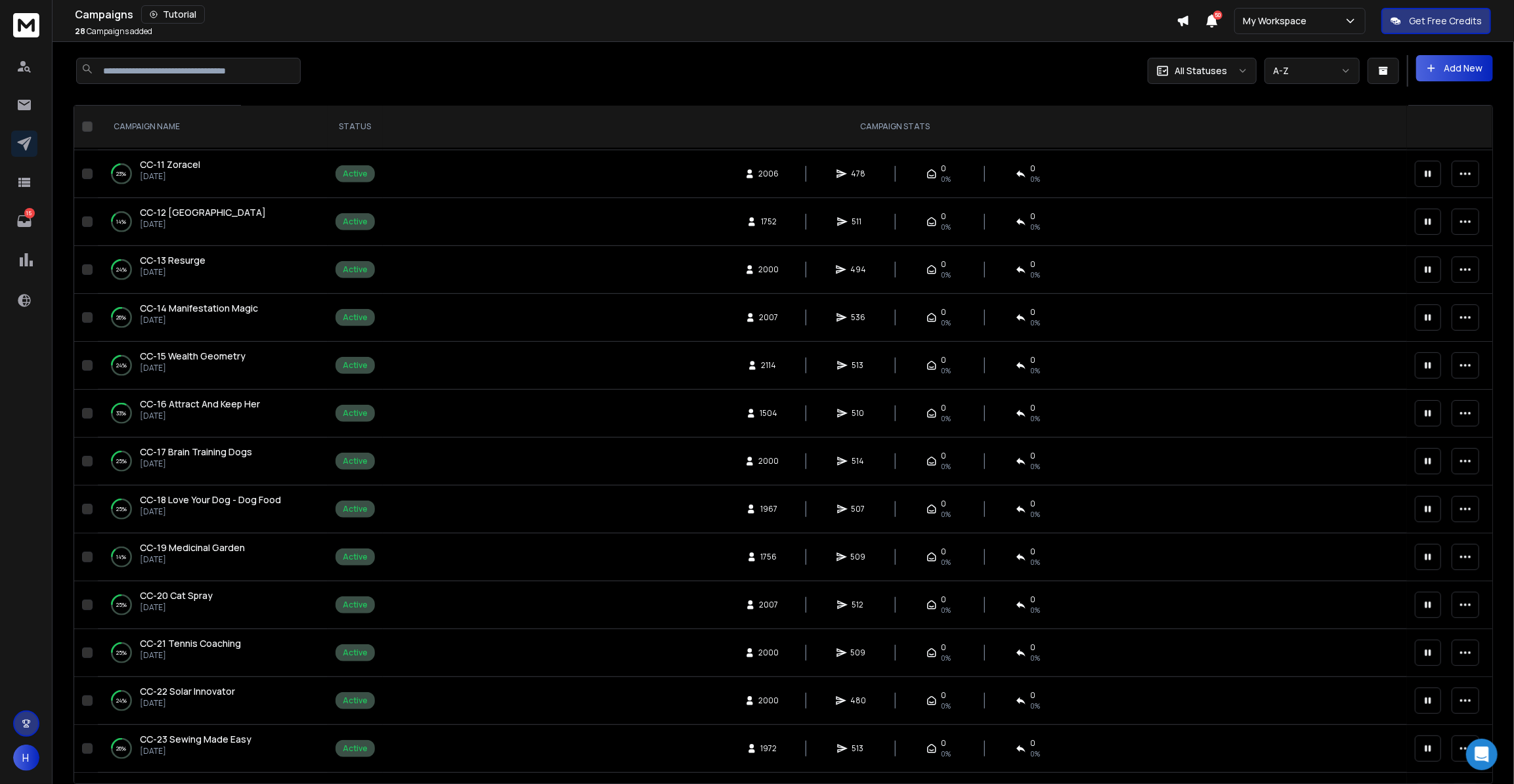
click at [201, 596] on span "CC-20 Cat Spray" at bounding box center [176, 595] width 73 height 12
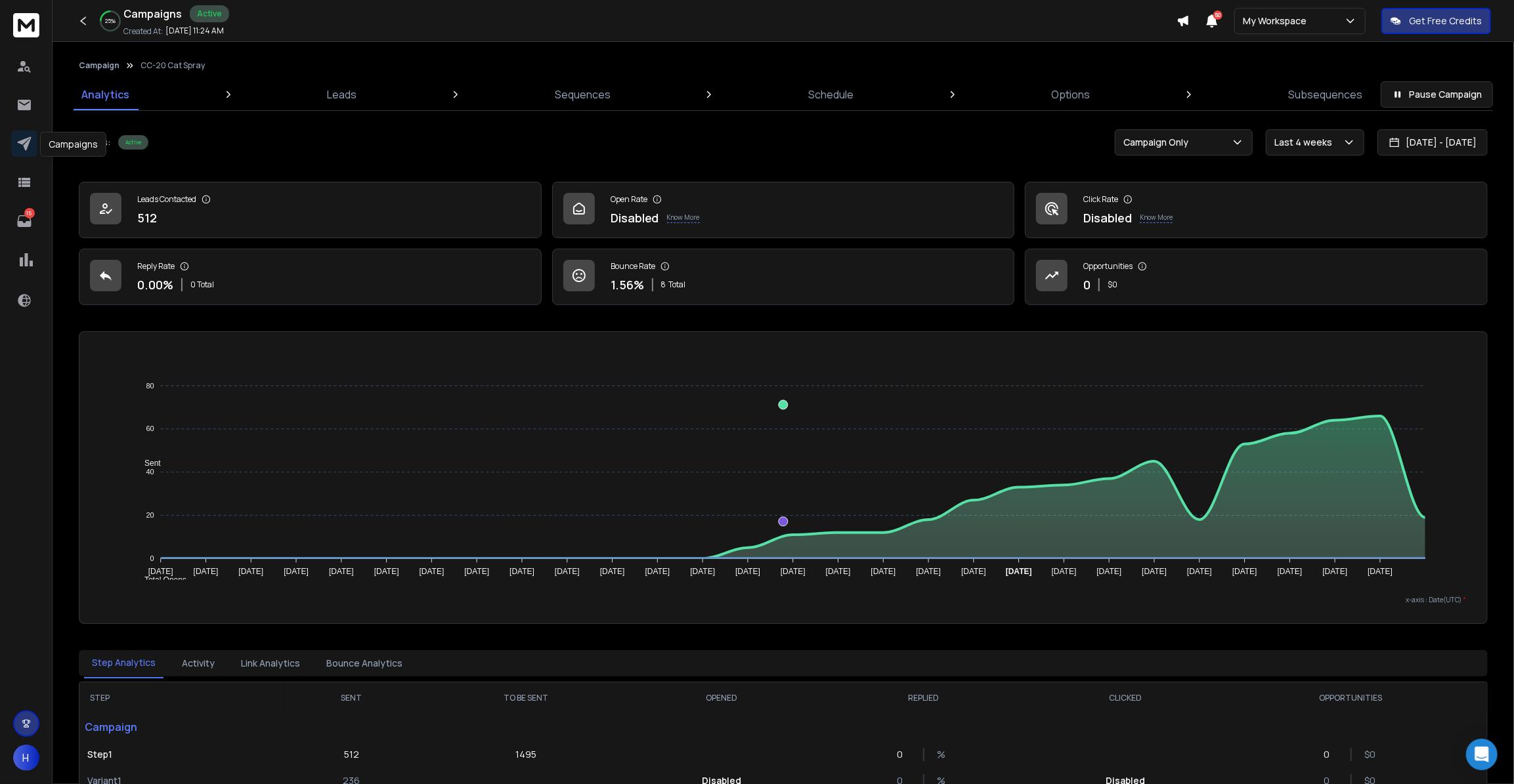
click at [27, 140] on icon at bounding box center [24, 144] width 13 height 13
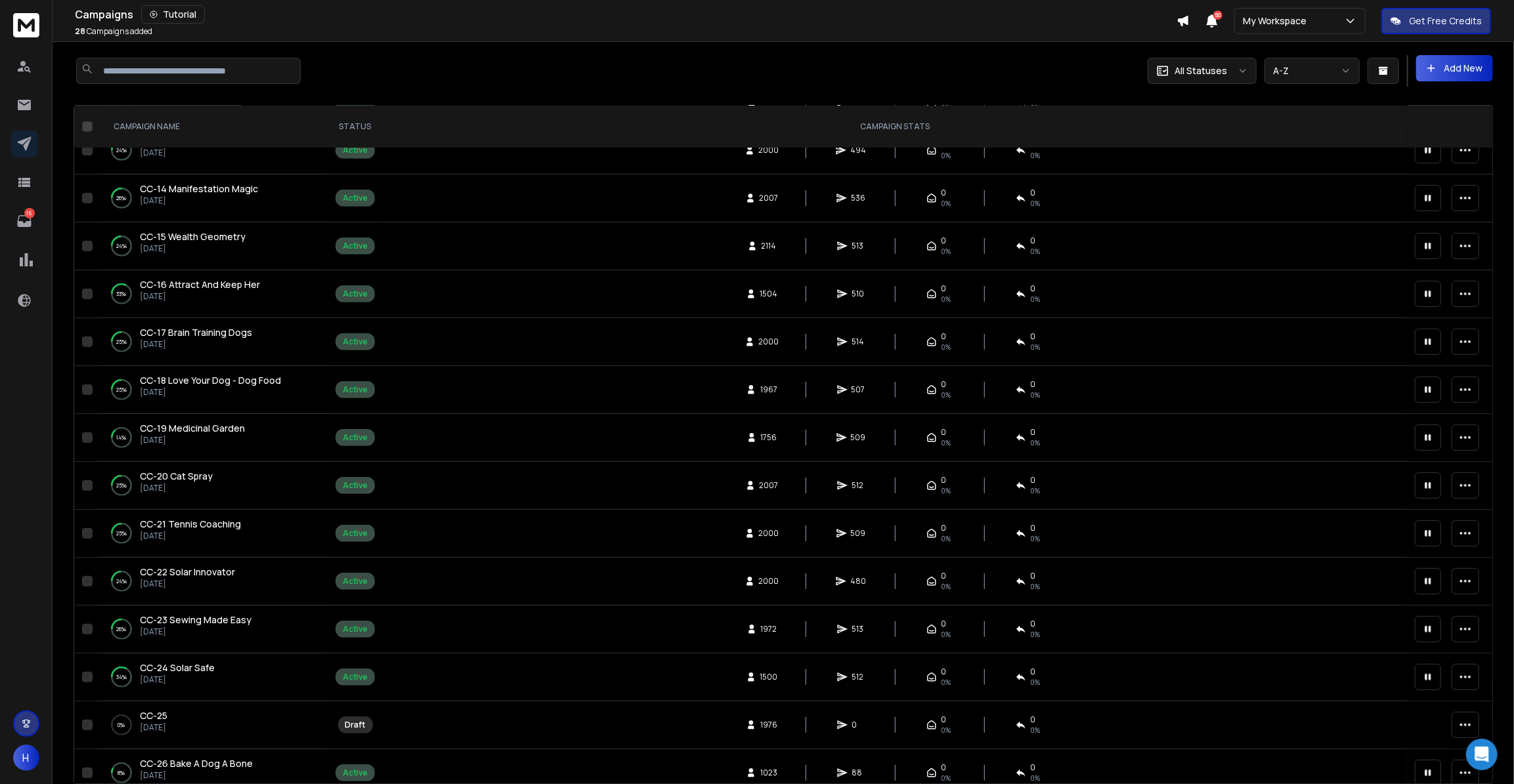
scroll to position [714, 0]
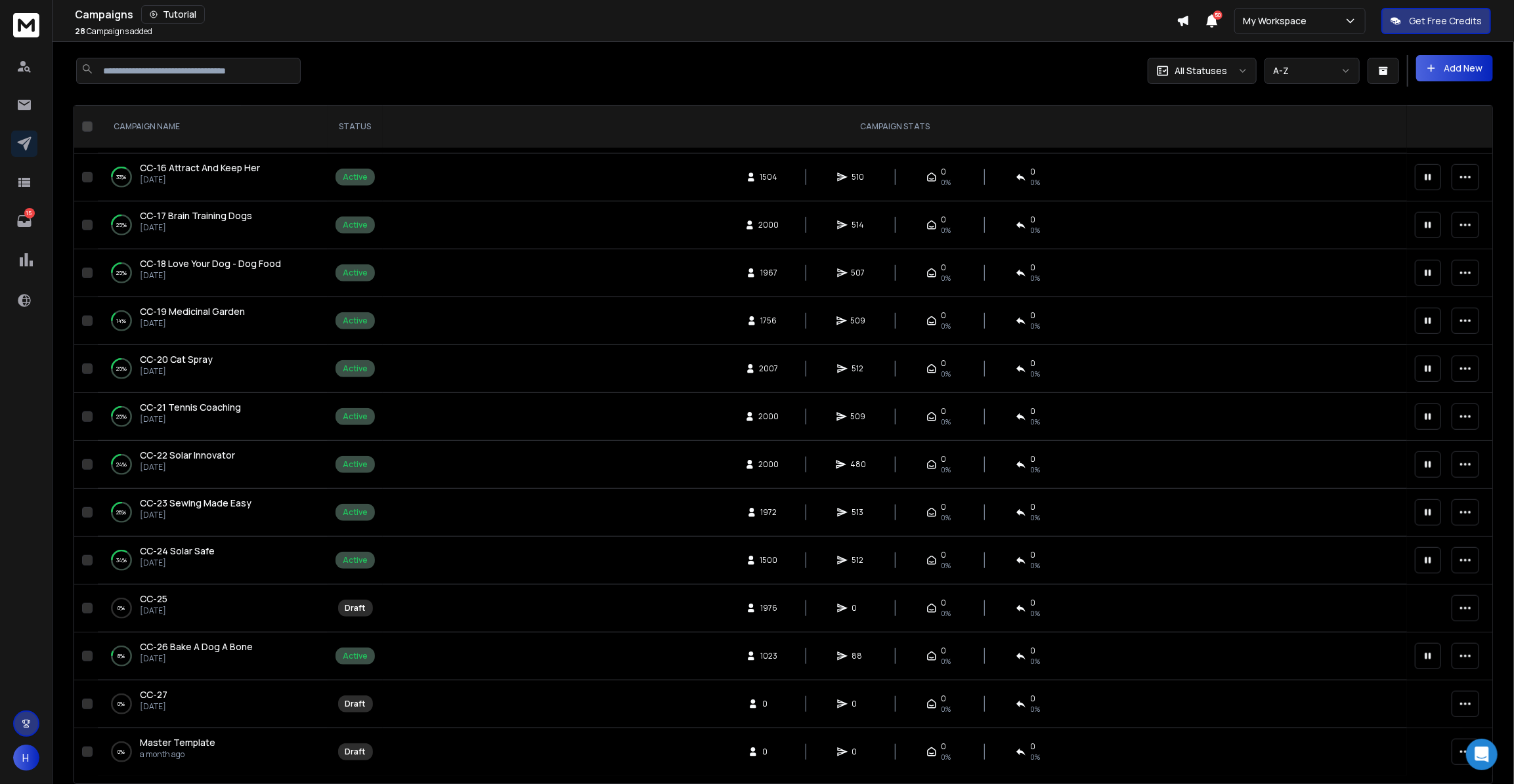
click at [181, 402] on span "CC-21 Tennis Coaching" at bounding box center [190, 406] width 101 height 12
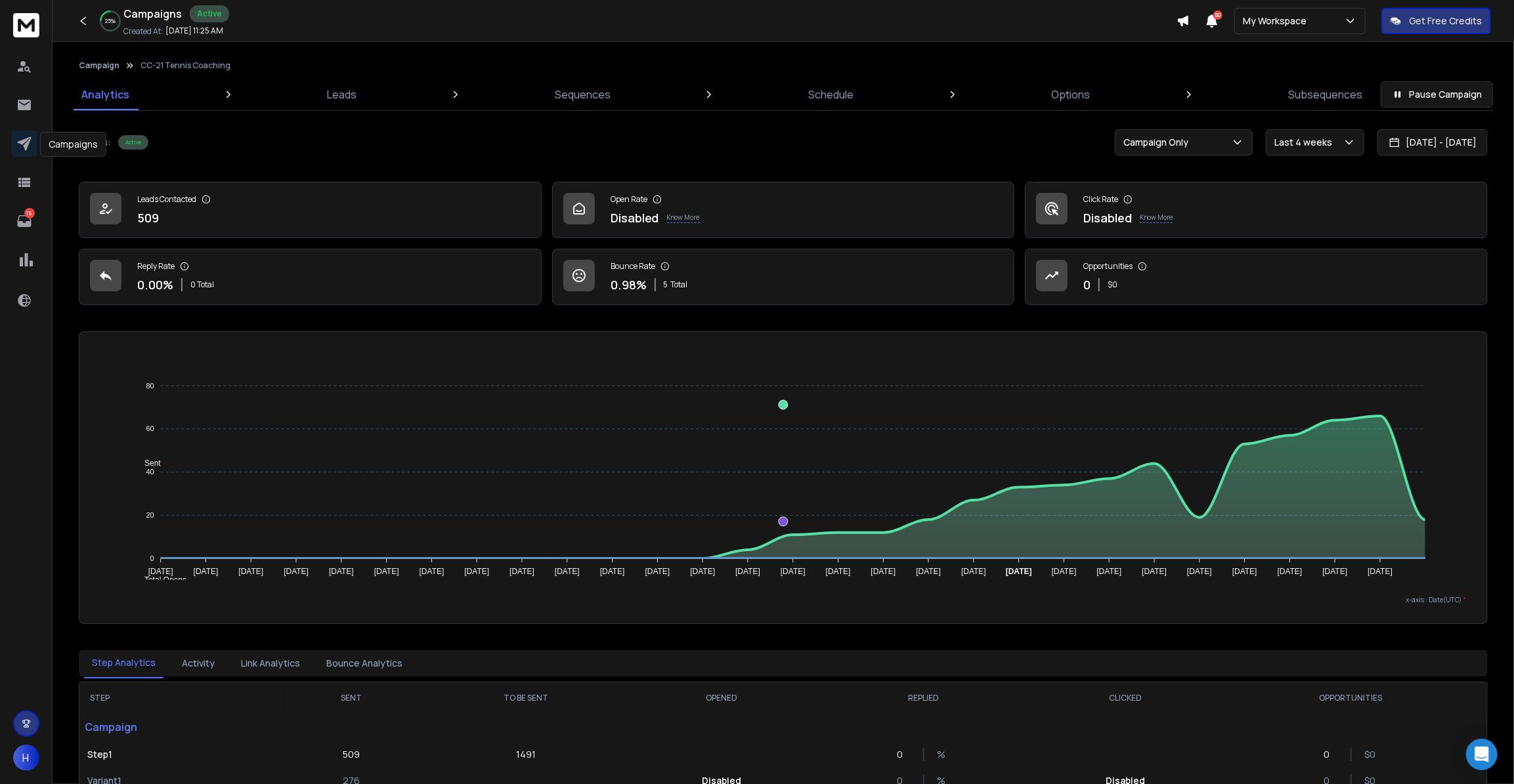
click at [26, 147] on icon at bounding box center [24, 144] width 13 height 13
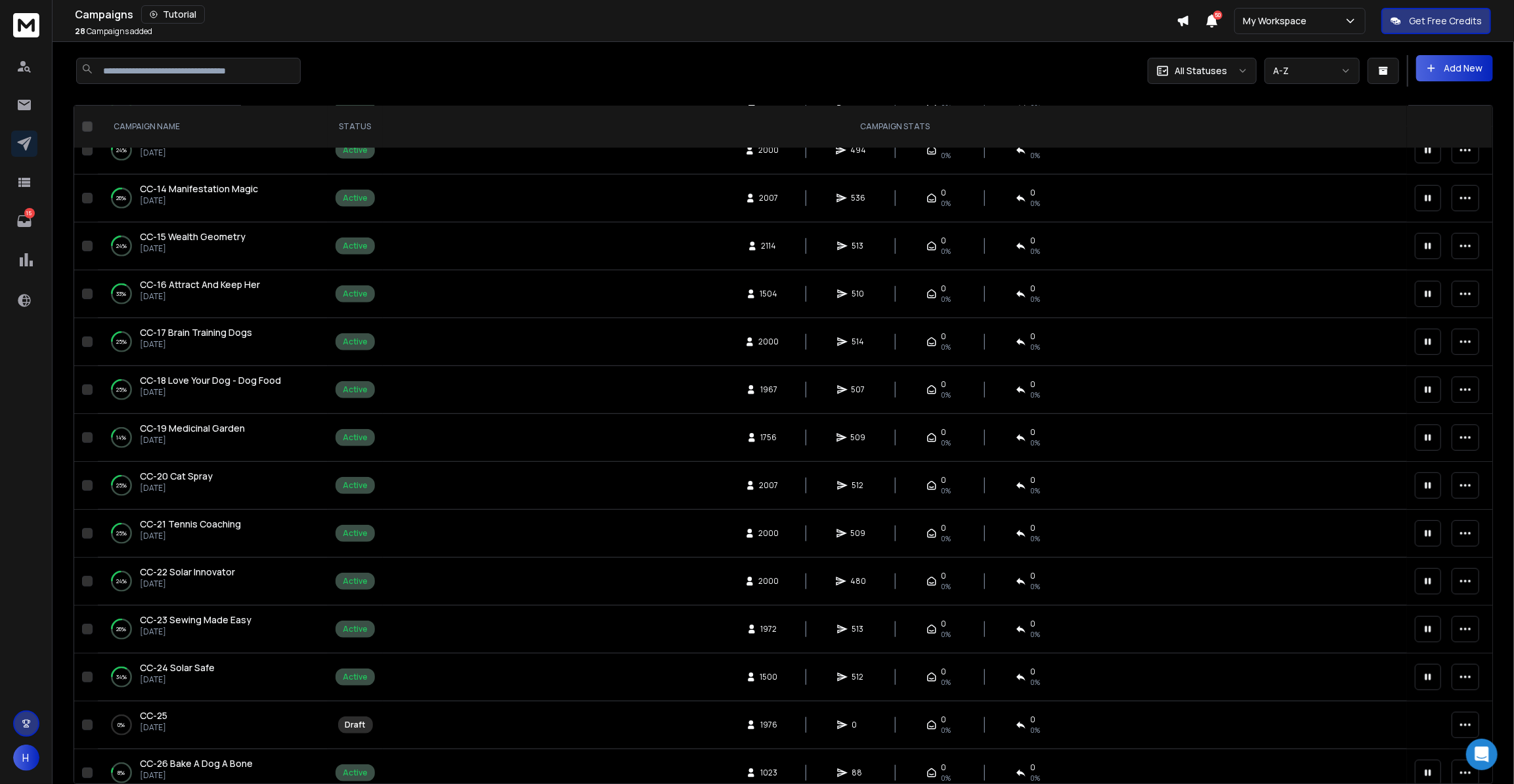
scroll to position [714, 0]
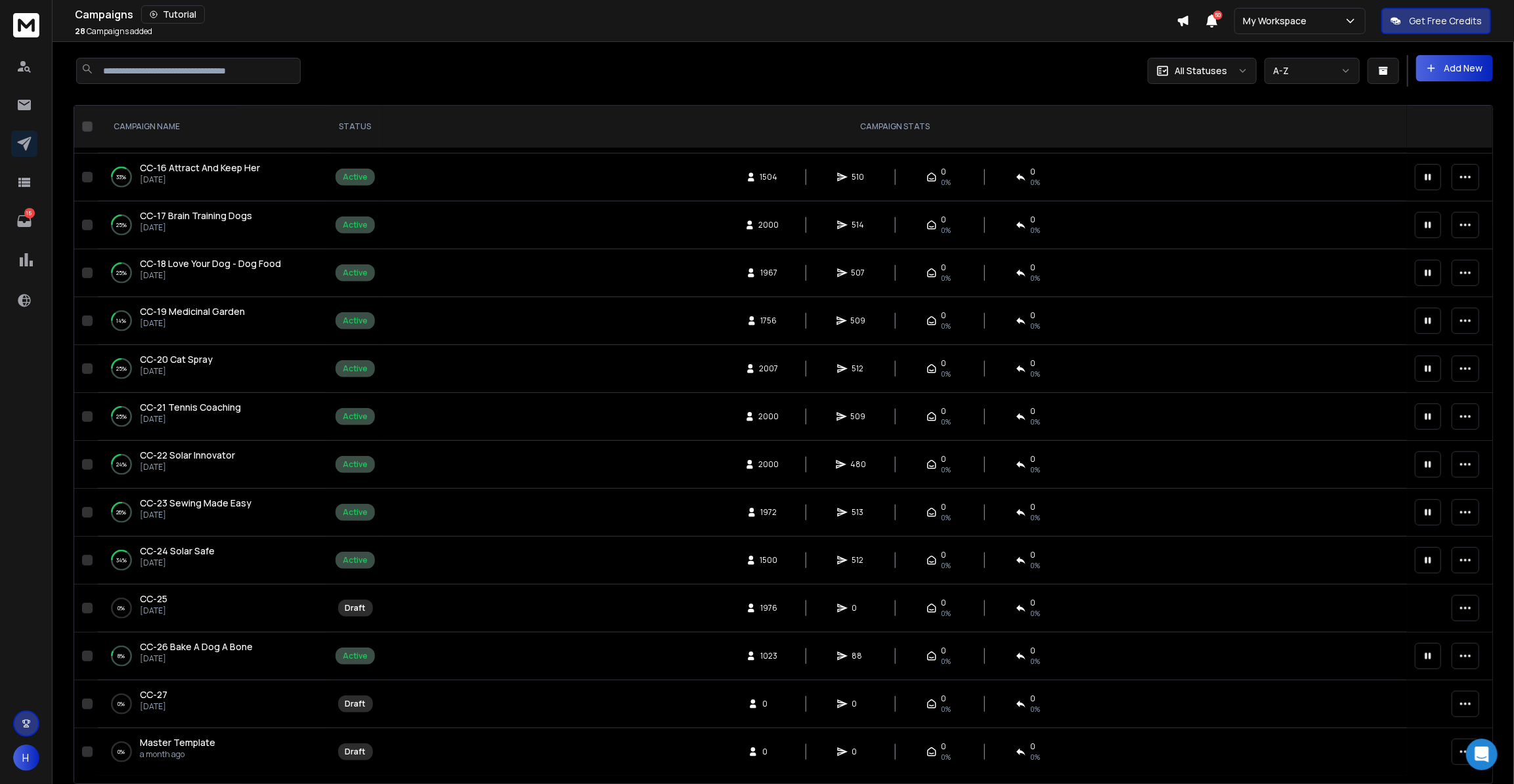
click at [177, 462] on p "[DATE]" at bounding box center [187, 467] width 95 height 10
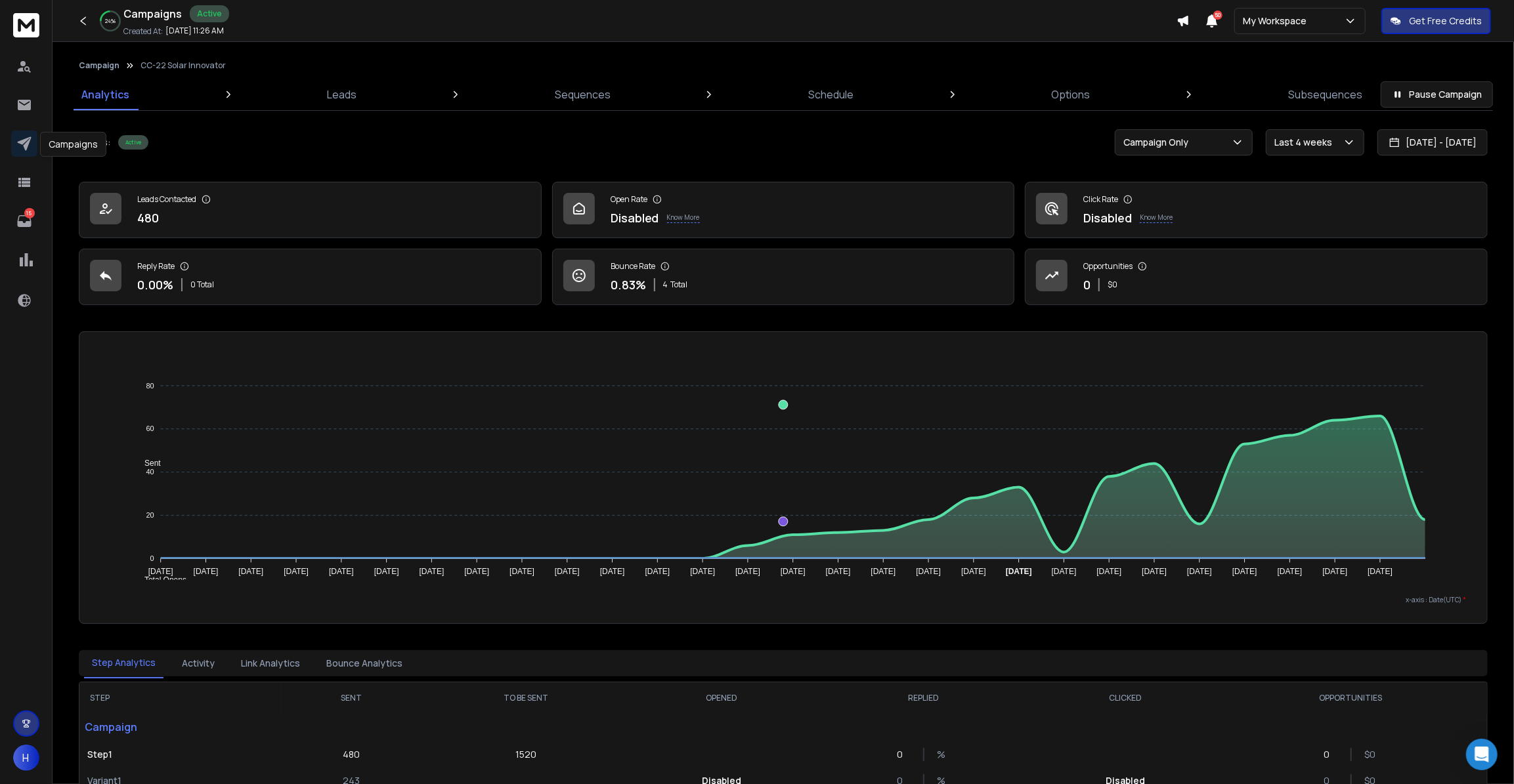
click at [27, 142] on icon at bounding box center [24, 144] width 13 height 13
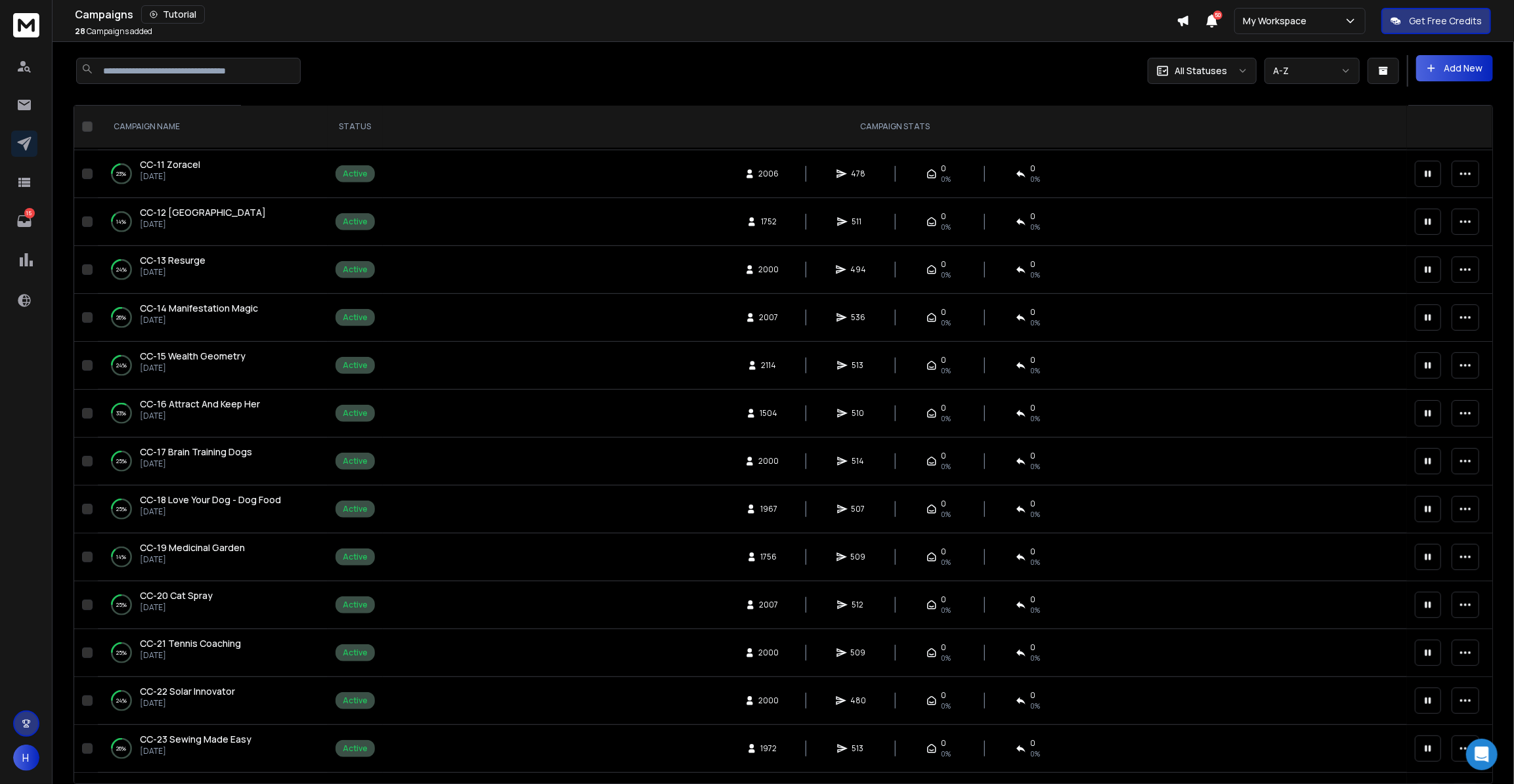
scroll to position [714, 0]
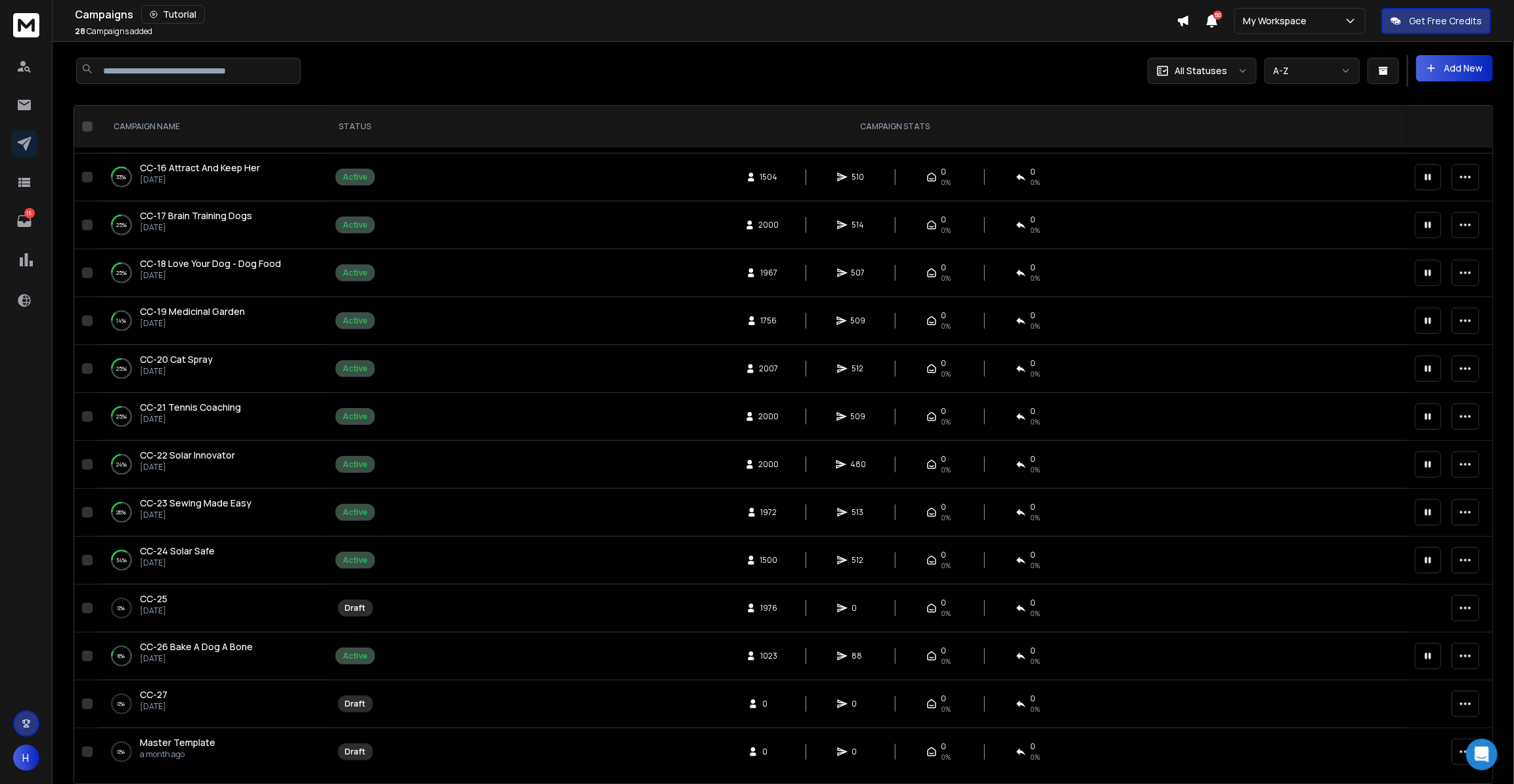
click at [204, 499] on span "CC-23 Sewing Made Easy" at bounding box center [195, 502] width 111 height 12
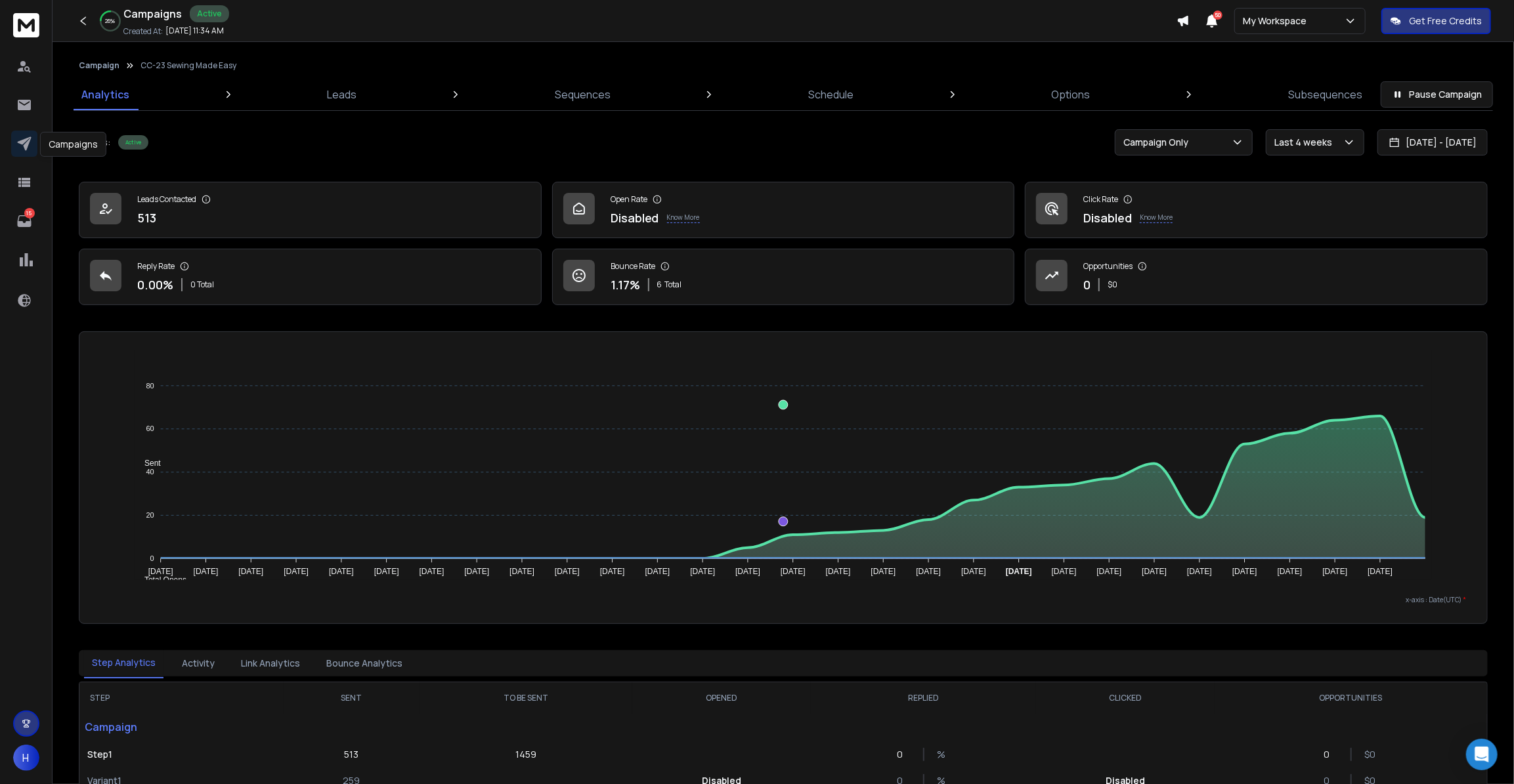
click at [17, 138] on icon at bounding box center [24, 144] width 16 height 16
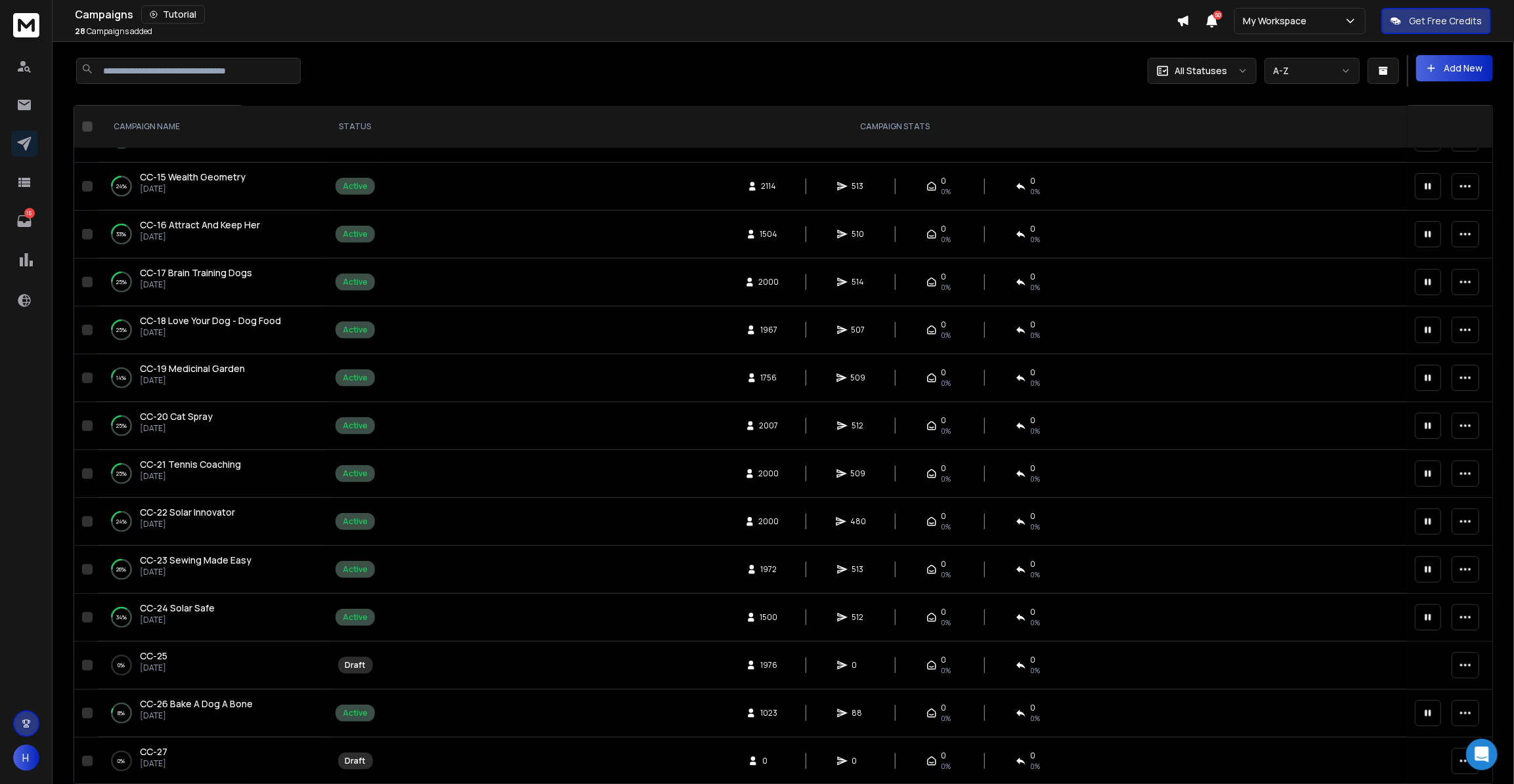
scroll to position [714, 0]
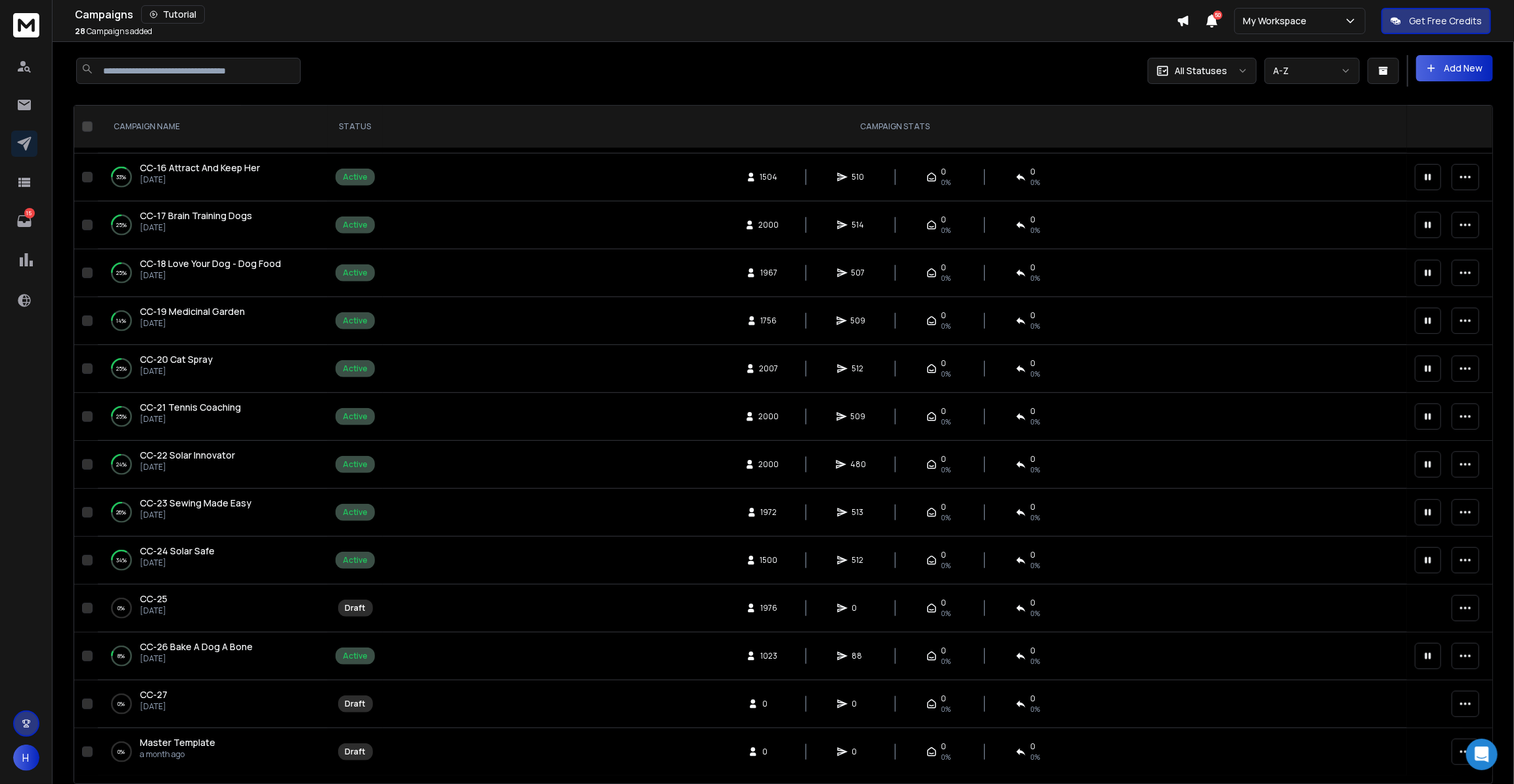
click at [226, 551] on div "34 % CC-24 Solar Safe [DATE]" at bounding box center [213, 559] width 204 height 31
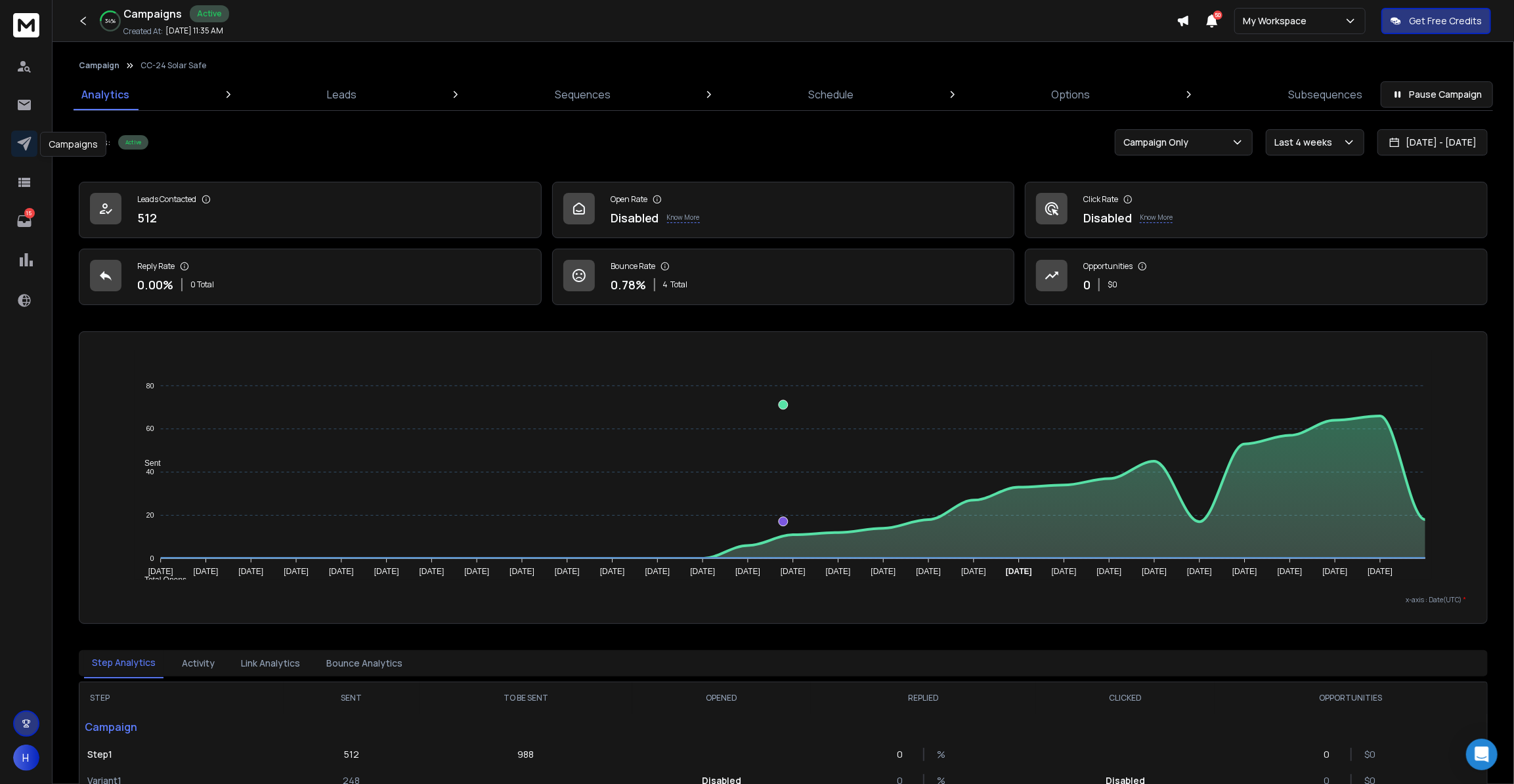
click at [20, 143] on icon at bounding box center [24, 144] width 13 height 13
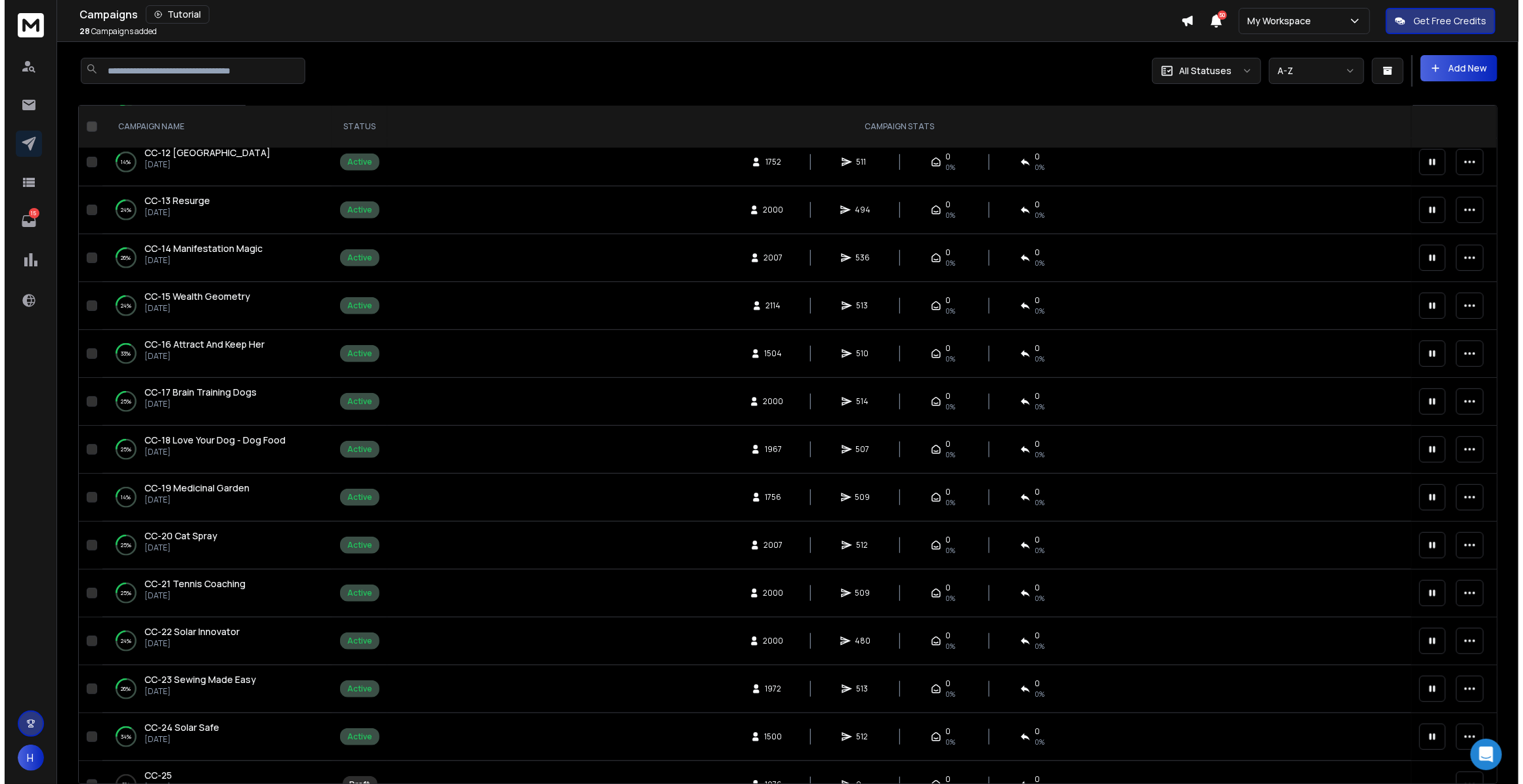
scroll to position [714, 0]
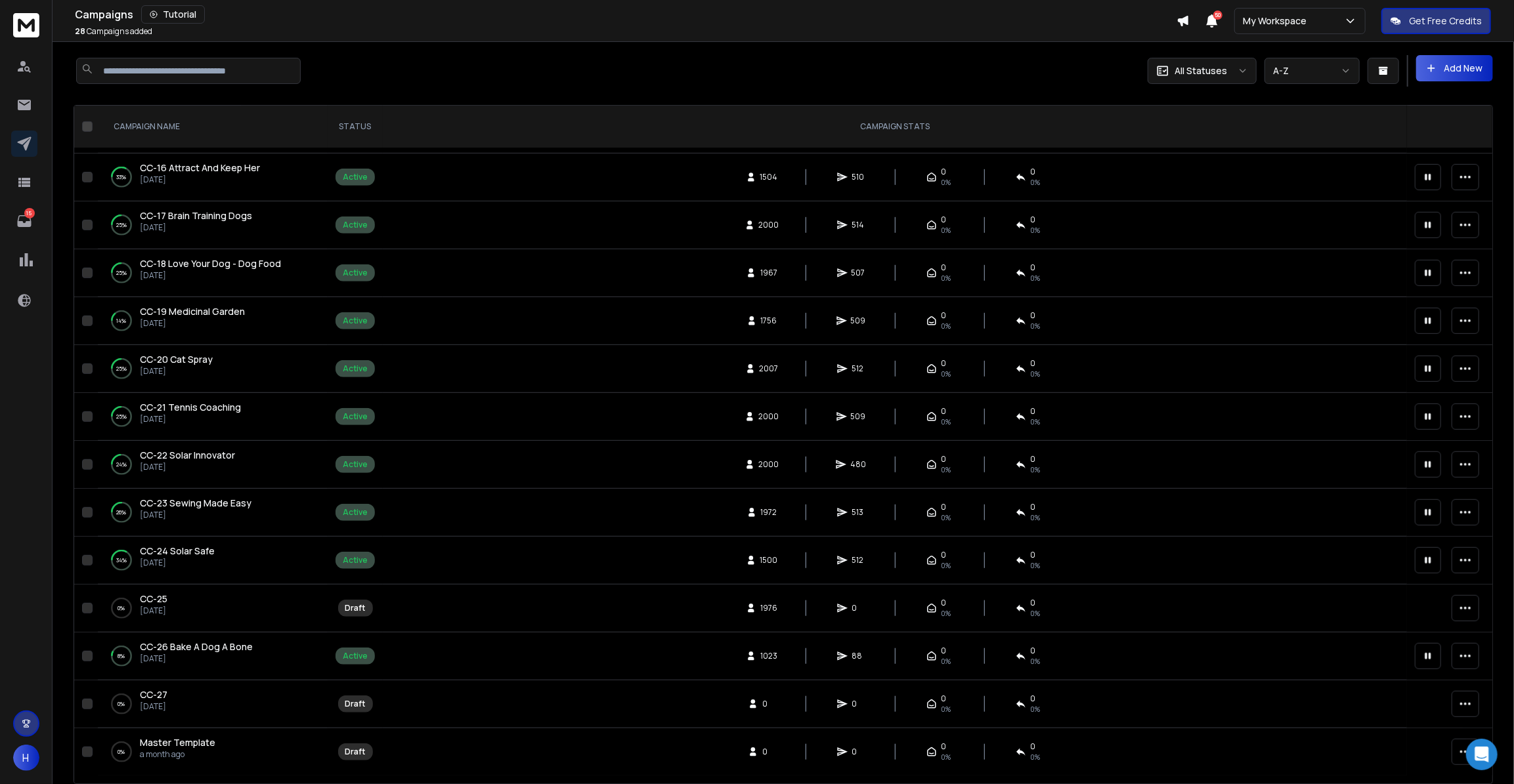
click at [177, 654] on p "[DATE]" at bounding box center [196, 658] width 113 height 10
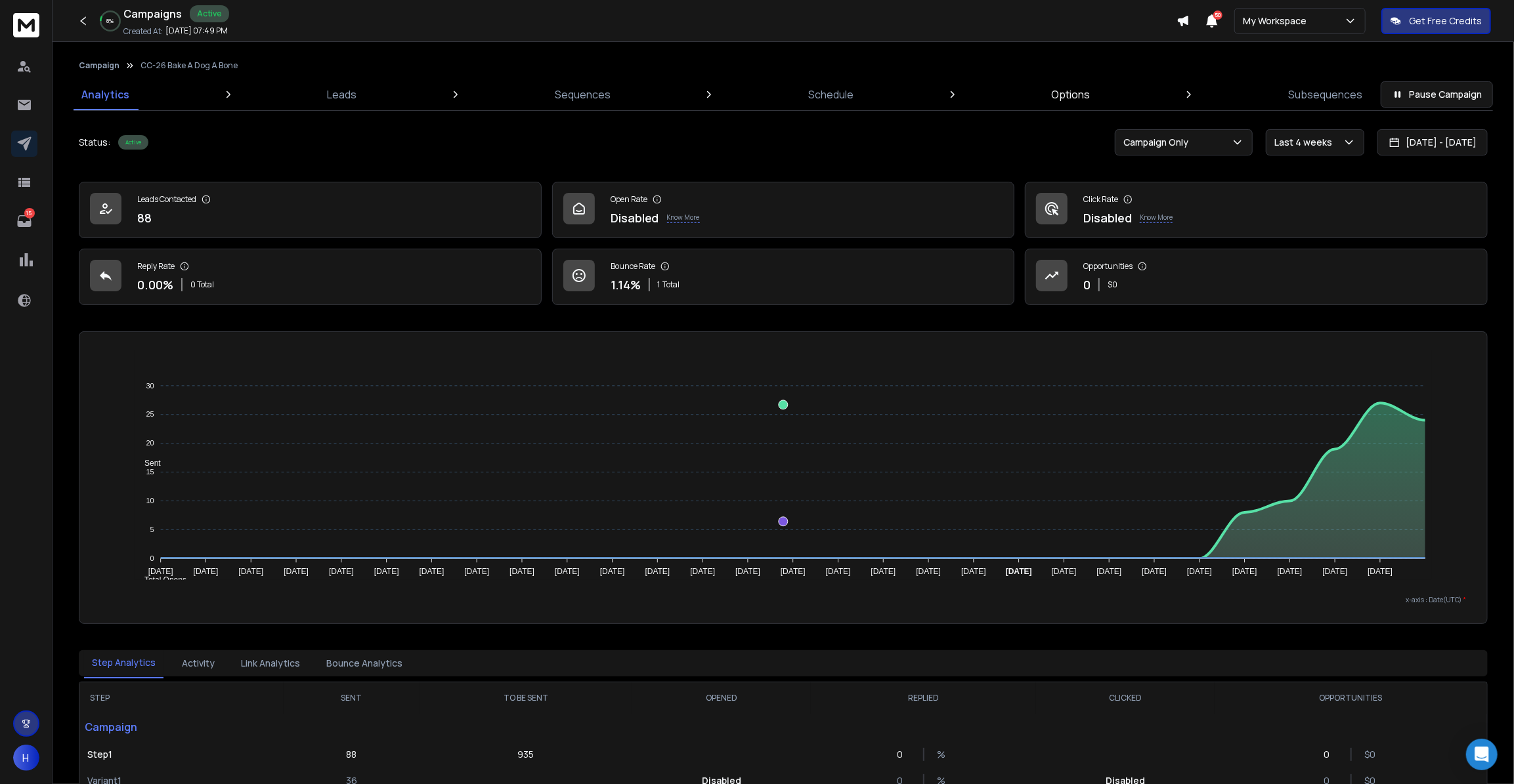
click at [1068, 98] on p "Options" at bounding box center [1071, 94] width 39 height 16
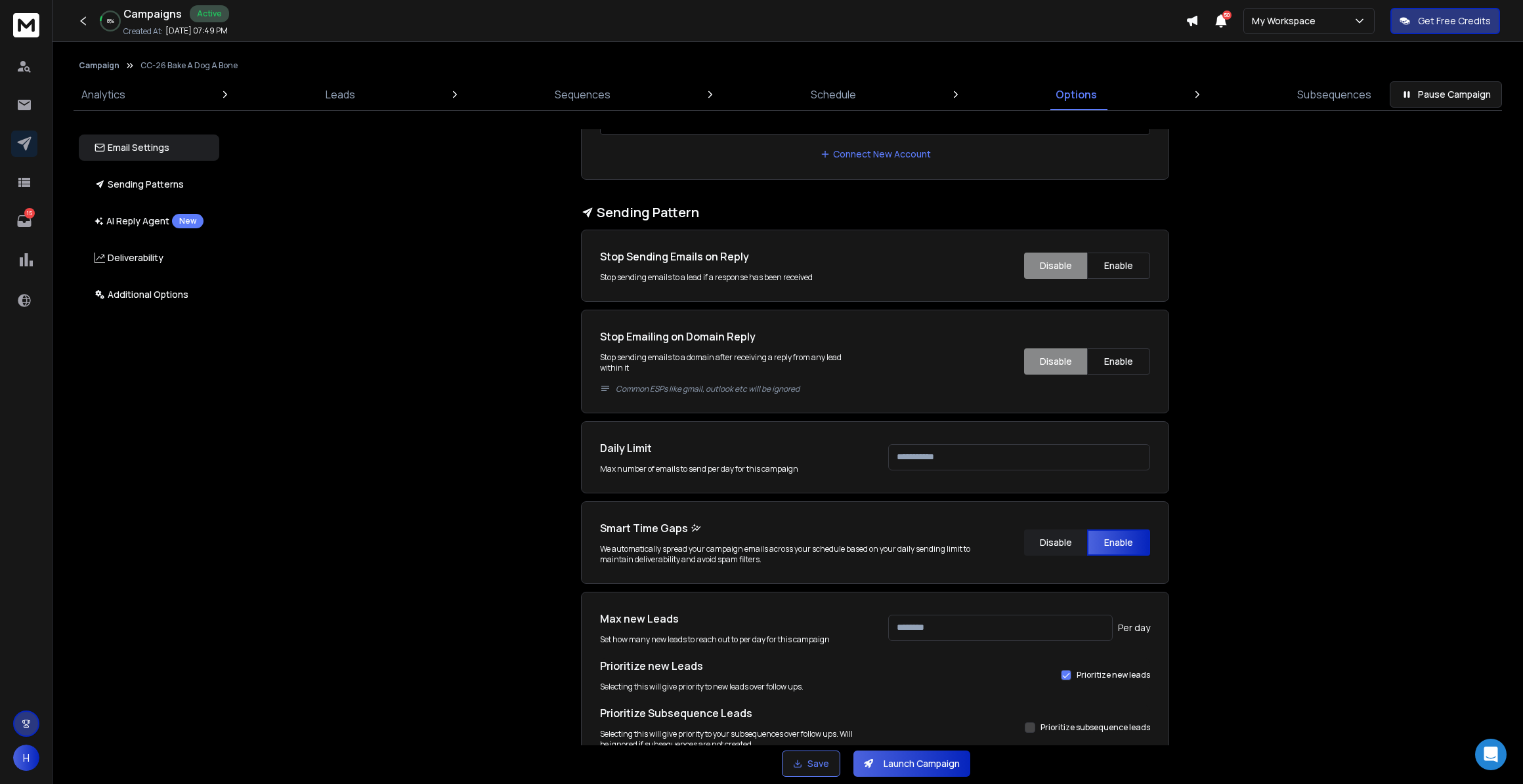
scroll to position [298, 0]
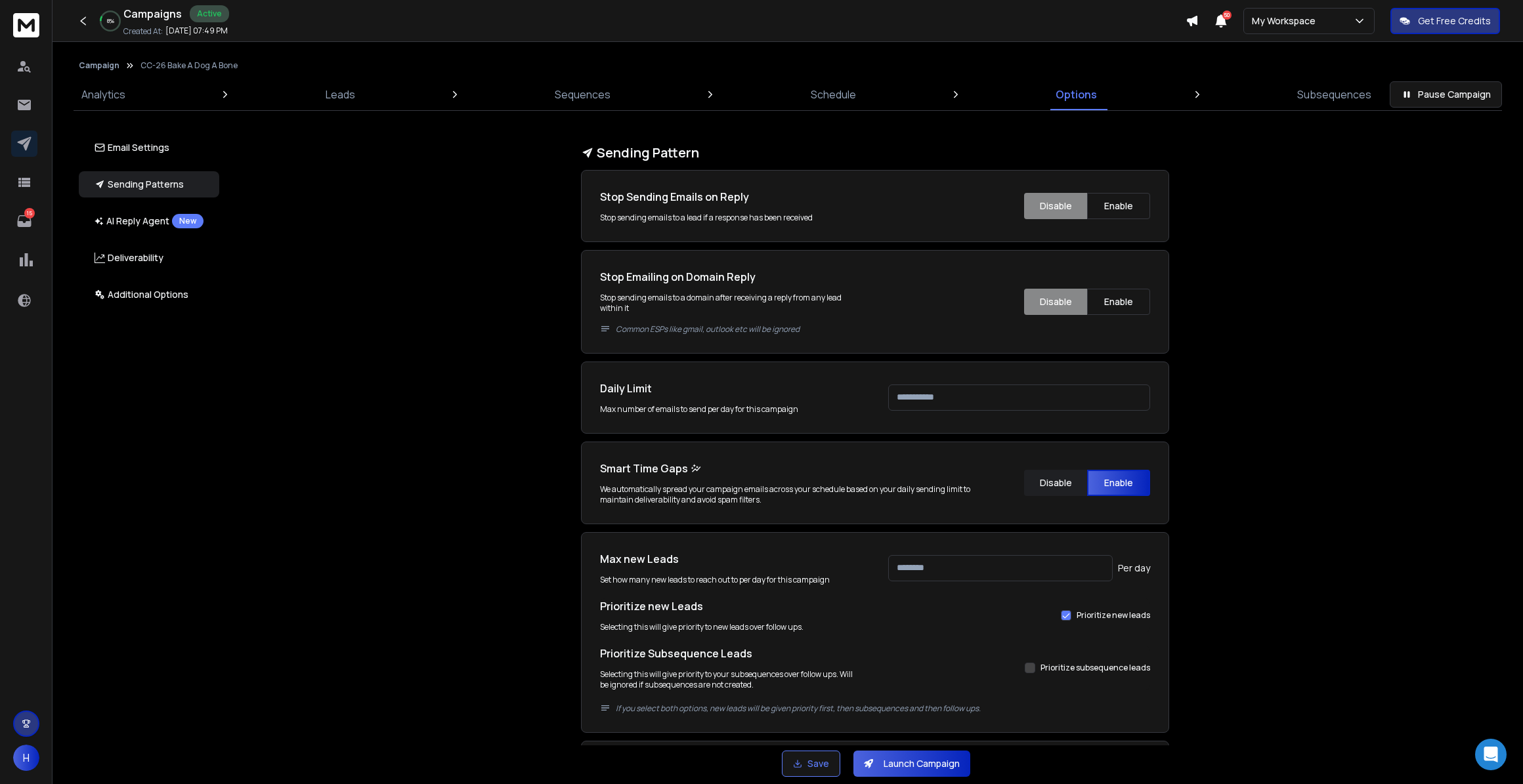
drag, startPoint x: 902, startPoint y: 394, endPoint x: 862, endPoint y: 395, distance: 40.0
click at [862, 395] on div "Daily Limit Max number of emails to send per day for this campaign **" at bounding box center [875, 398] width 550 height 34
type input "**"
drag, startPoint x: 913, startPoint y: 569, endPoint x: 857, endPoint y: 559, distance: 56.9
click at [857, 559] on div "Max new Leads Set how many new leads to reach out to per day for this campaign …" at bounding box center [875, 568] width 550 height 34
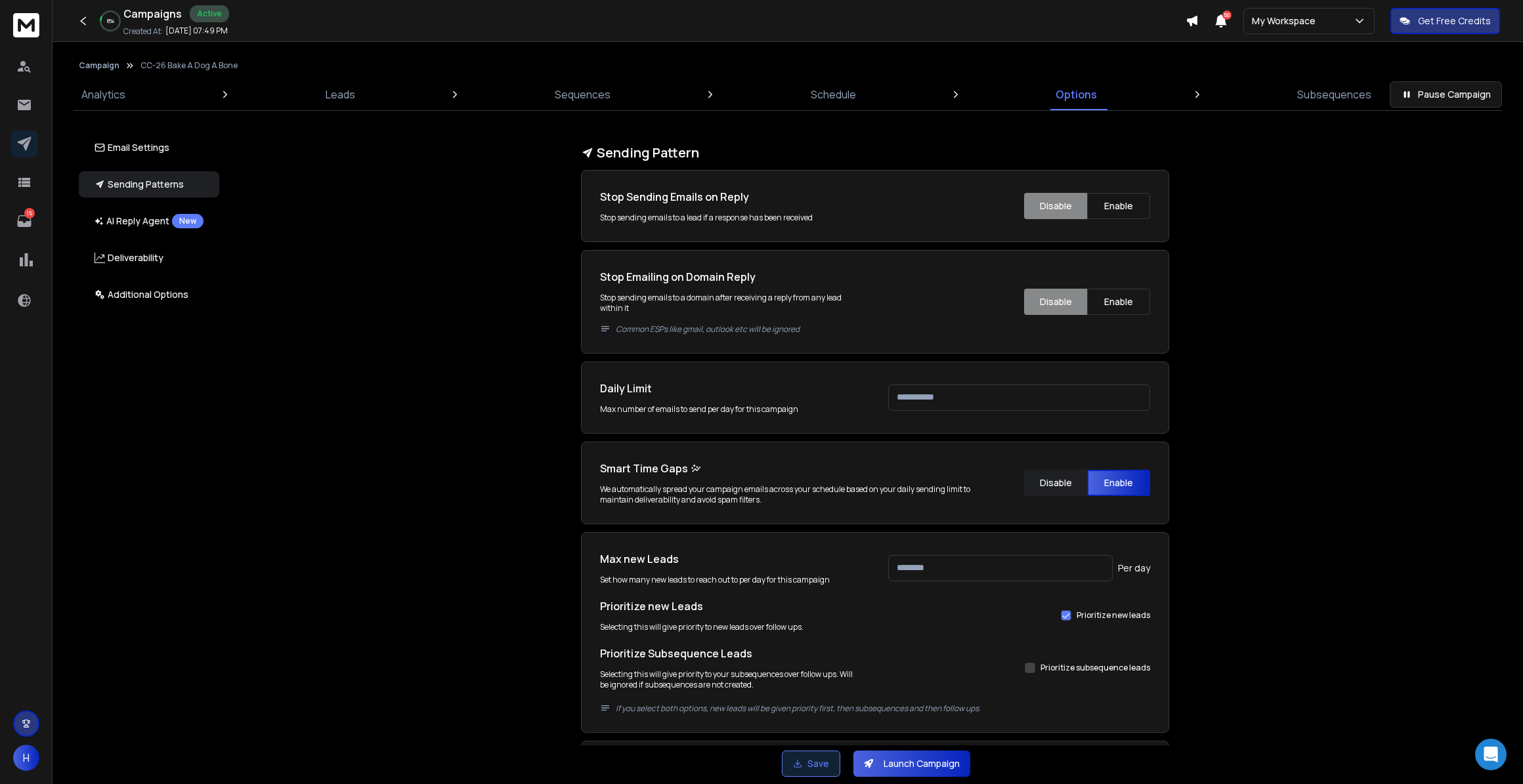
type input "**"
click at [801, 755] on button "Save" at bounding box center [810, 764] width 58 height 27
click at [916, 771] on button "Launch Campaign" at bounding box center [912, 764] width 117 height 27
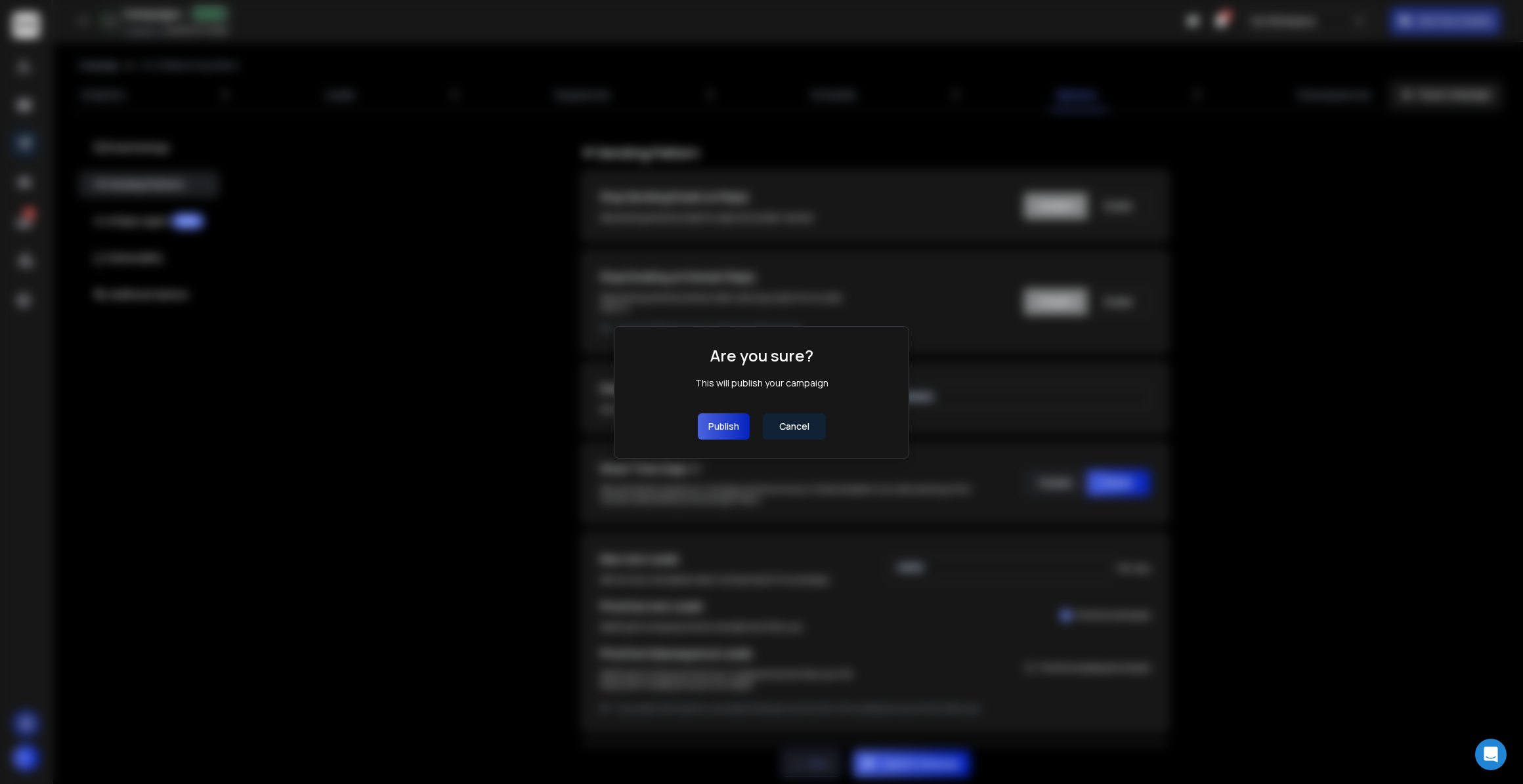
click at [729, 426] on button "Publish" at bounding box center [723, 427] width 51 height 27
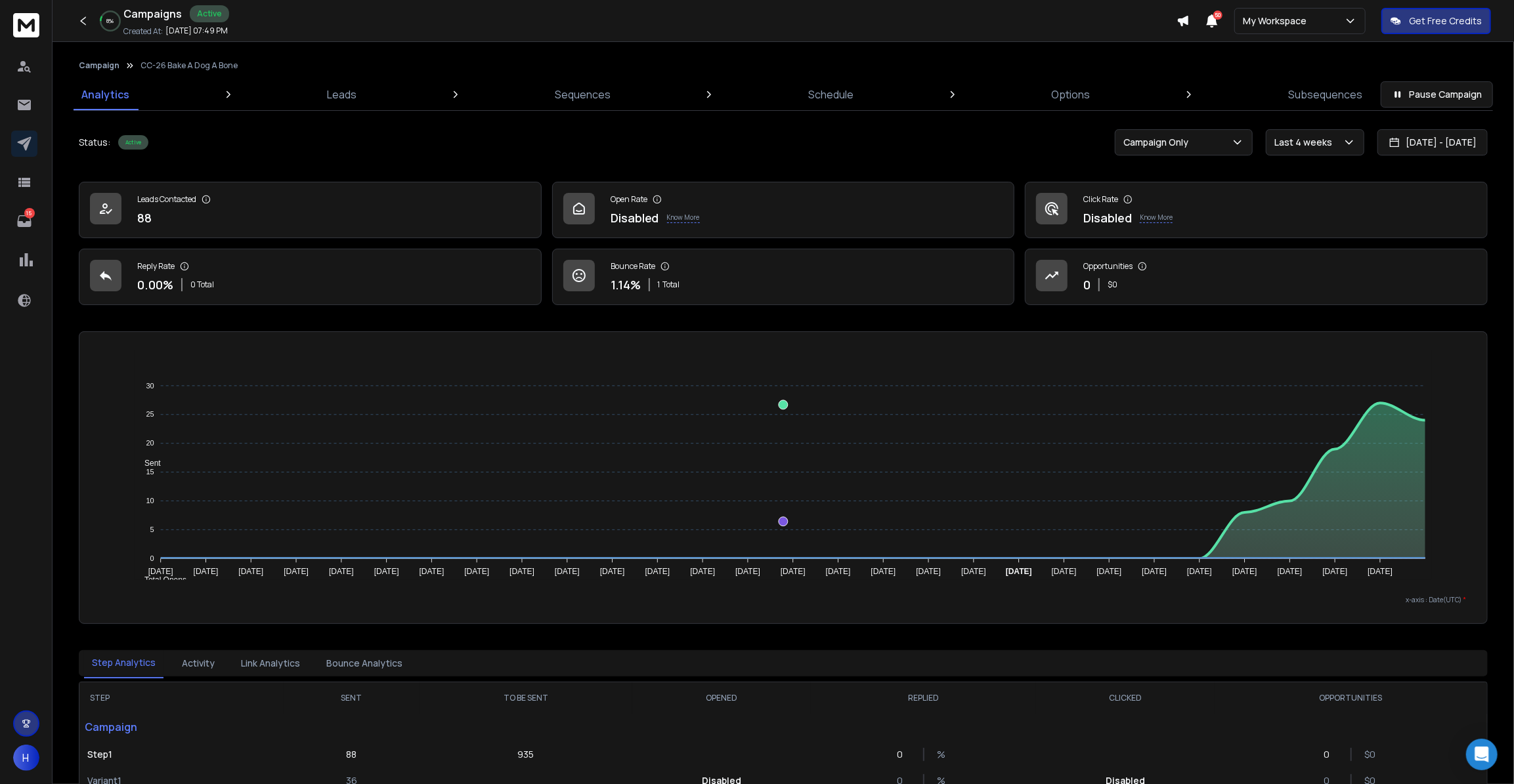
click at [792, 363] on div "Sent Total Opens Unique Opens Links Clicked Total Replies" at bounding box center [783, 410] width 1298 height 115
click at [1063, 91] on p "Options" at bounding box center [1071, 94] width 39 height 16
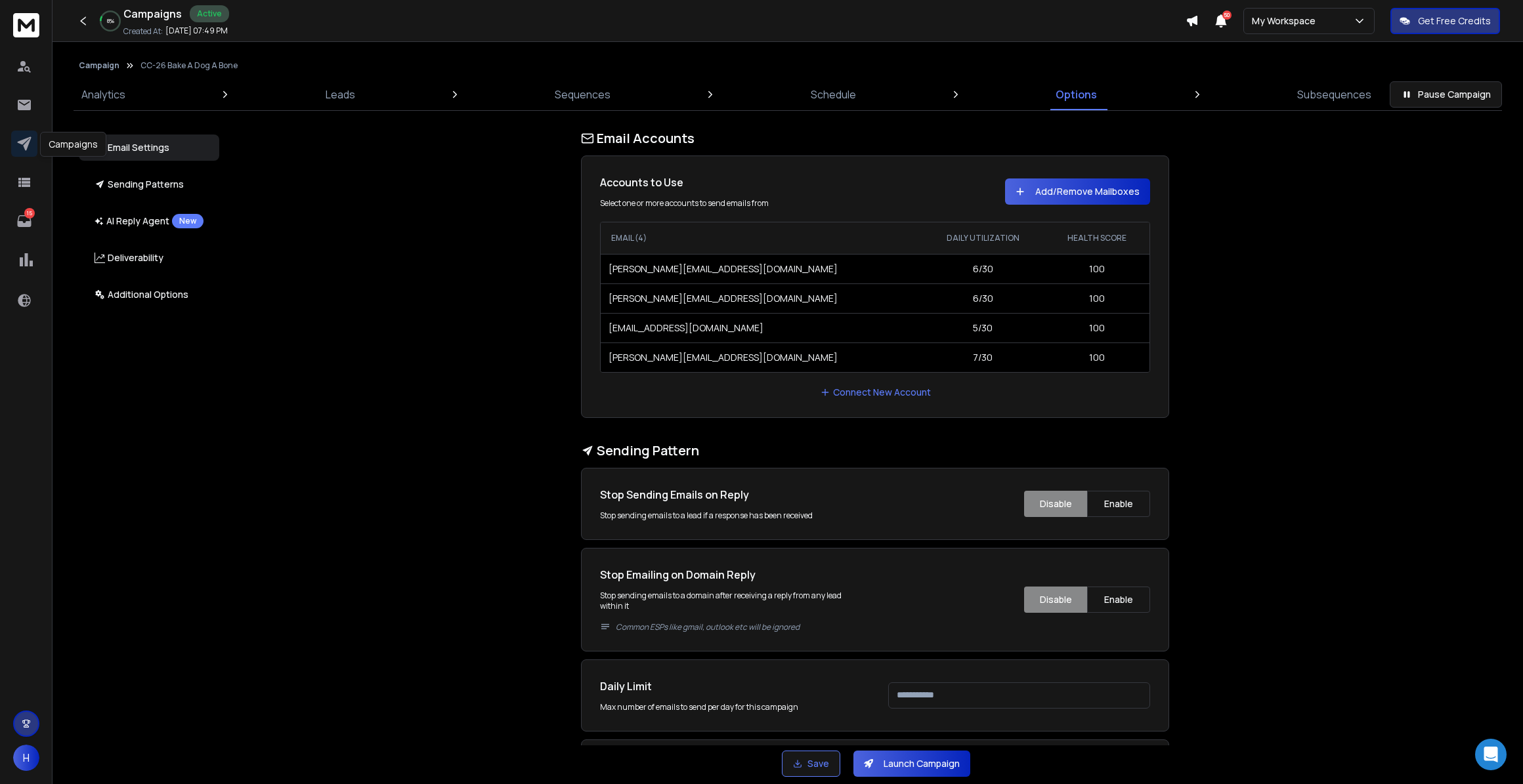
click at [26, 147] on icon at bounding box center [24, 144] width 13 height 13
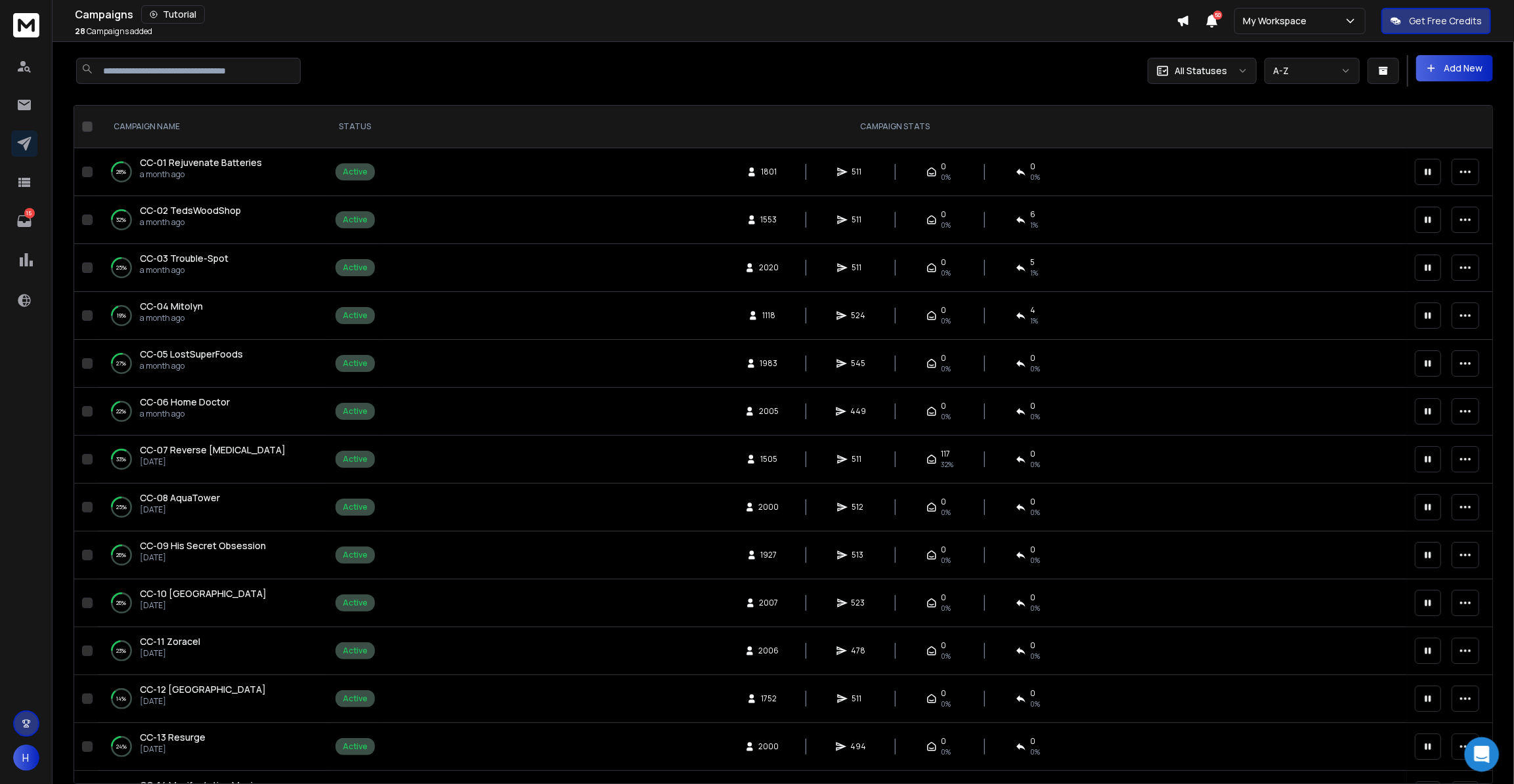
click at [1482, 756] on icon "Open Intercom Messenger" at bounding box center [1481, 755] width 15 height 17
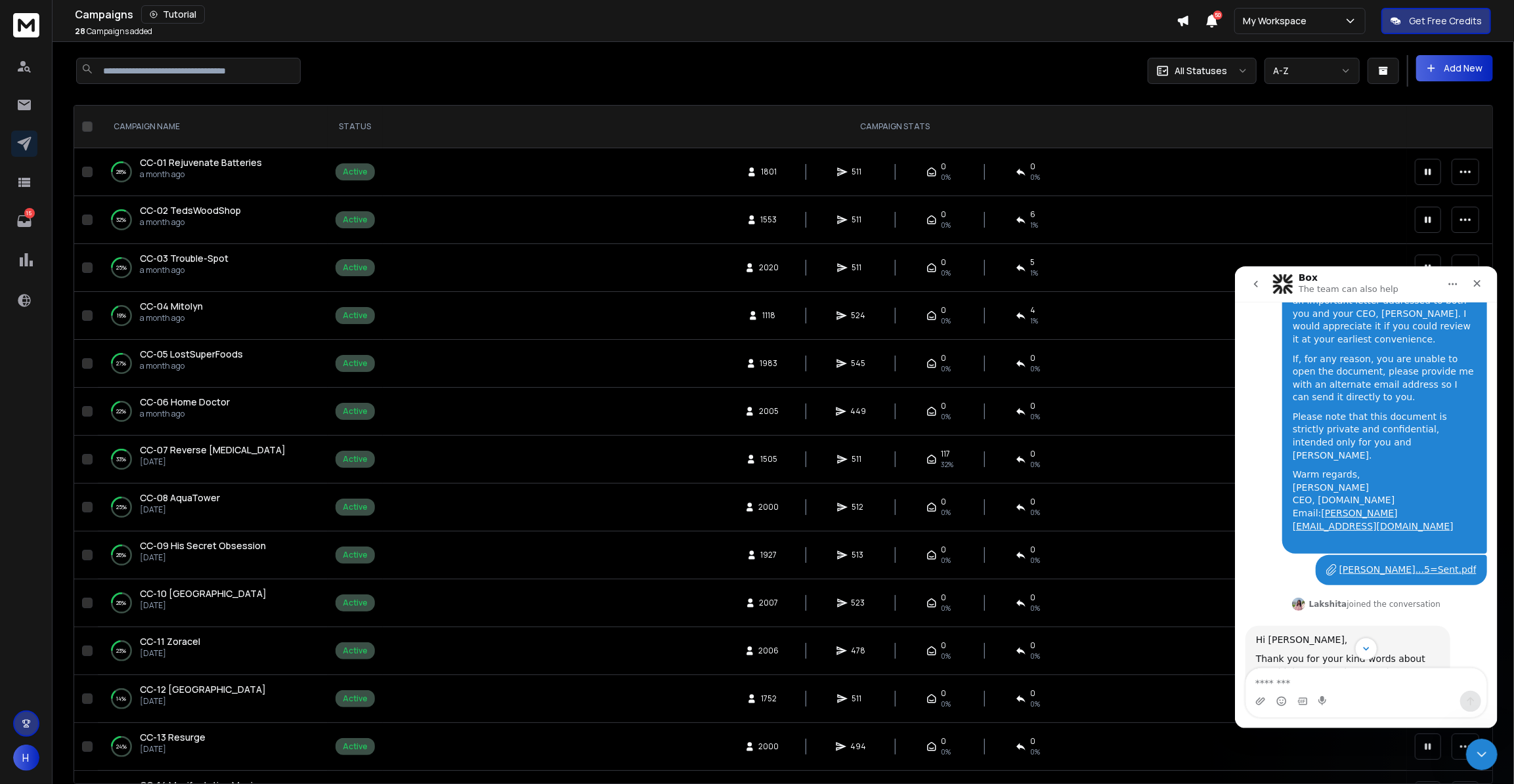
scroll to position [535, 0]
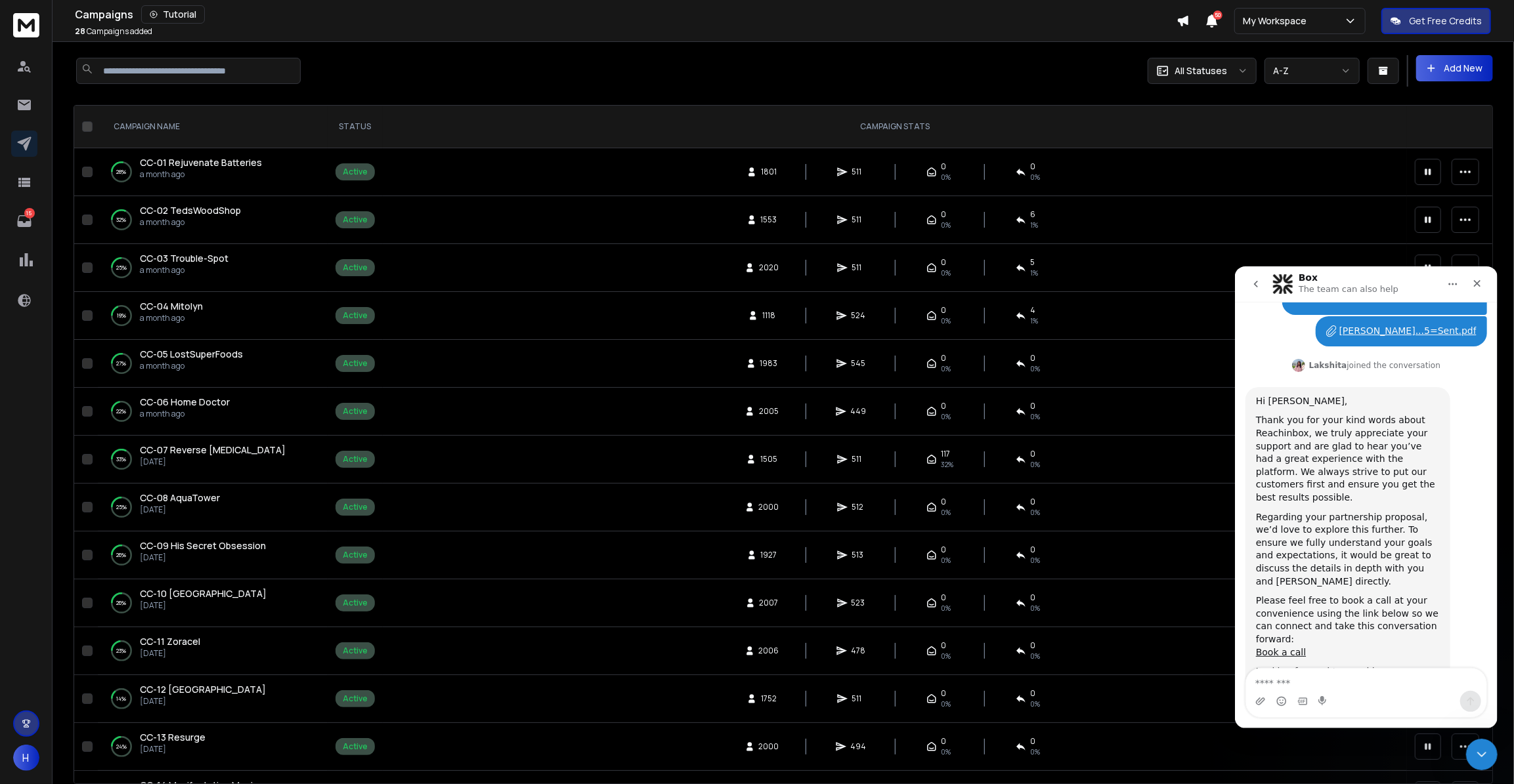
click at [1449, 281] on icon "Home" at bounding box center [1451, 283] width 10 height 10
click at [1395, 314] on div "Expand window" at bounding box center [1420, 317] width 93 height 13
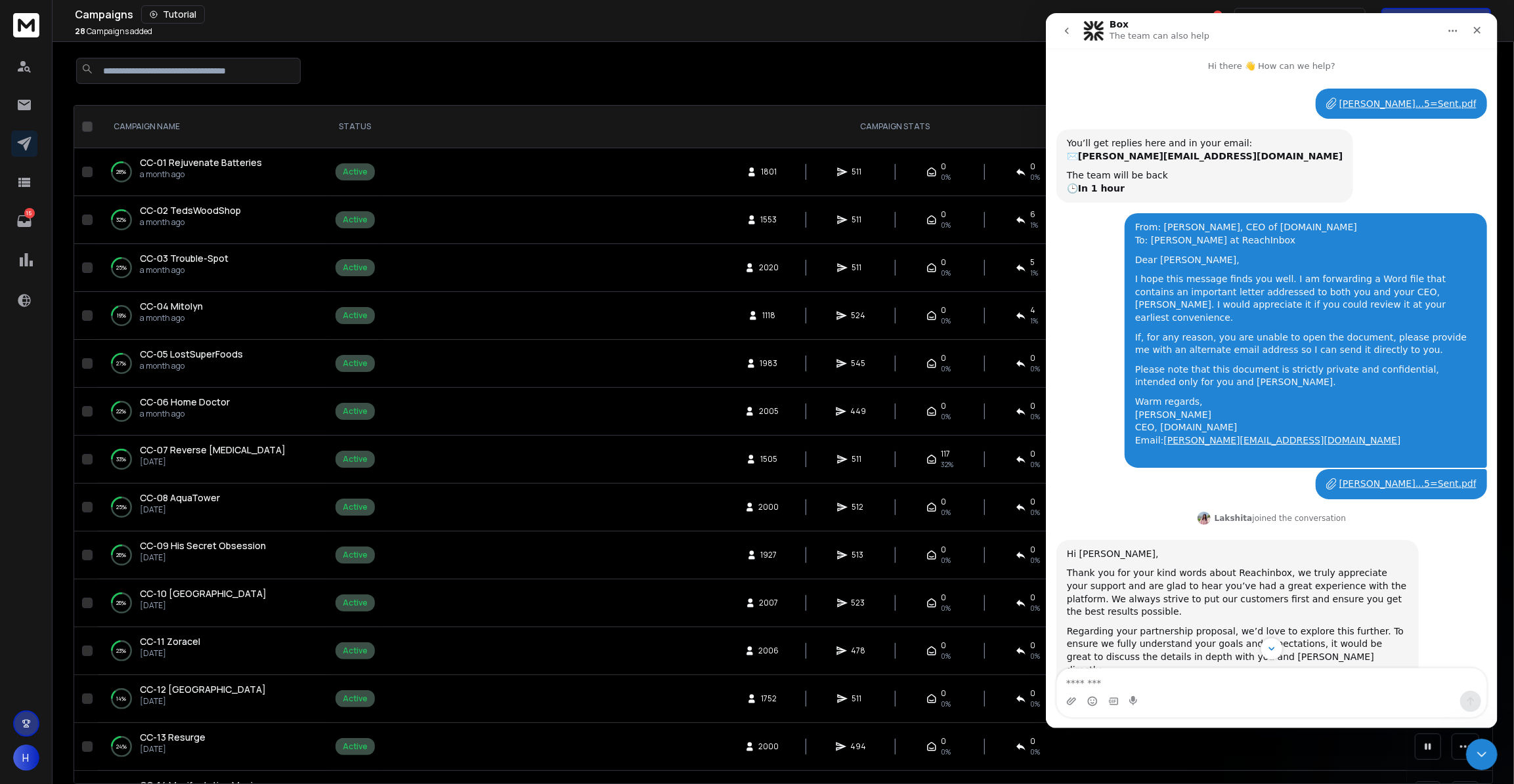
scroll to position [127, 0]
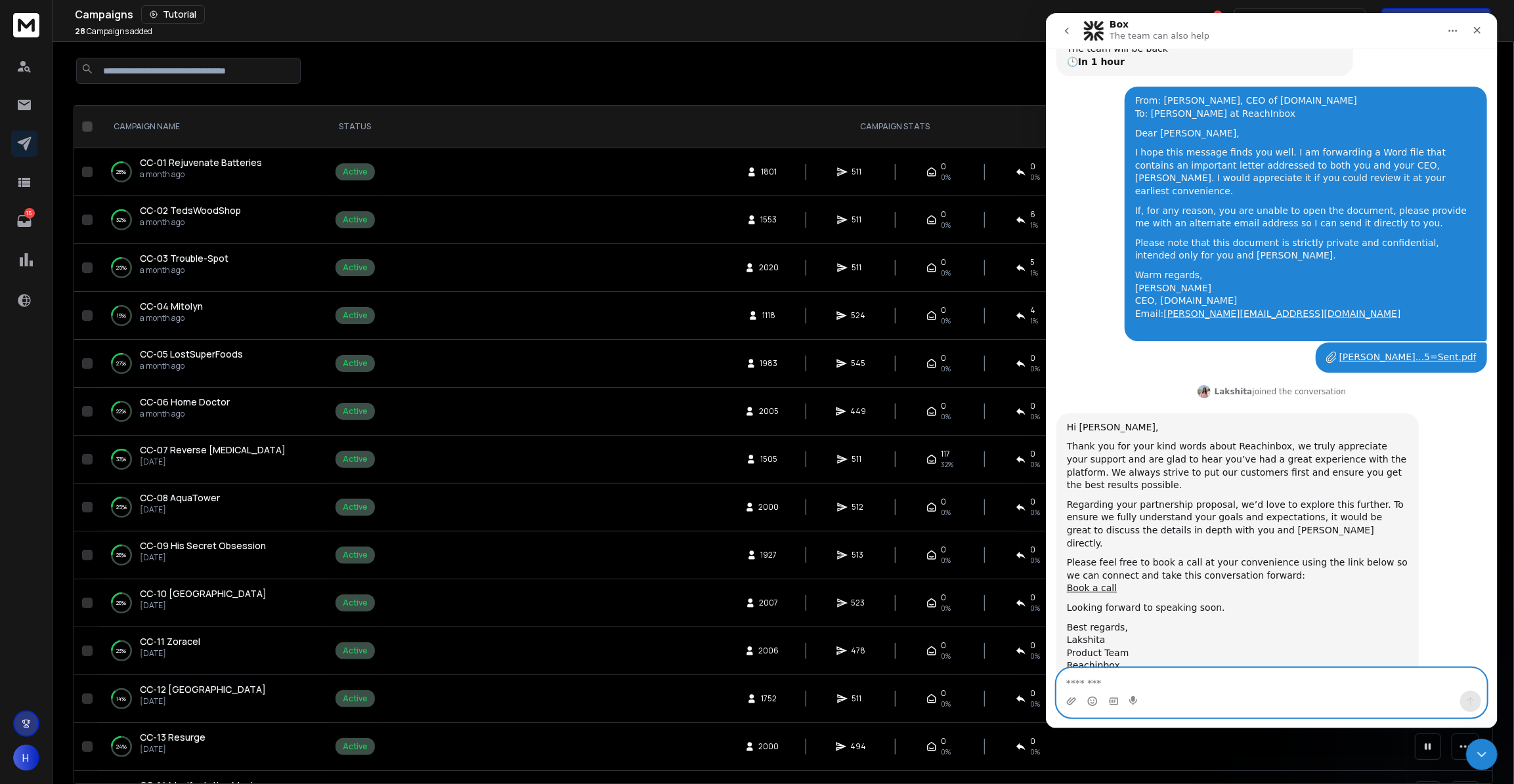
click at [1121, 678] on textarea "Message…" at bounding box center [1270, 679] width 429 height 22
paste textarea "**********"
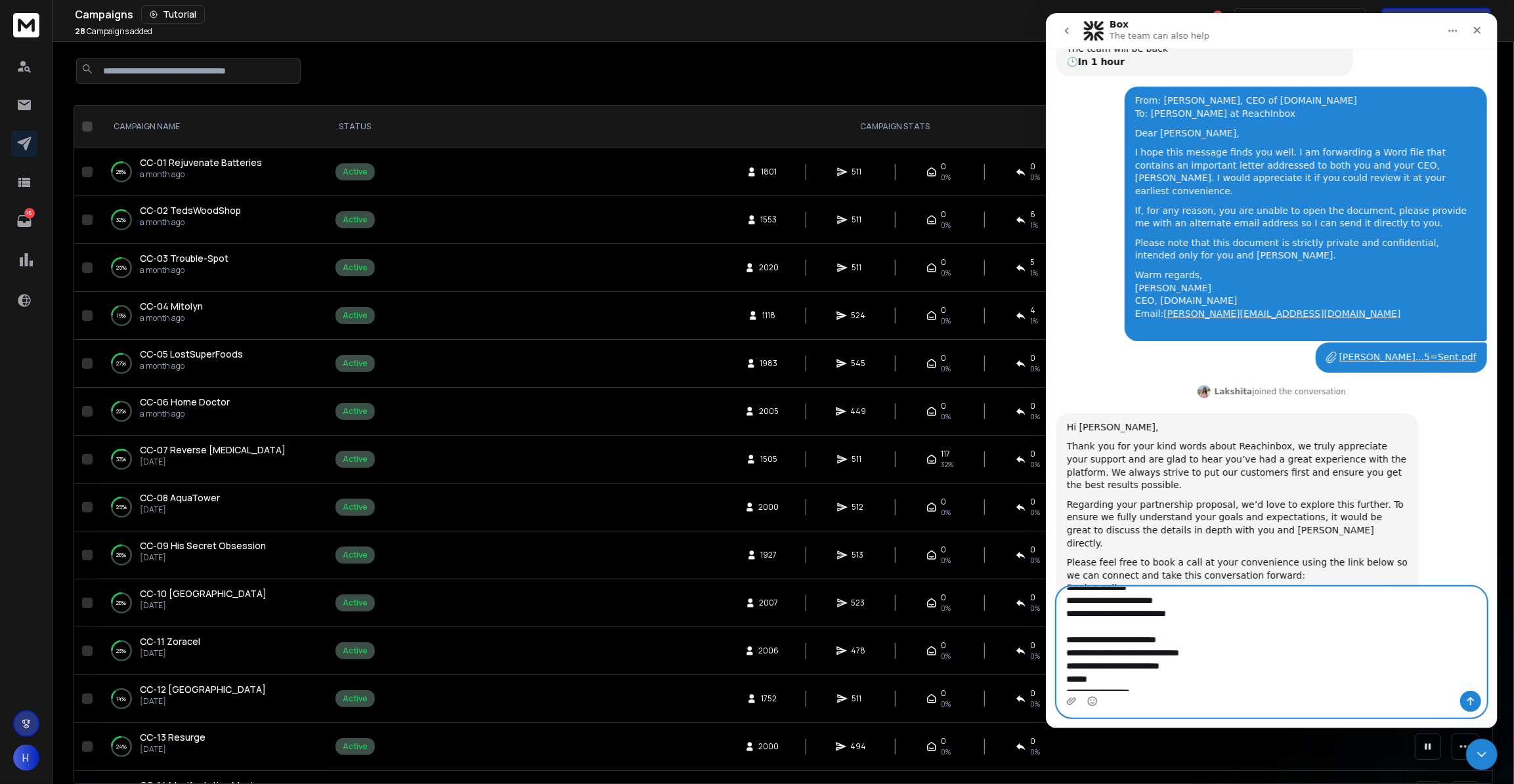
scroll to position [335, 0]
type textarea "**********"
click at [1470, 699] on icon "Send a message…" at bounding box center [1469, 701] width 10 height 10
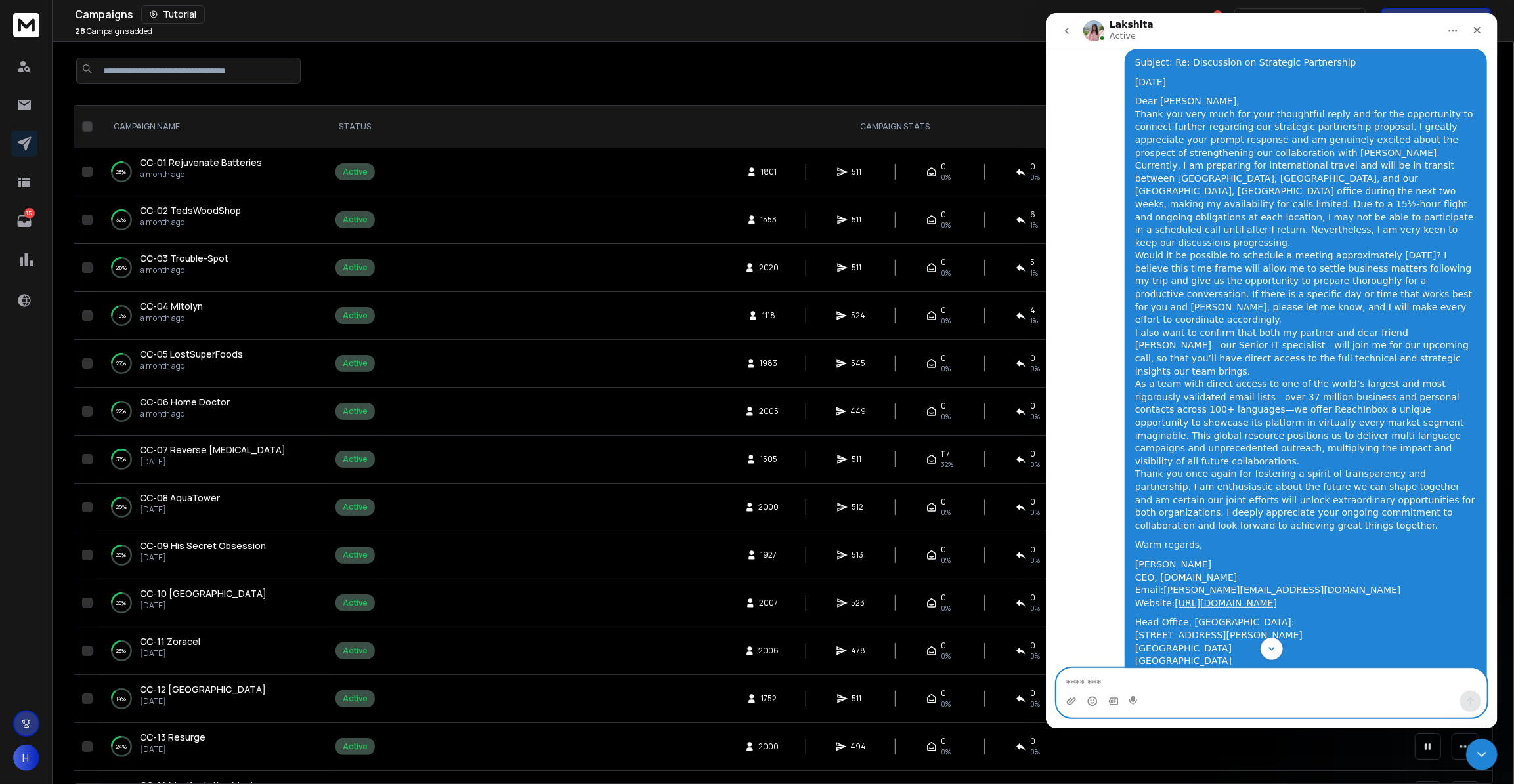
scroll to position [877, 0]
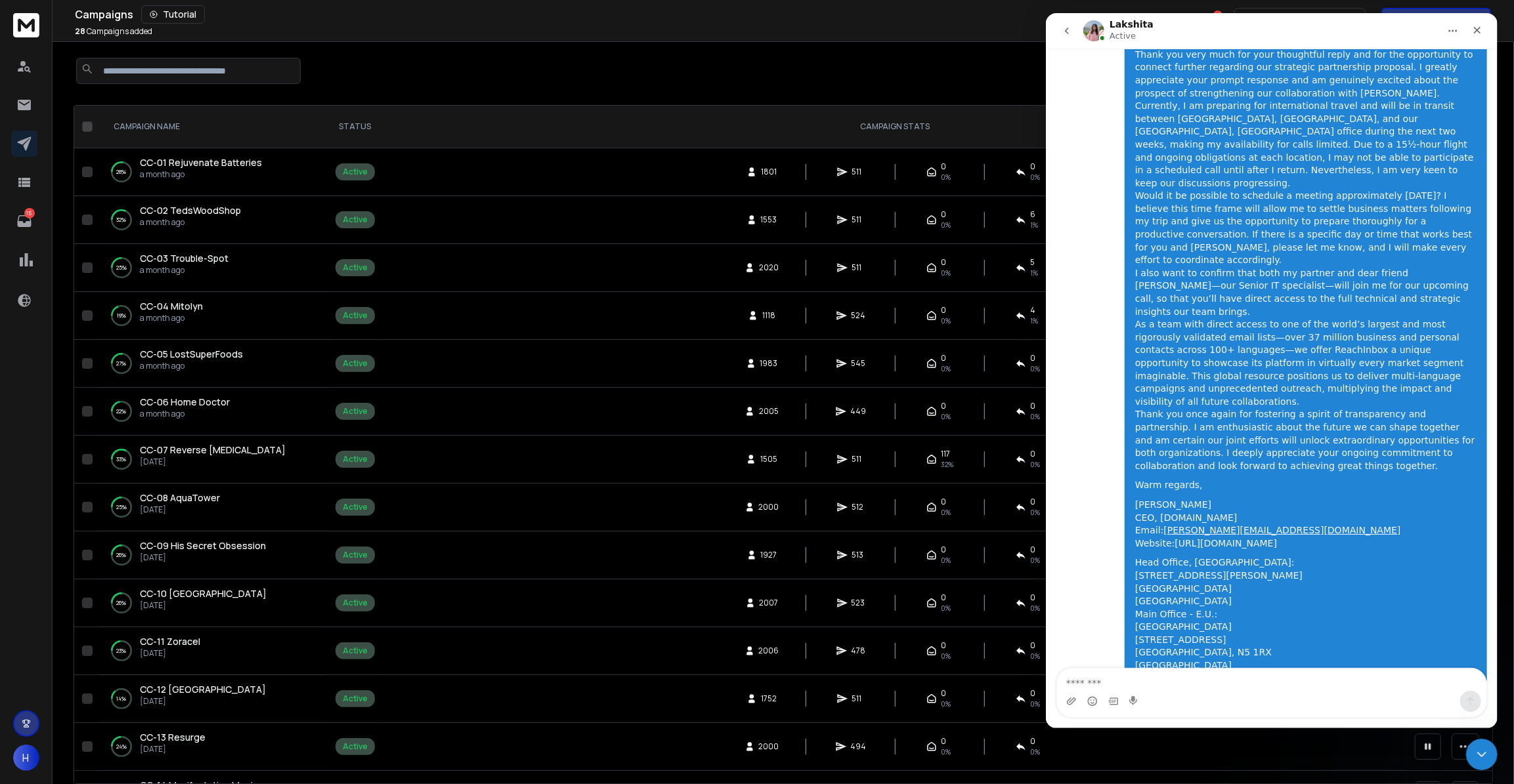
click at [1214, 539] on link "https://toptips4u.com" at bounding box center [1226, 543] width 103 height 10
click at [1148, 557] on div "Head Office, North America: 4 Robert Speck Parkway, 27th Floor Mississauga, Ont…" at bounding box center [1305, 653] width 342 height 193
click at [1086, 412] on div "Subject: Re: Discussion on Strategic Partnership October 10, 2025 Dear Lakshita…" at bounding box center [1270, 381] width 430 height 784
click at [1480, 28] on icon "Close" at bounding box center [1476, 29] width 10 height 10
